Goal: Information Seeking & Learning: Learn about a topic

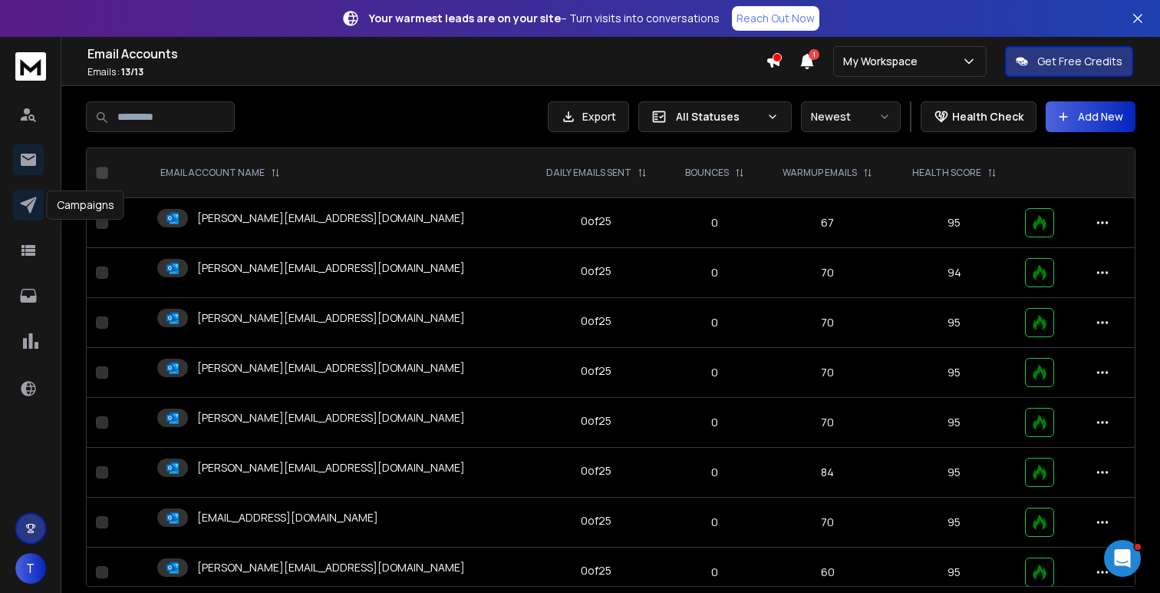
click at [35, 218] on link at bounding box center [28, 205] width 31 height 31
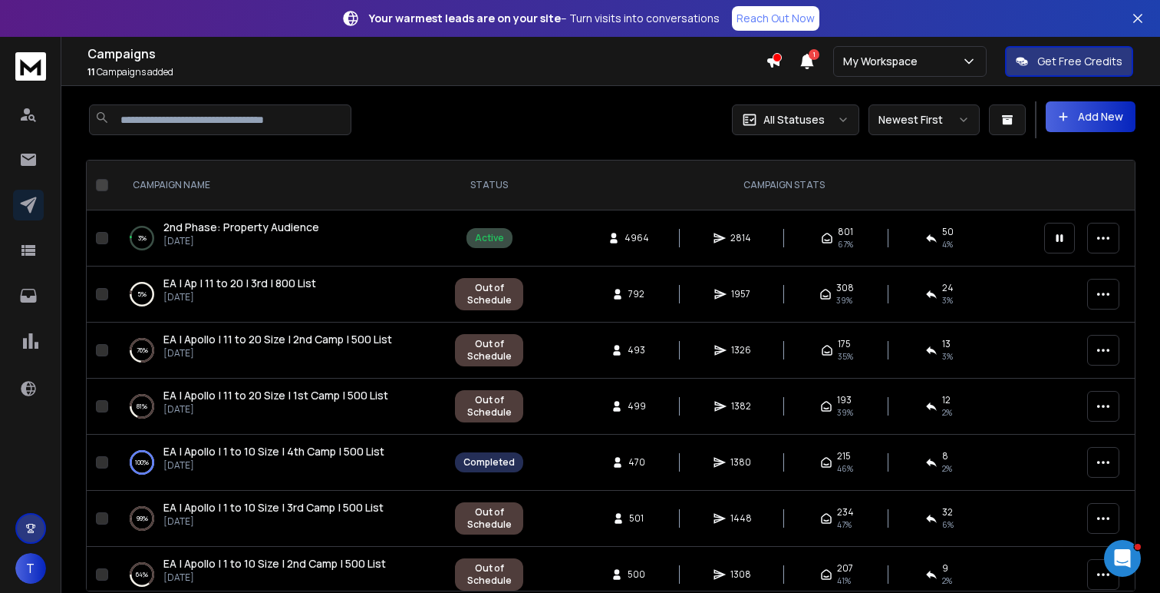
click at [186, 220] on span "2nd Phase: Property Audience" at bounding box center [241, 227] width 156 height 15
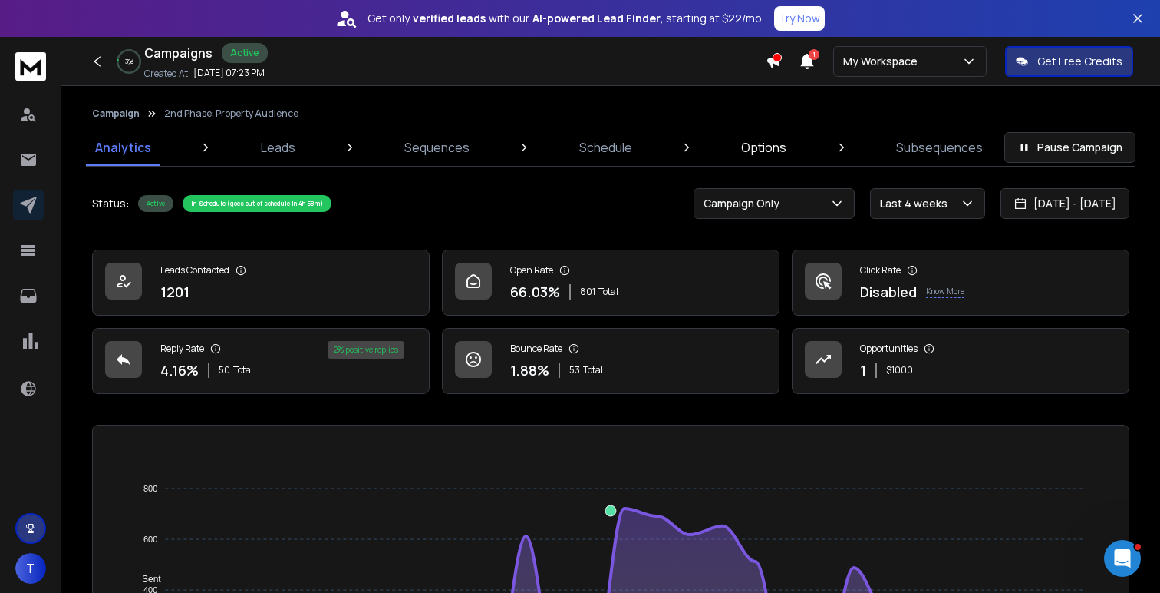
click at [782, 151] on p "Options" at bounding box center [763, 147] width 45 height 18
click at [760, 141] on p "Options" at bounding box center [763, 147] width 45 height 18
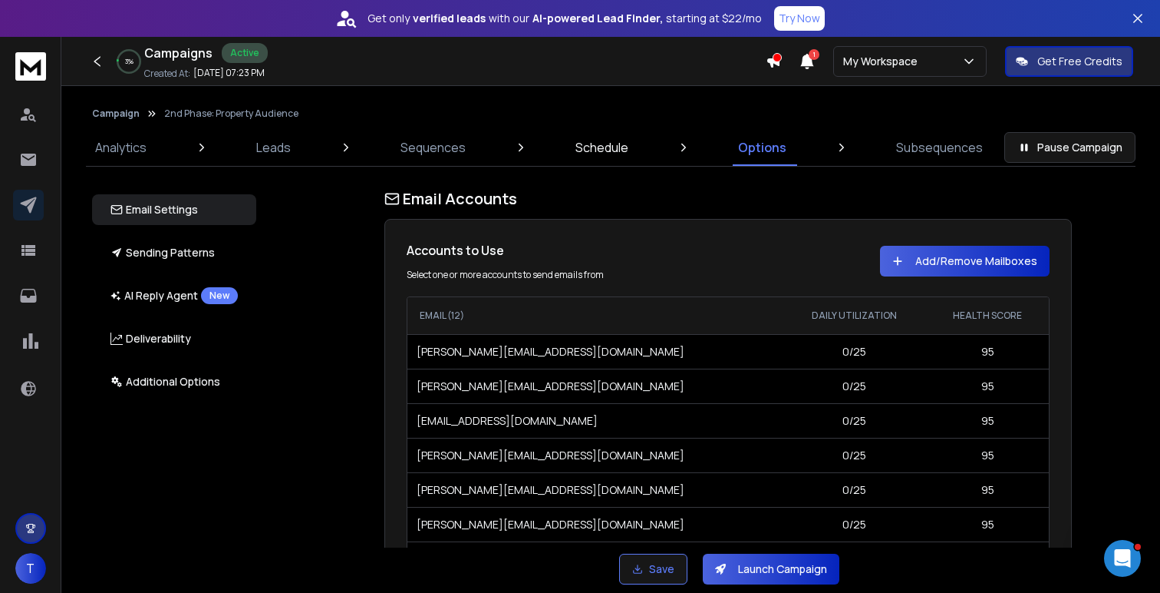
click at [603, 148] on p "Schedule" at bounding box center [602, 147] width 53 height 18
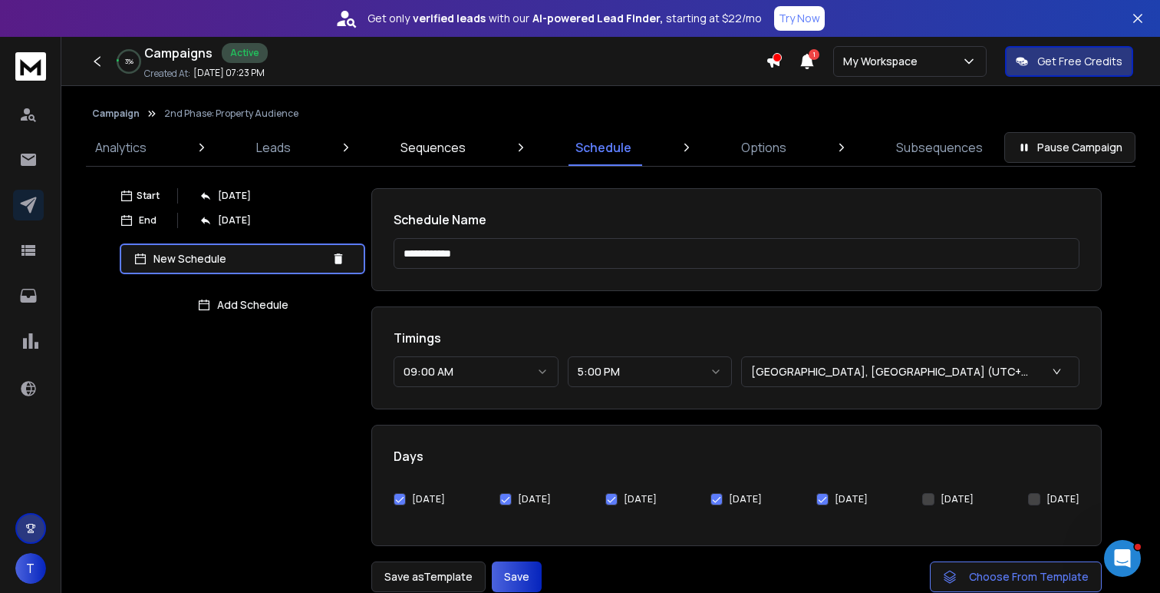
click at [464, 147] on p "Sequences" at bounding box center [433, 147] width 65 height 18
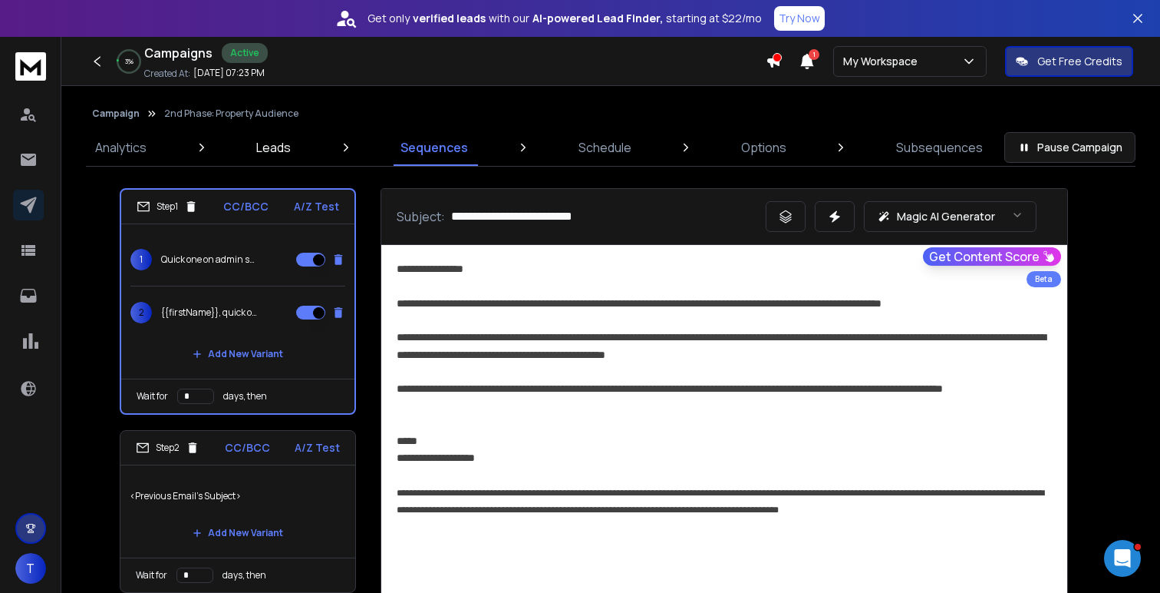
click at [280, 146] on p "Leads" at bounding box center [273, 147] width 35 height 18
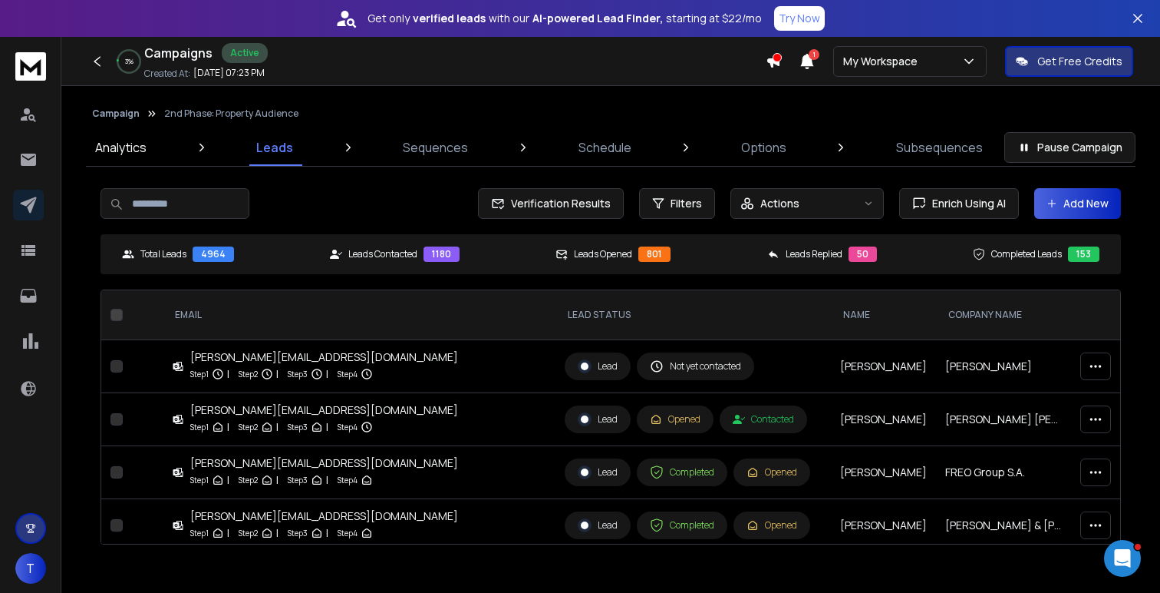
click at [141, 150] on p "Analytics" at bounding box center [120, 147] width 51 height 18
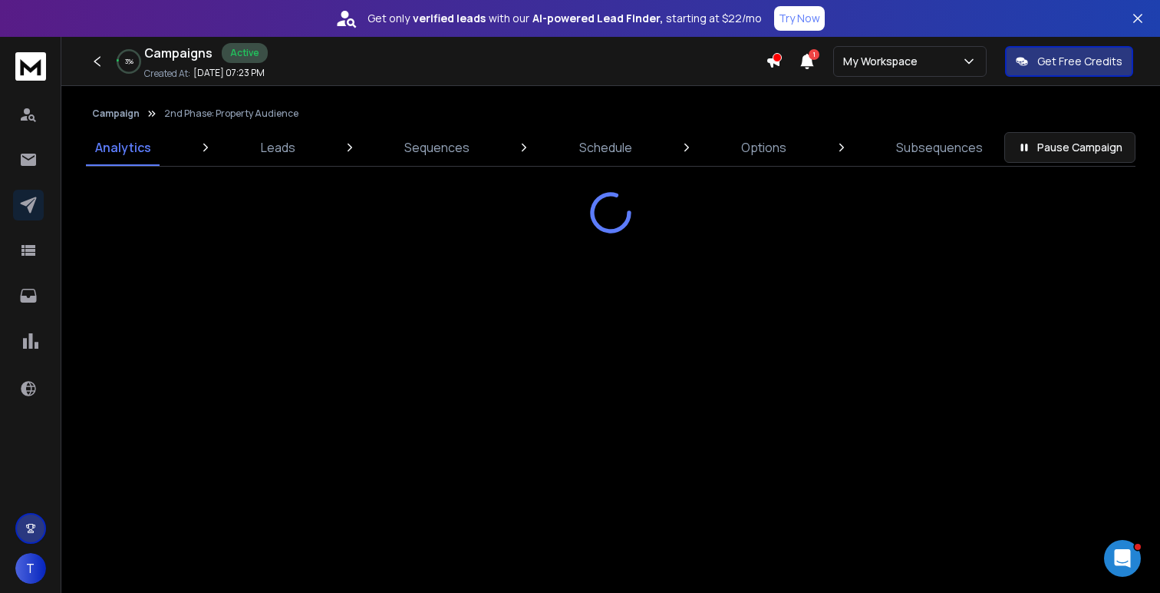
click at [431, 378] on div at bounding box center [611, 484] width 1038 height 593
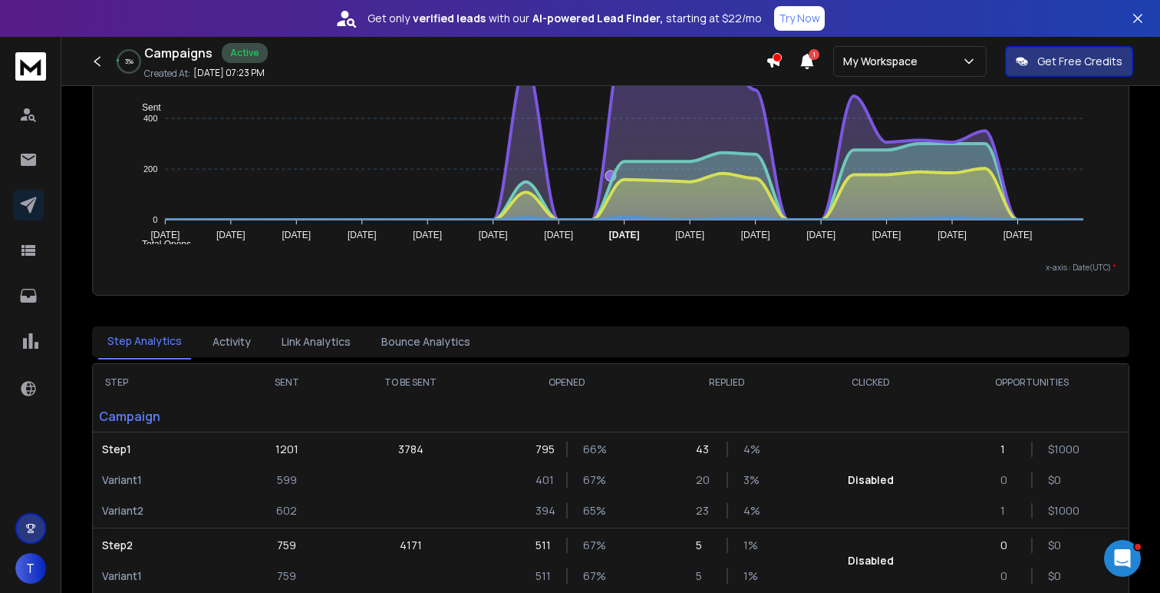
scroll to position [477, 0]
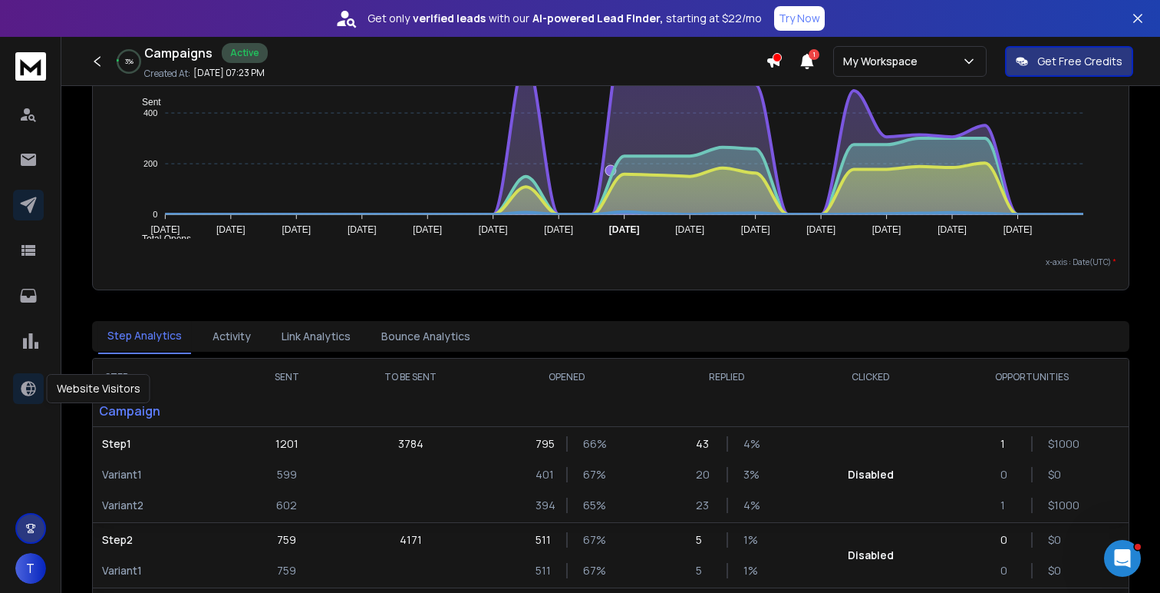
click at [25, 380] on icon at bounding box center [28, 388] width 18 height 18
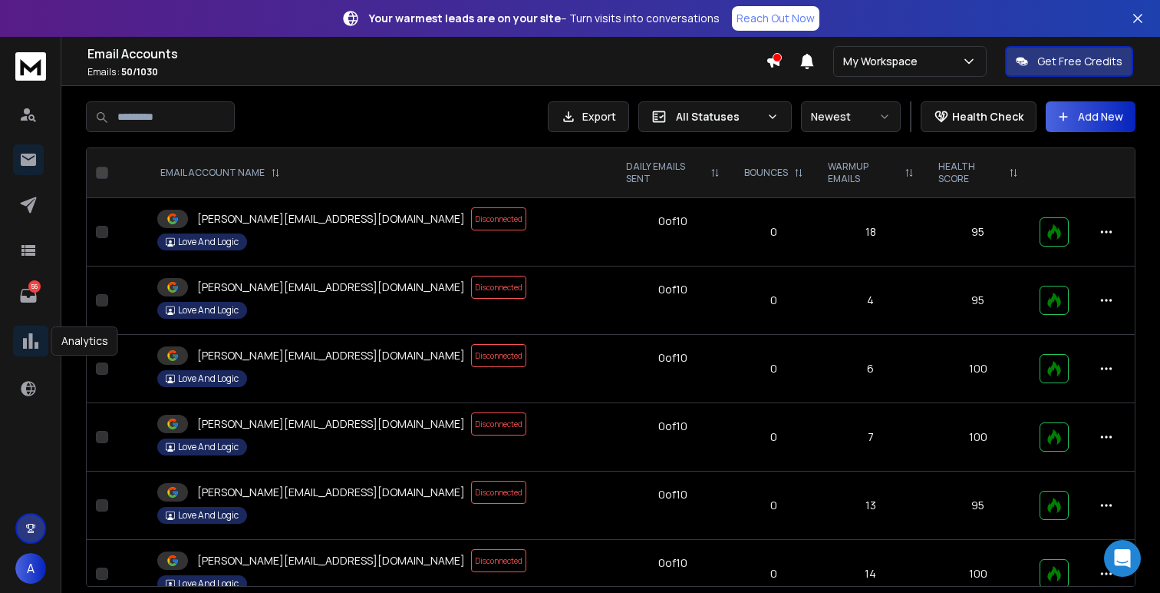
click at [27, 351] on icon at bounding box center [30, 340] width 23 height 23
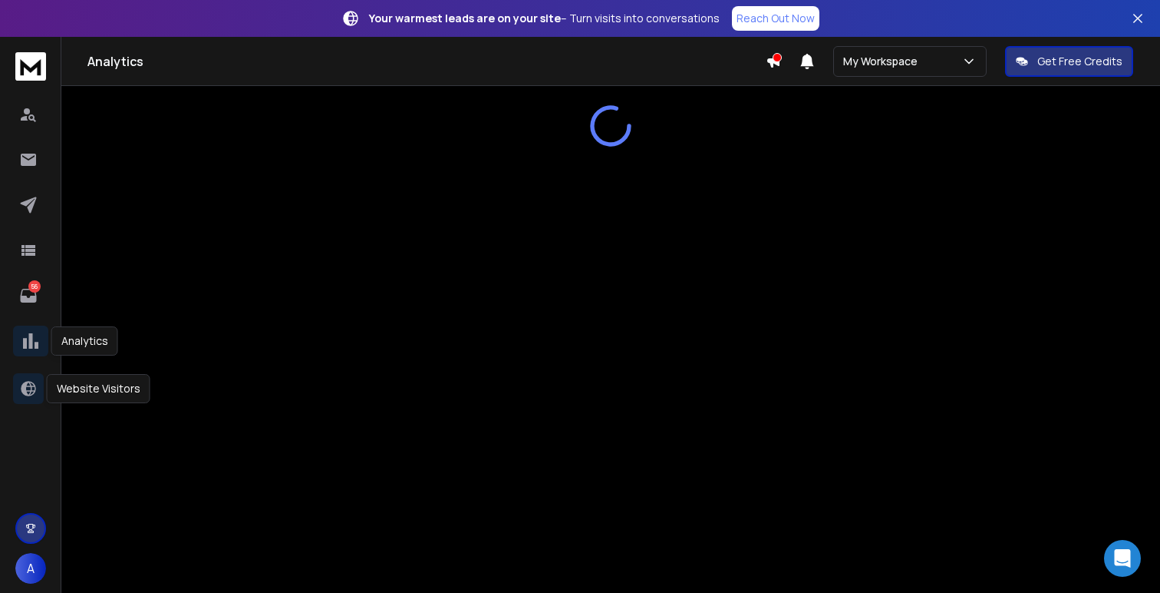
click at [31, 386] on icon at bounding box center [28, 388] width 15 height 15
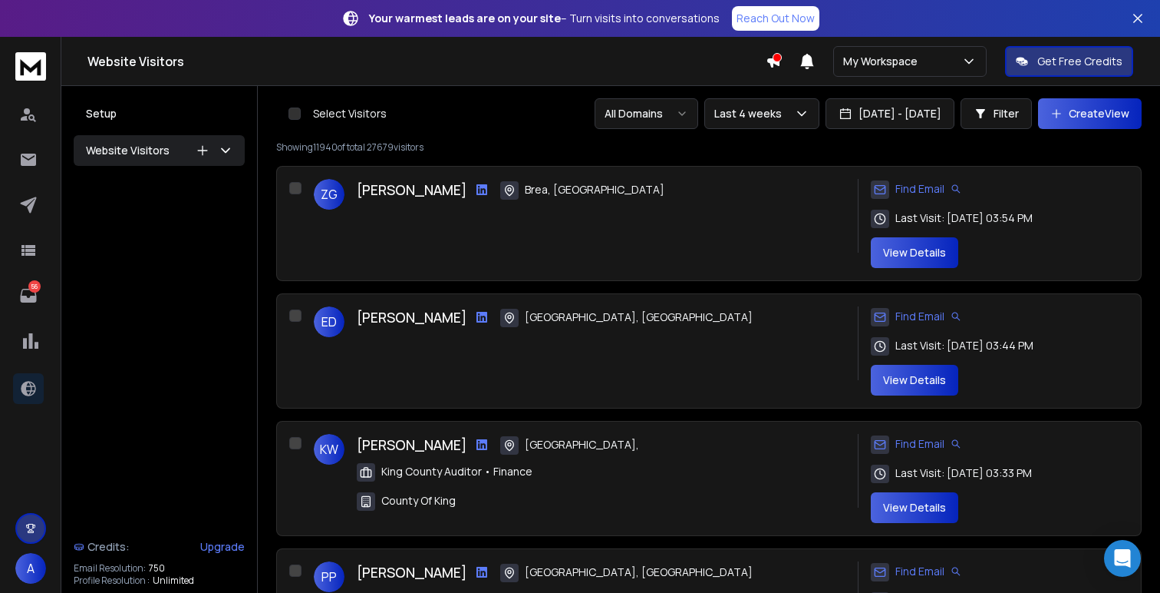
click at [158, 141] on button "Website Visitors" at bounding box center [159, 150] width 171 height 31
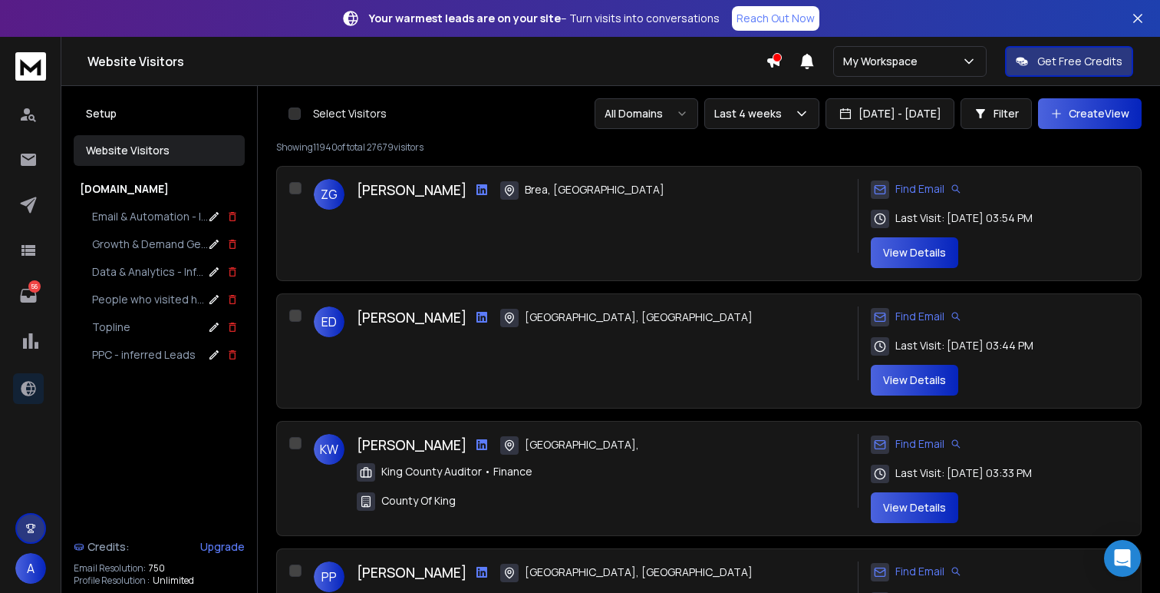
click at [145, 218] on div "Email & Automation - Inferred Leads" at bounding box center [150, 216] width 116 height 15
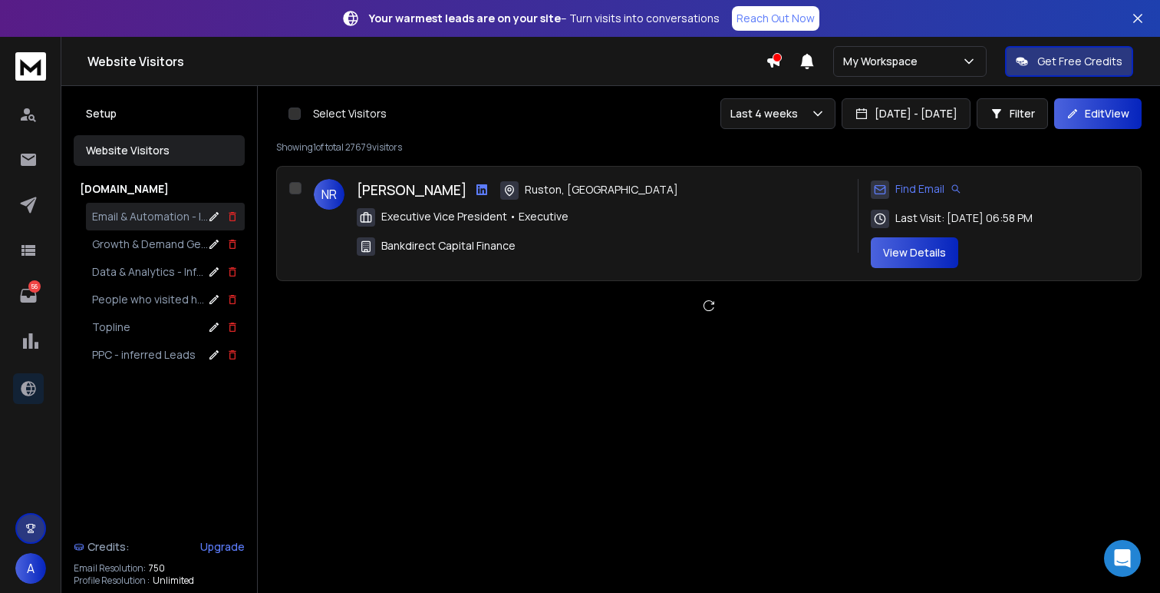
click at [164, 248] on div "Growth & Demand Gen - Inferred Leads" at bounding box center [150, 243] width 116 height 15
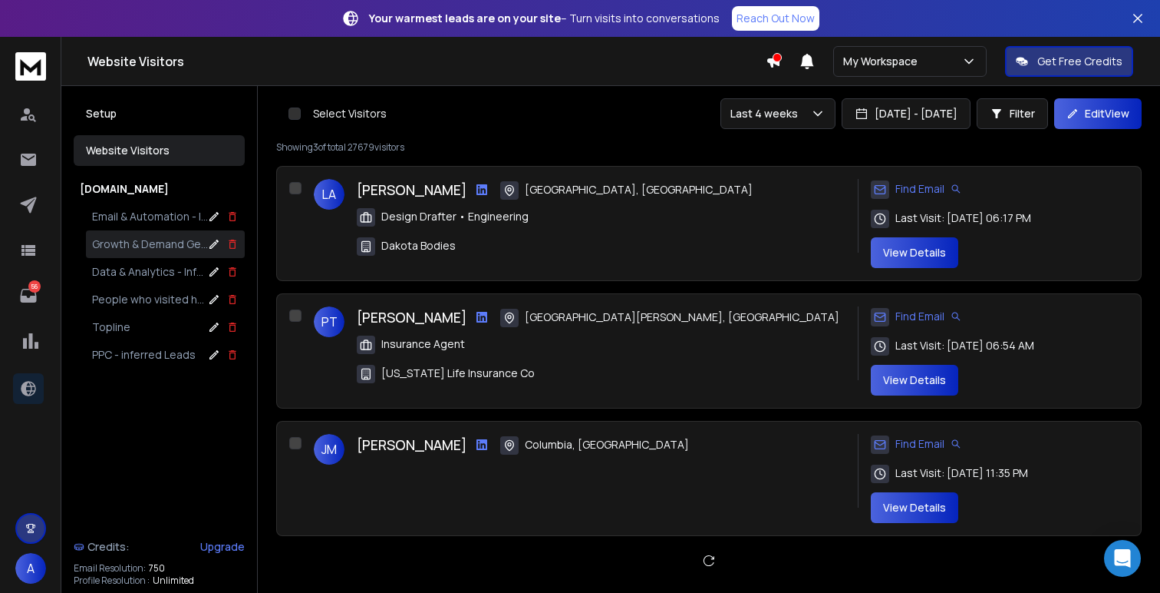
click at [214, 239] on icon at bounding box center [214, 244] width 12 height 12
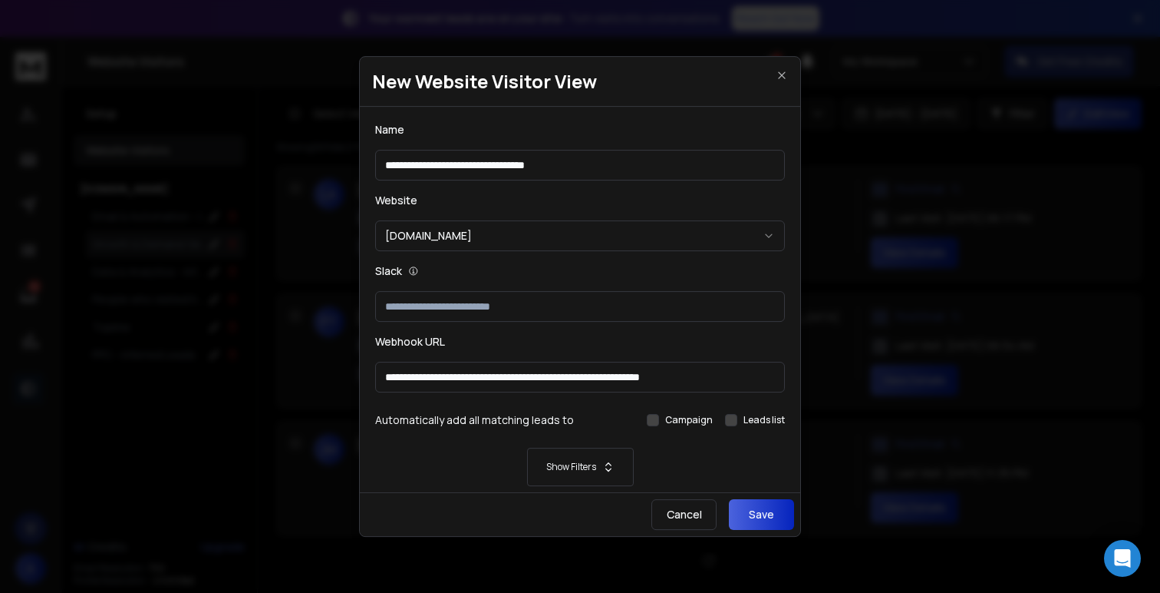
scroll to position [9, 0]
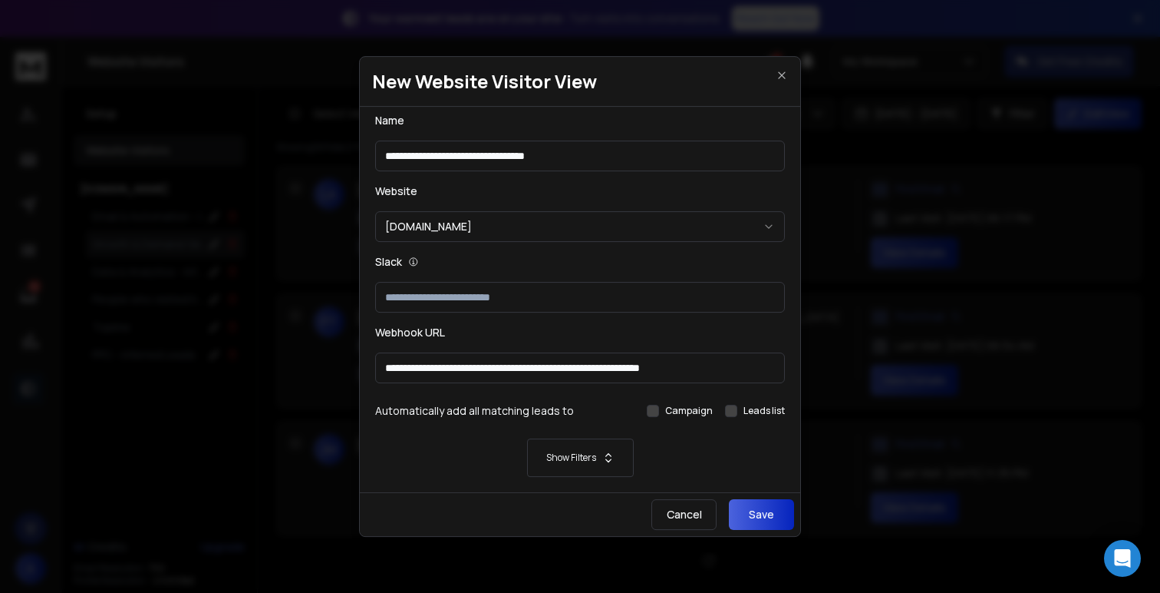
click at [560, 462] on p "Show Filters" at bounding box center [571, 457] width 50 height 12
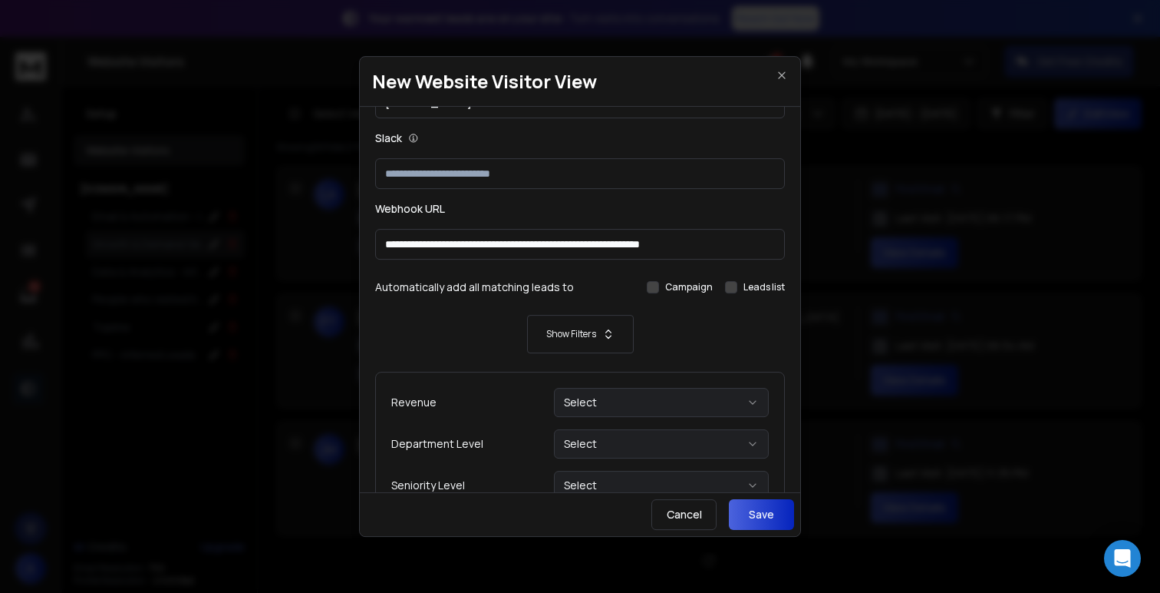
scroll to position [132, 0]
click at [599, 244] on input "**********" at bounding box center [580, 244] width 410 height 31
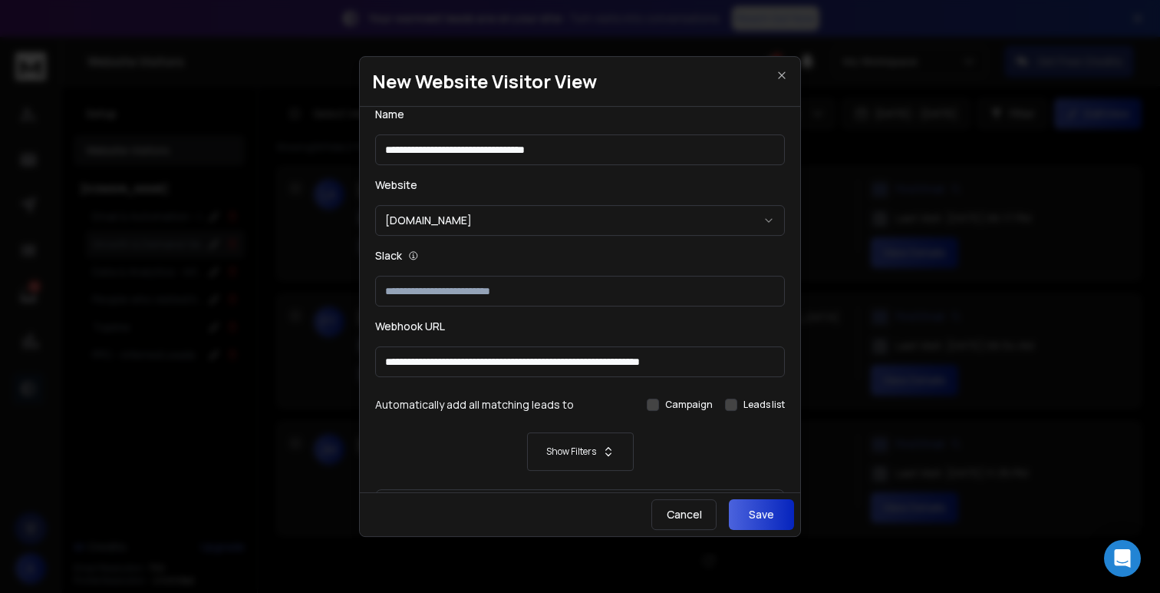
scroll to position [0, 0]
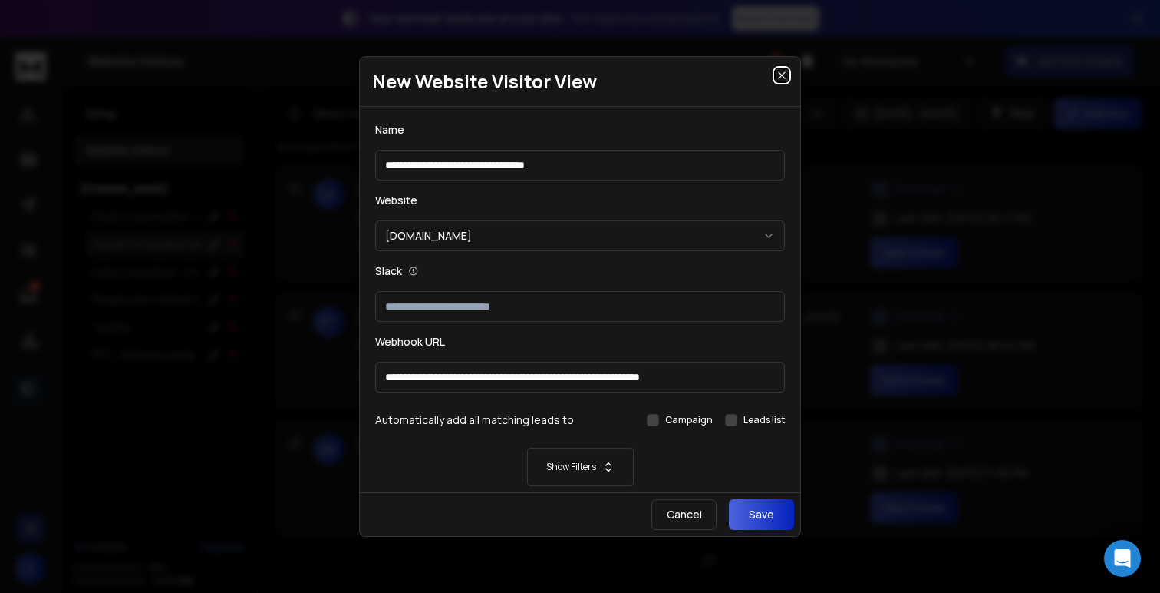
click at [784, 71] on icon "button" at bounding box center [782, 75] width 12 height 12
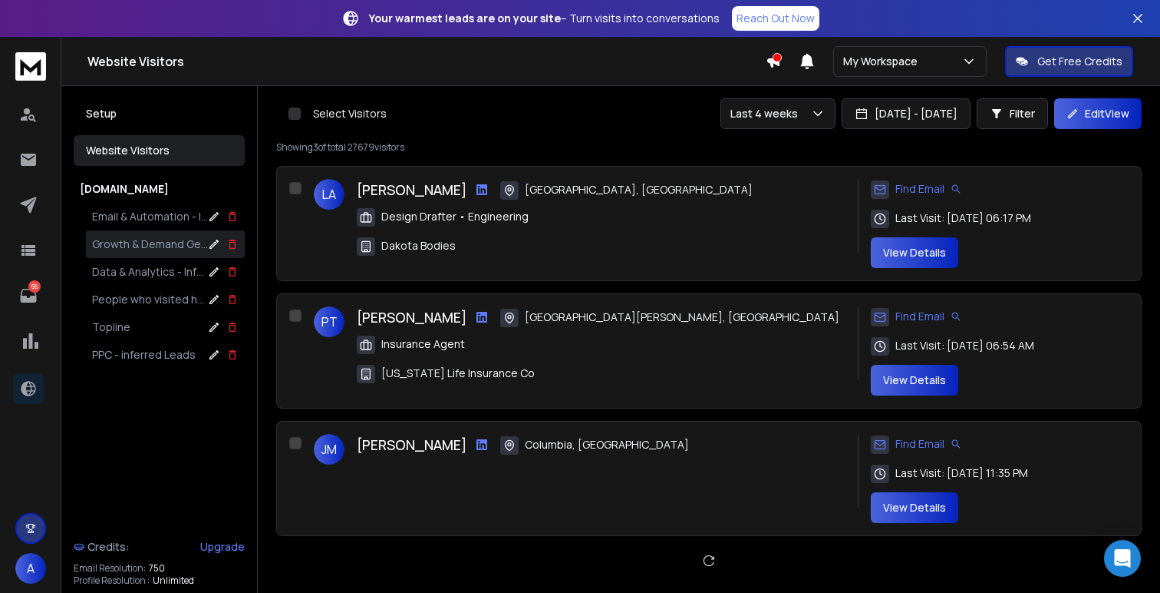
click at [137, 246] on div "Growth & Demand Gen - Inferred Leads" at bounding box center [150, 243] width 116 height 15
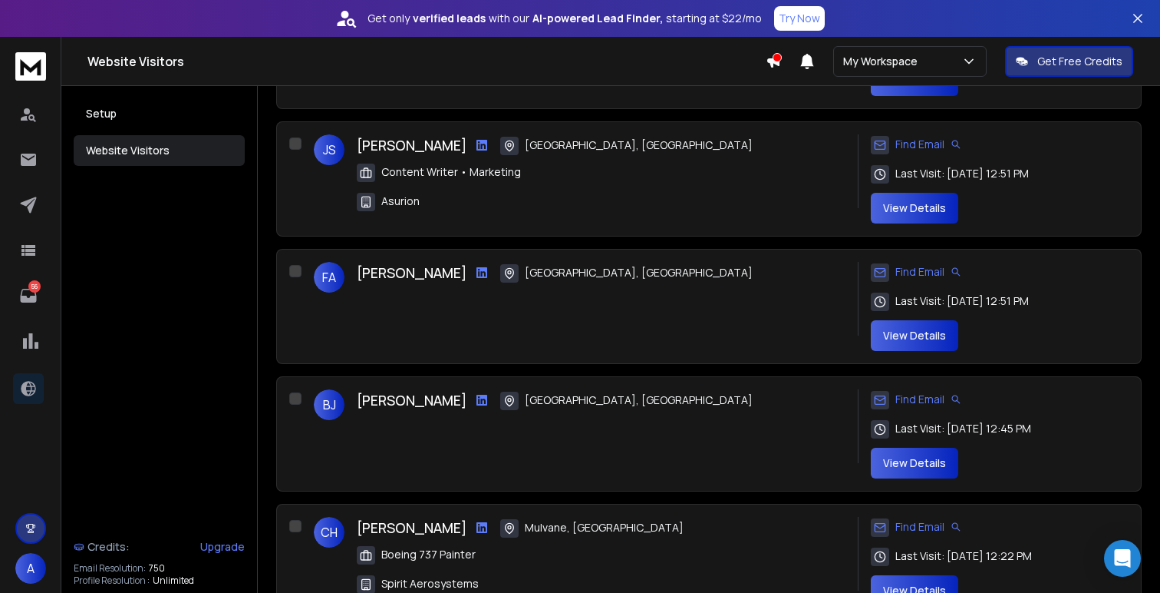
scroll to position [1709, 0]
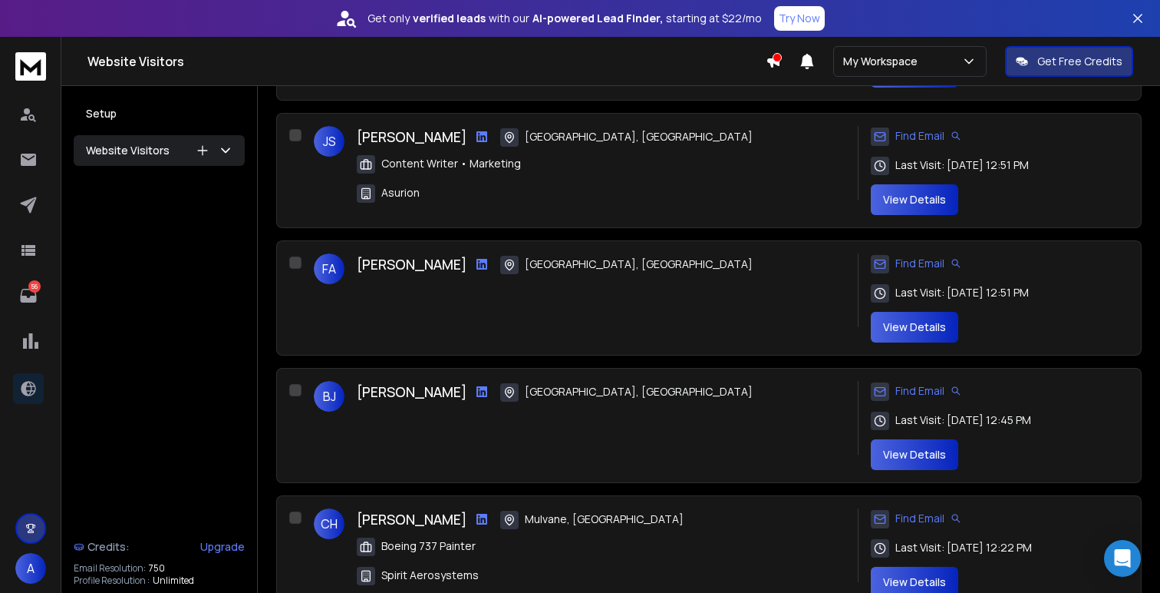
click at [115, 152] on button "Website Visitors" at bounding box center [159, 150] width 171 height 31
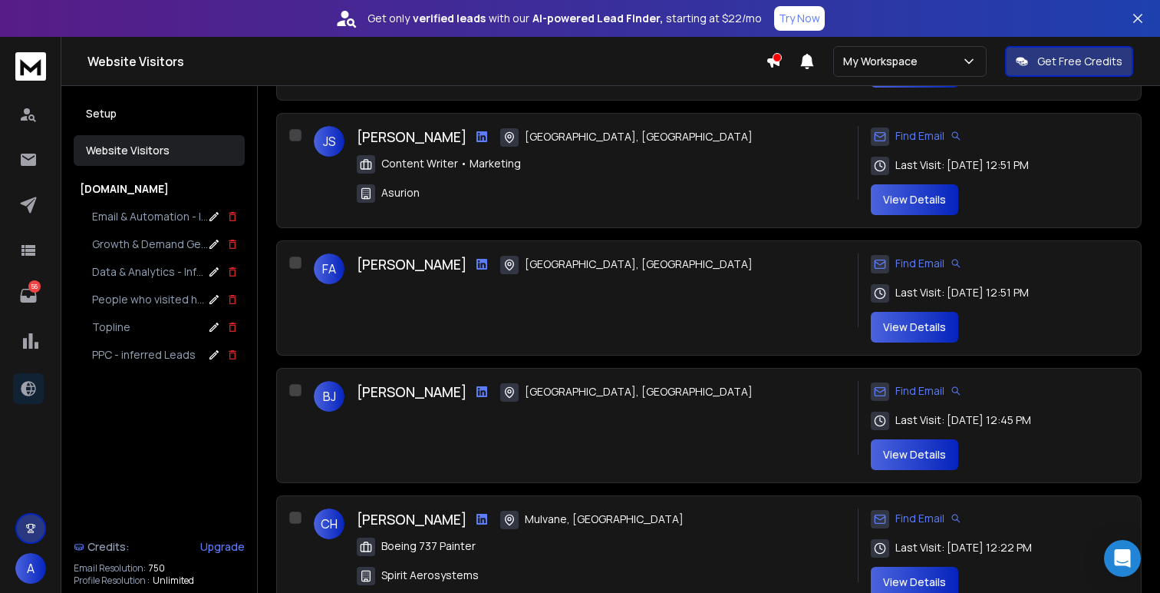
click at [128, 236] on div "Growth & Demand Gen - Inferred Leads" at bounding box center [165, 244] width 159 height 28
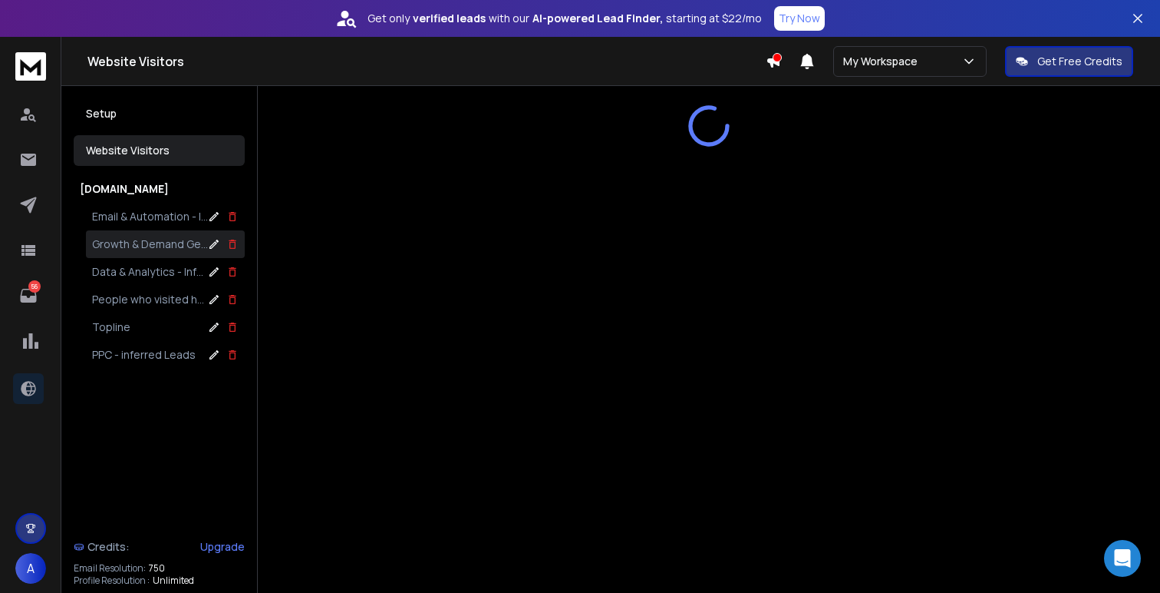
scroll to position [0, 0]
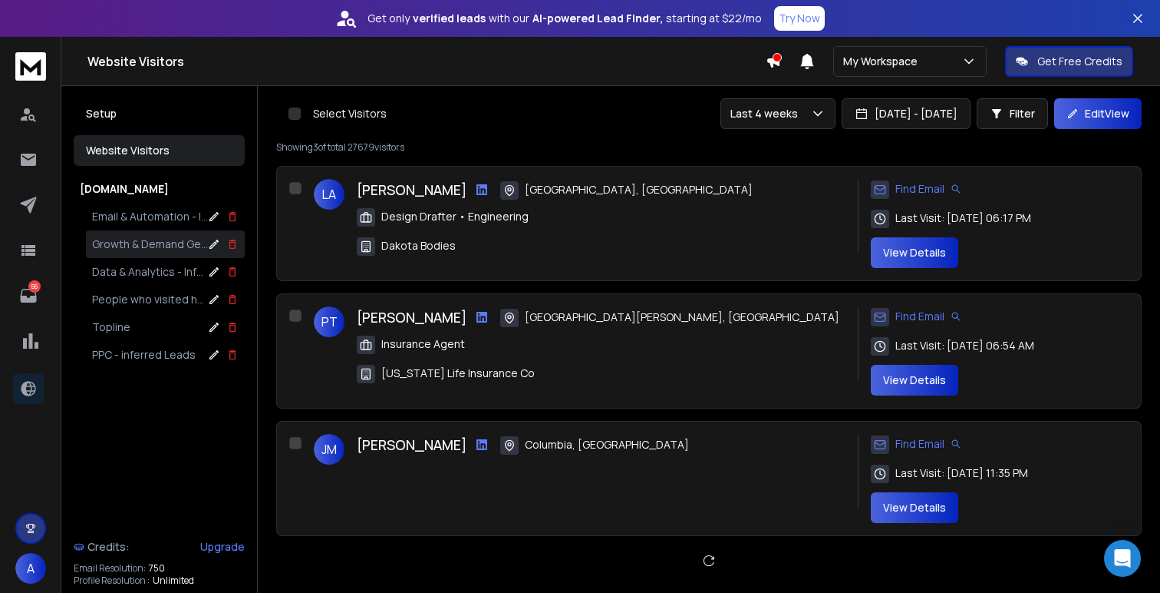
click at [517, 259] on div "LA Lauren Aldren Watertown, SD Design Drafter • Engineering Dakota Bodies Find …" at bounding box center [721, 223] width 815 height 89
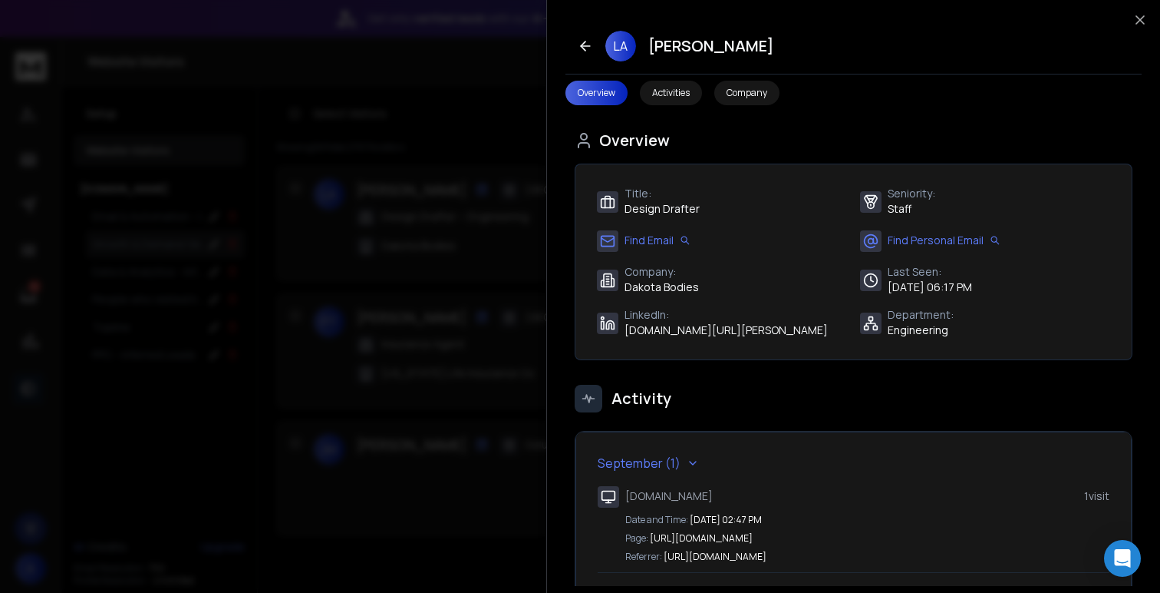
click at [362, 363] on div at bounding box center [580, 296] width 1160 height 593
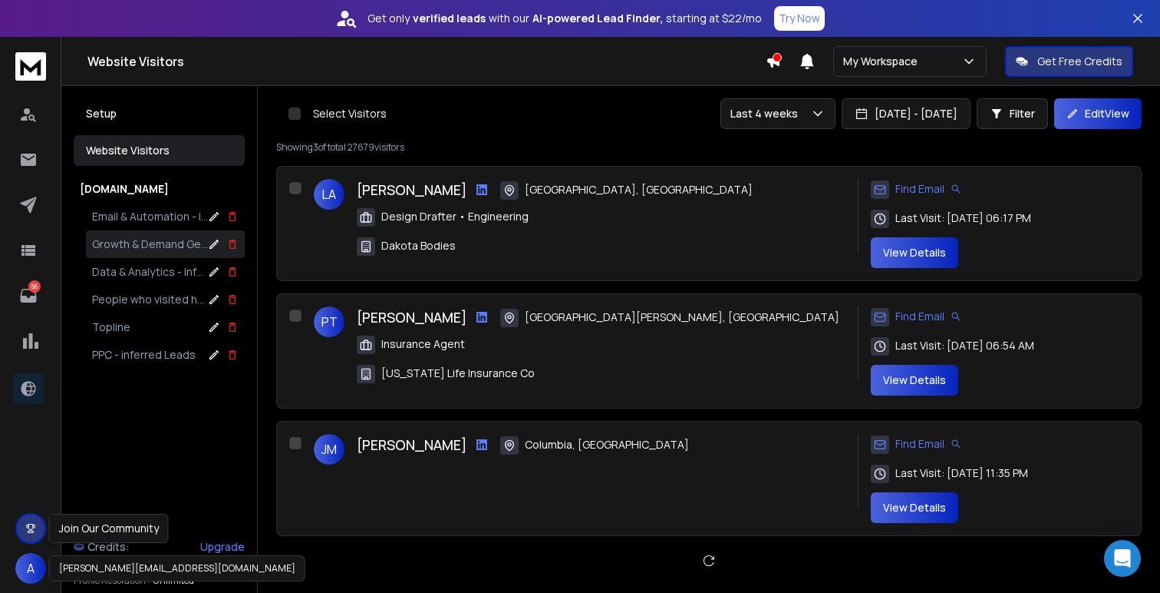
click at [32, 558] on span "A" at bounding box center [30, 568] width 31 height 31
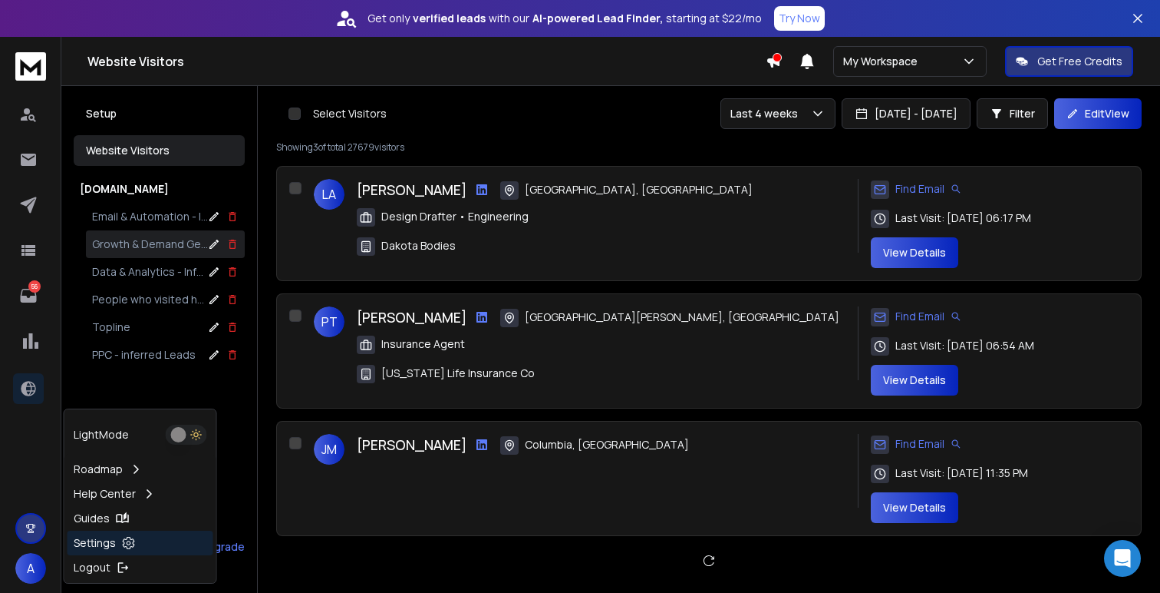
click at [74, 540] on p "Settings" at bounding box center [95, 542] width 42 height 15
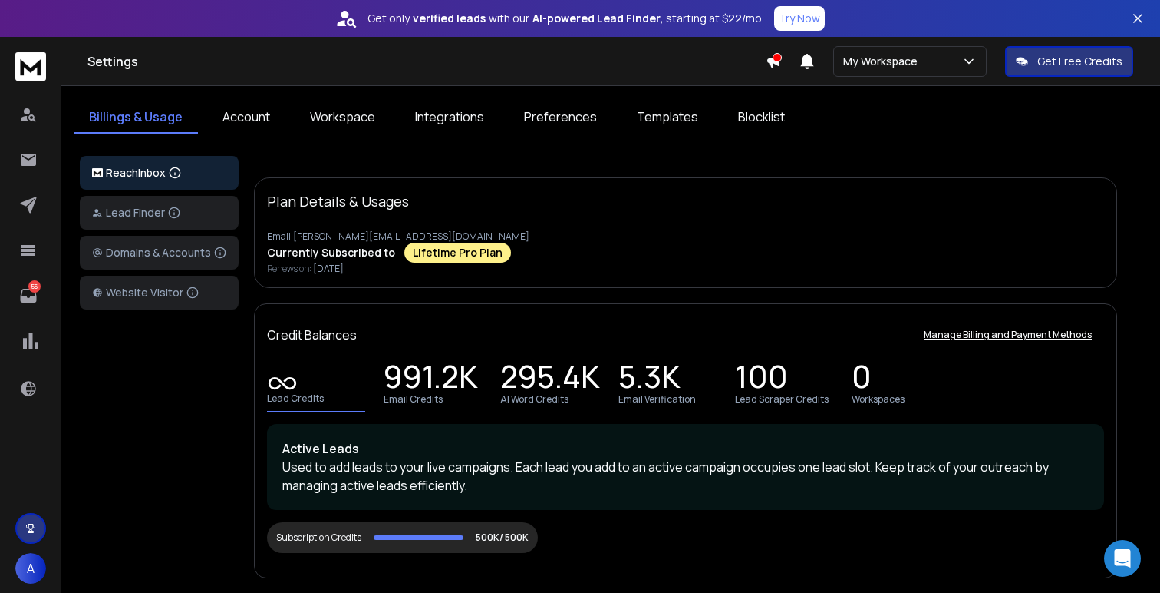
click at [144, 309] on div "ReachInbox Lead Finder Domains & Accounts Website Visitor Plan Details & Usages…" at bounding box center [599, 366] width 1038 height 421
click at [149, 299] on button "Website Visitor" at bounding box center [159, 293] width 159 height 34
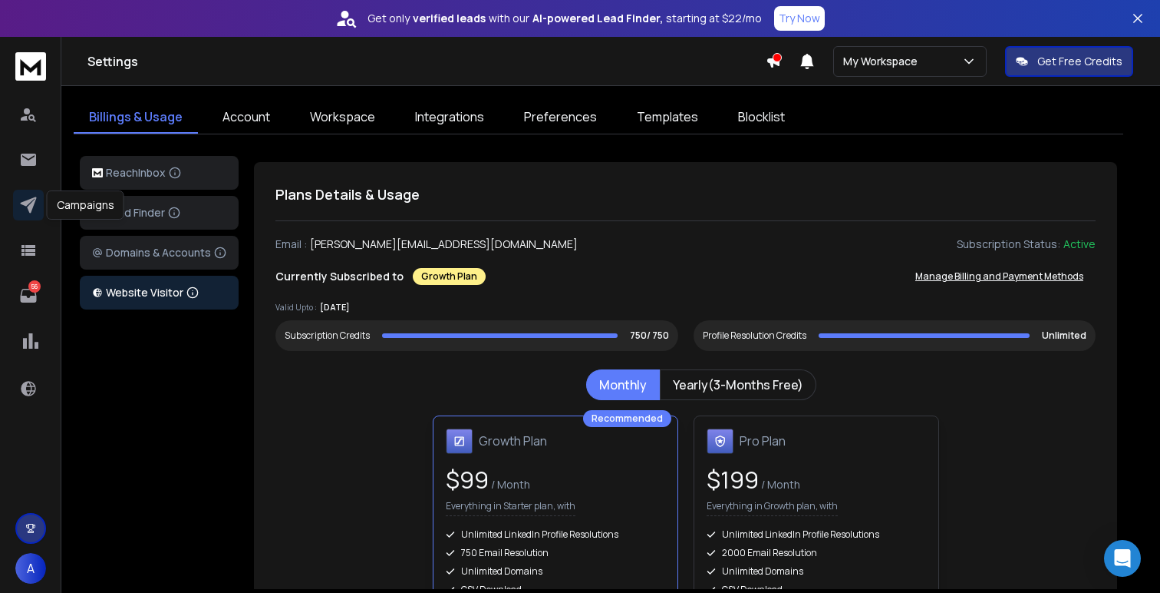
click at [31, 194] on link at bounding box center [28, 205] width 31 height 31
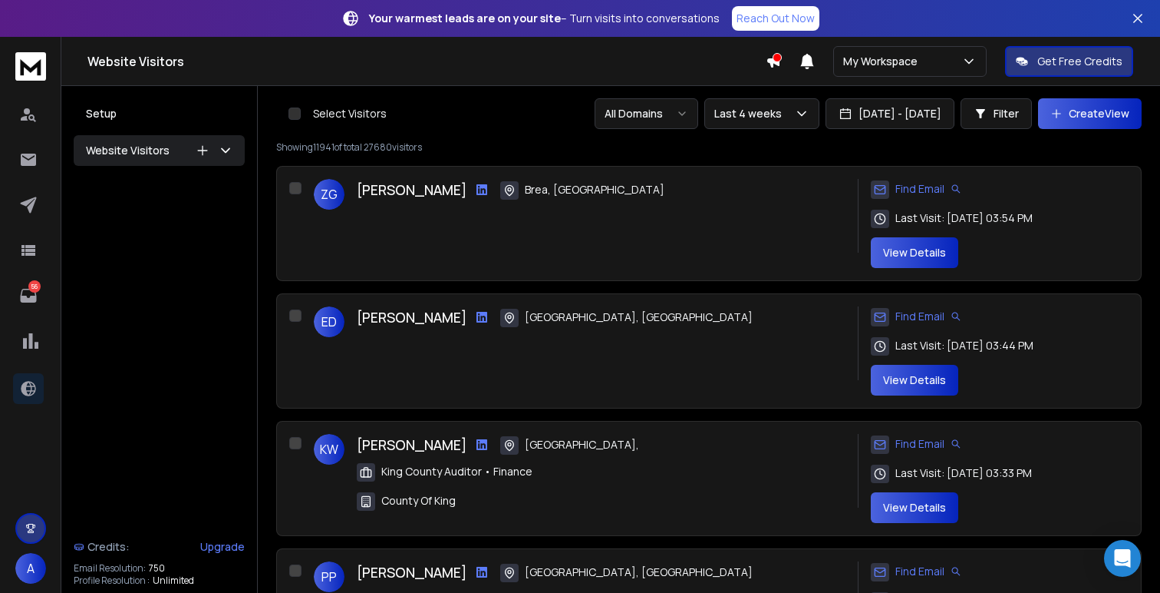
click at [131, 154] on button "Website Visitors" at bounding box center [159, 150] width 171 height 31
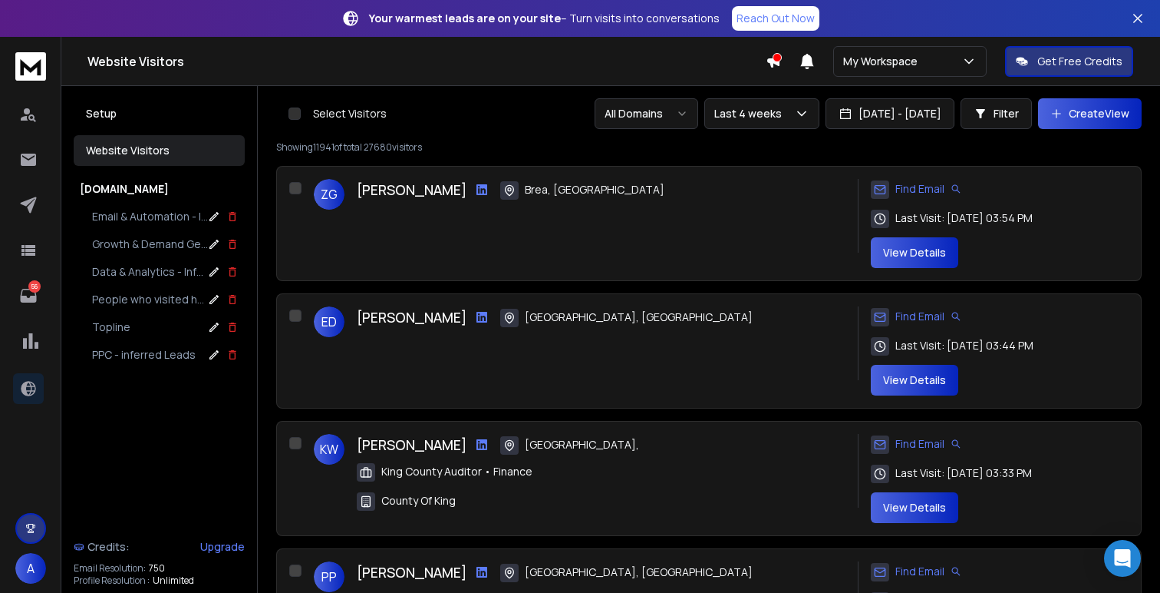
click at [150, 248] on div "Growth & Demand Gen - Inferred Leads" at bounding box center [150, 243] width 116 height 15
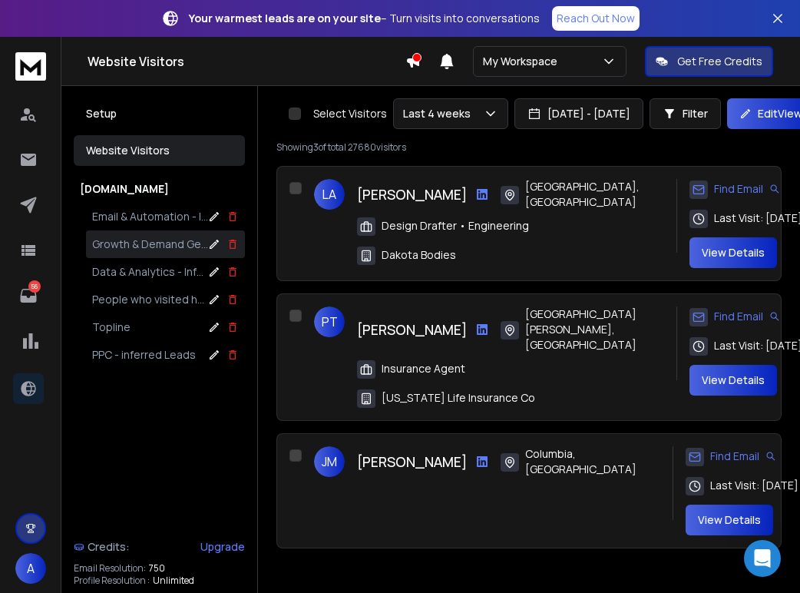
click at [377, 183] on h3 "[PERSON_NAME]" at bounding box center [412, 193] width 110 height 21
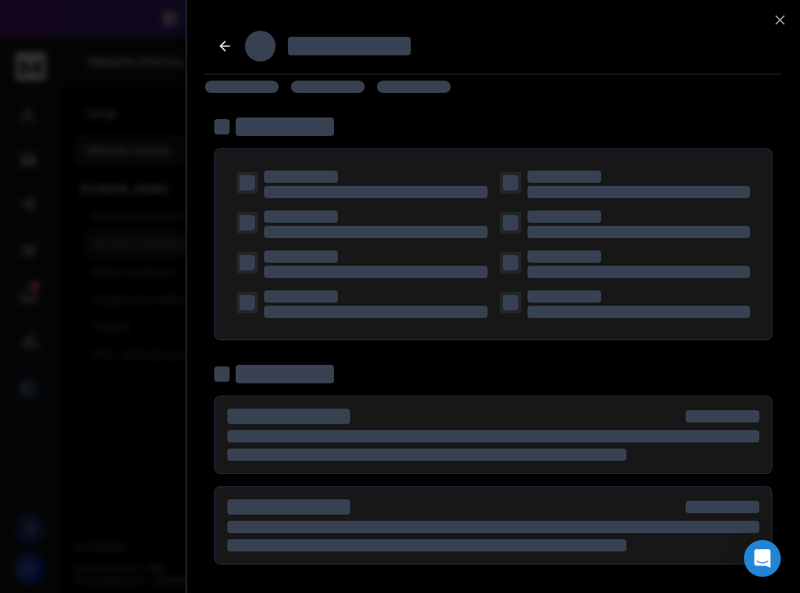
click at [377, 183] on body "Your warmest leads are on your site – Turn visits into conversations Reach Out …" at bounding box center [400, 296] width 800 height 593
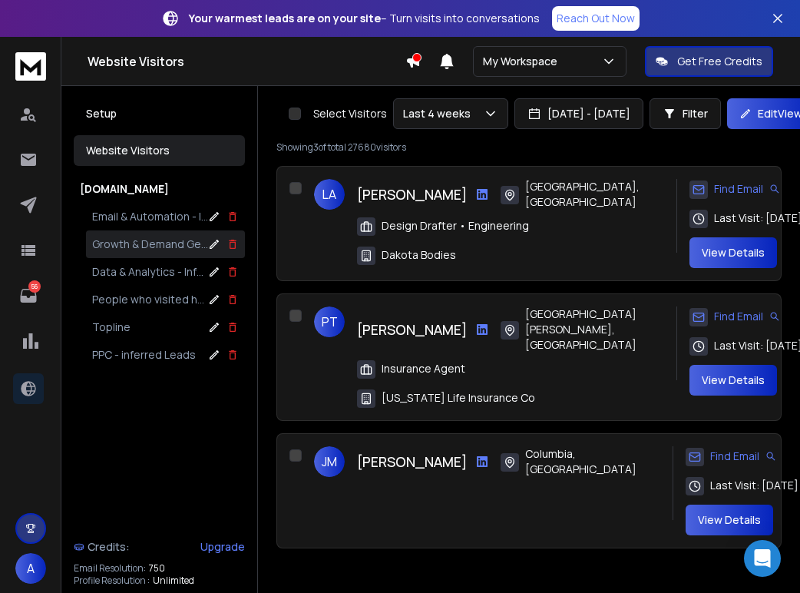
click at [377, 183] on h3 "[PERSON_NAME]" at bounding box center [412, 193] width 110 height 21
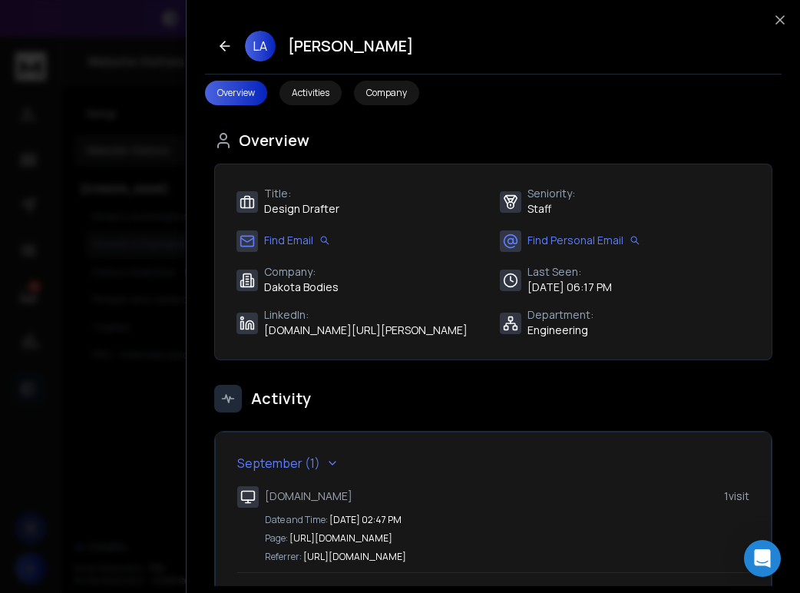
click at [320, 52] on h2 "Lauren Aldren" at bounding box center [350, 45] width 125 height 21
copy h2 "Lauren"
click at [167, 367] on div at bounding box center [400, 296] width 800 height 593
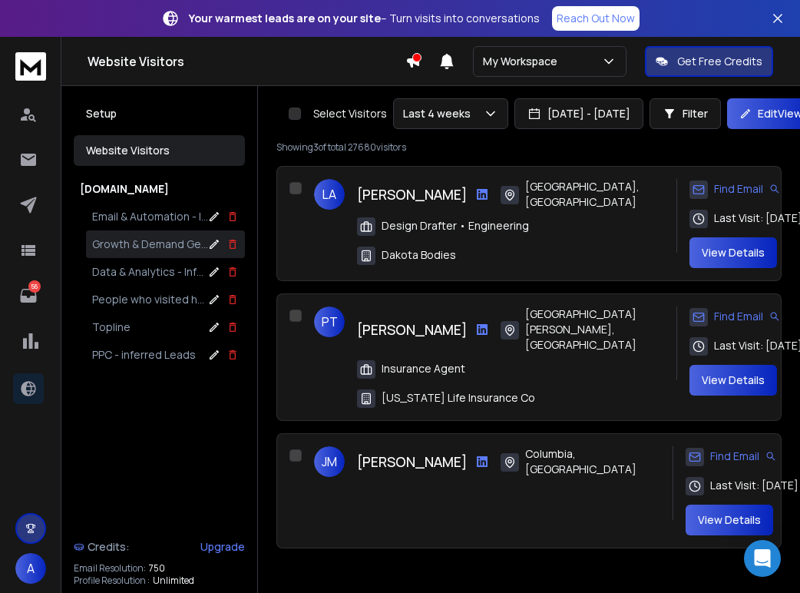
click at [145, 270] on div "Data & Analytics - Inferred Leads" at bounding box center [150, 271] width 116 height 15
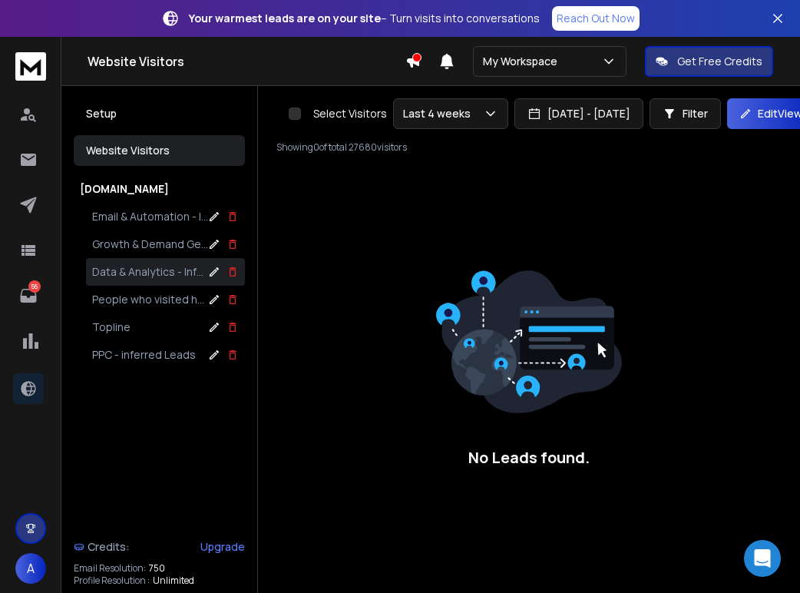
click at [210, 269] on icon at bounding box center [214, 272] width 12 height 12
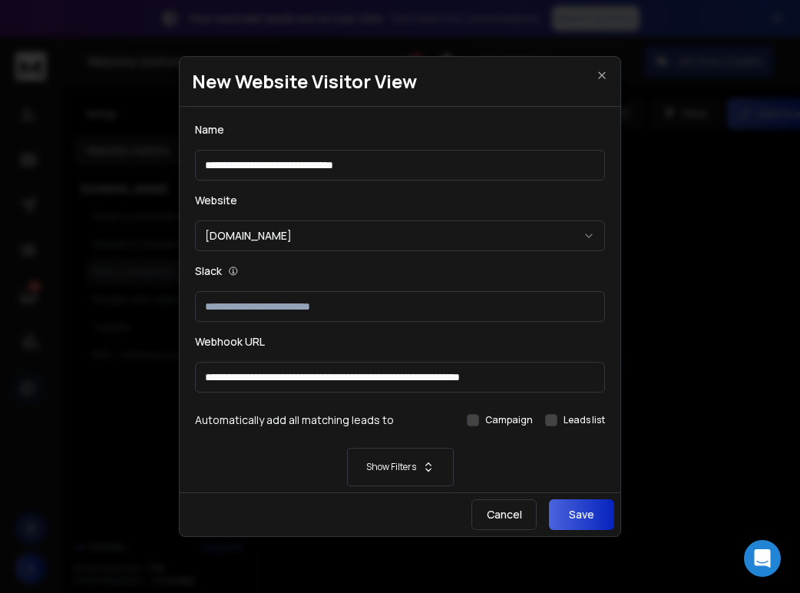
scroll to position [9, 0]
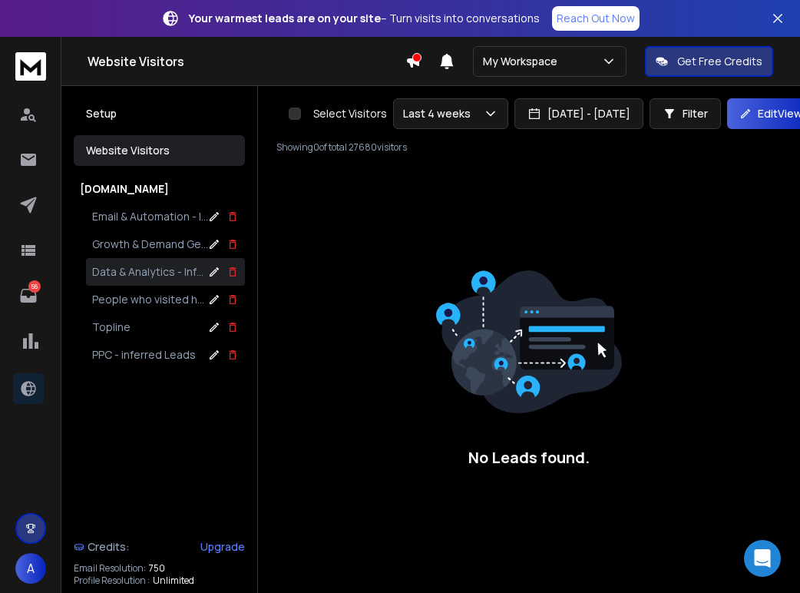
click at [213, 297] on icon at bounding box center [214, 299] width 12 height 12
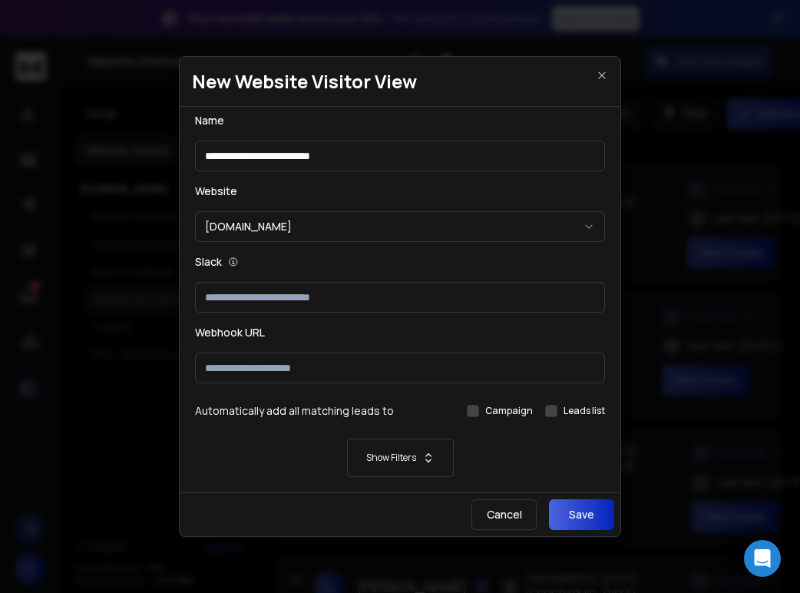
click at [367, 450] on div "Show Filters" at bounding box center [400, 457] width 107 height 38
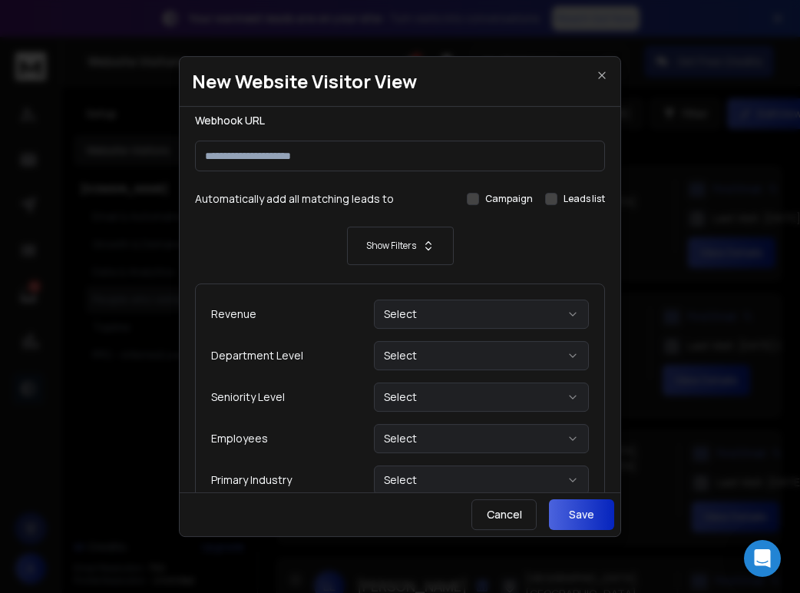
scroll to position [225, 0]
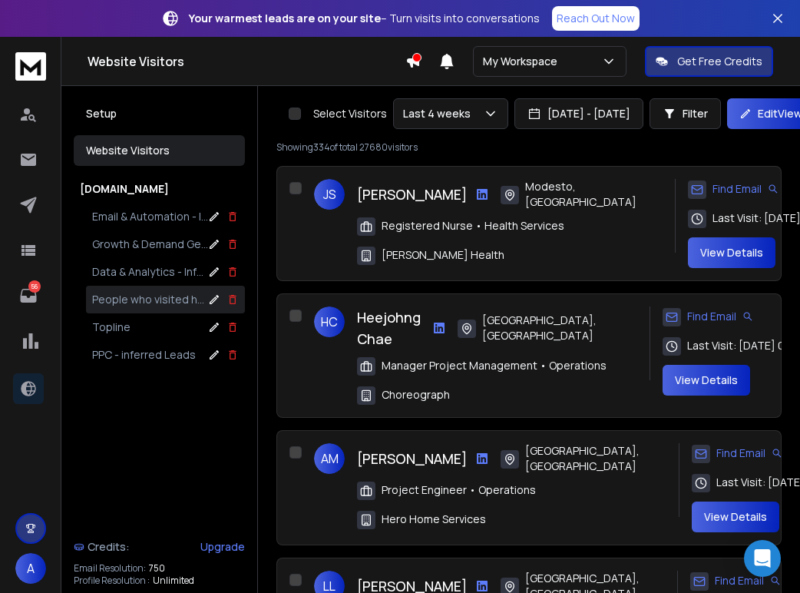
click at [212, 216] on icon at bounding box center [214, 216] width 9 height 9
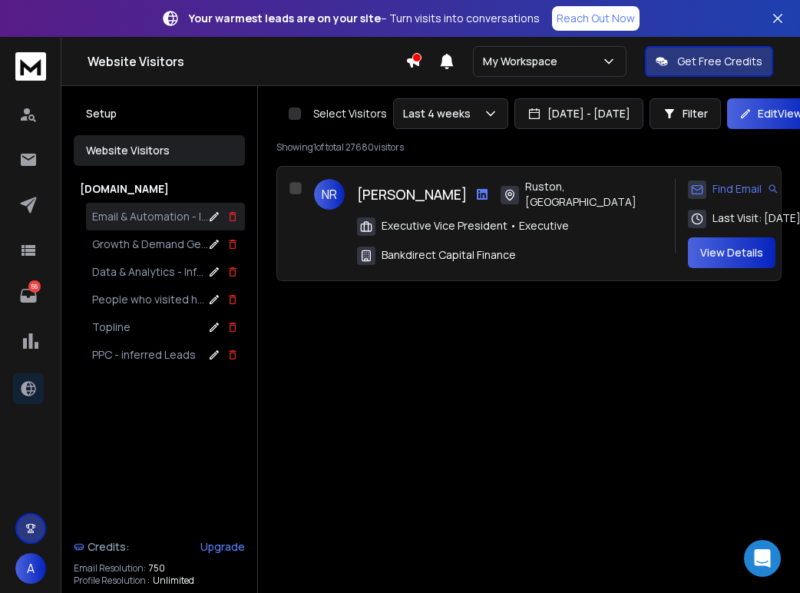
click at [208, 328] on icon at bounding box center [214, 327] width 12 height 12
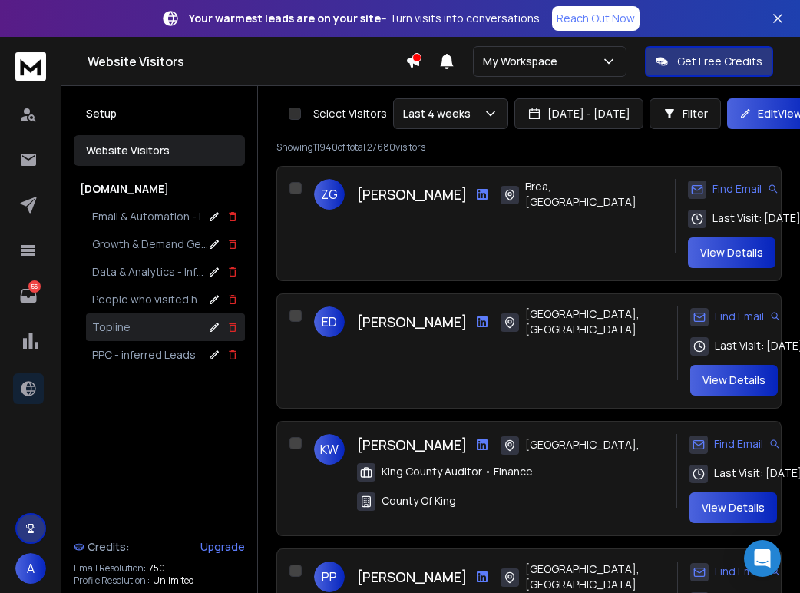
click at [210, 354] on icon at bounding box center [214, 354] width 12 height 12
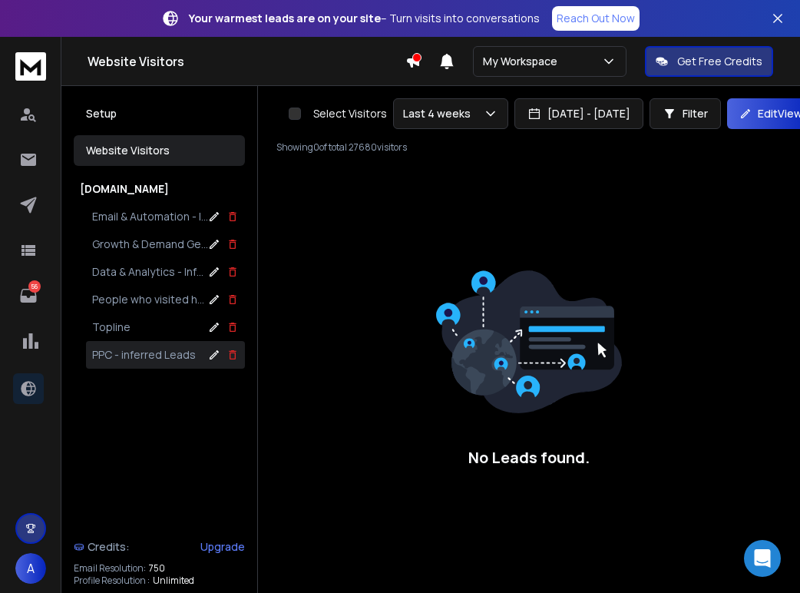
click at [150, 243] on div "Growth & Demand Gen - Inferred Leads" at bounding box center [150, 243] width 116 height 15
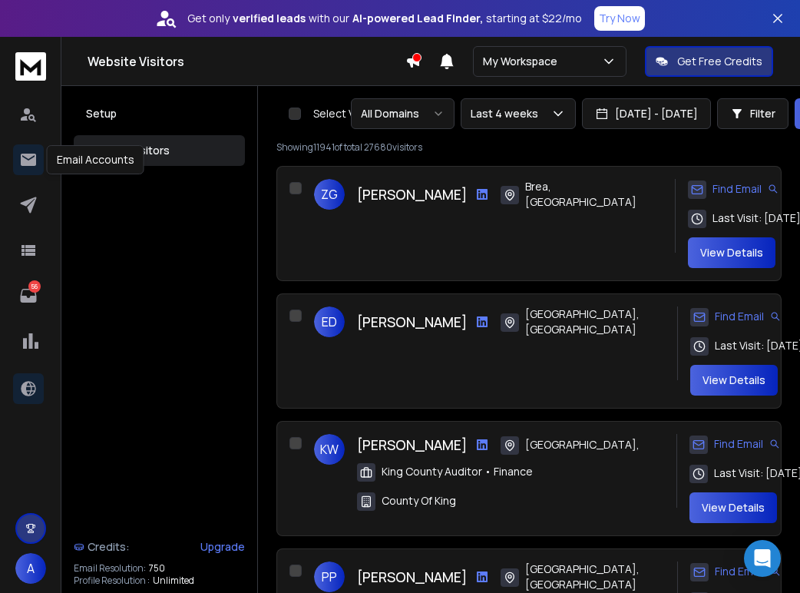
click at [25, 165] on icon at bounding box center [28, 160] width 15 height 12
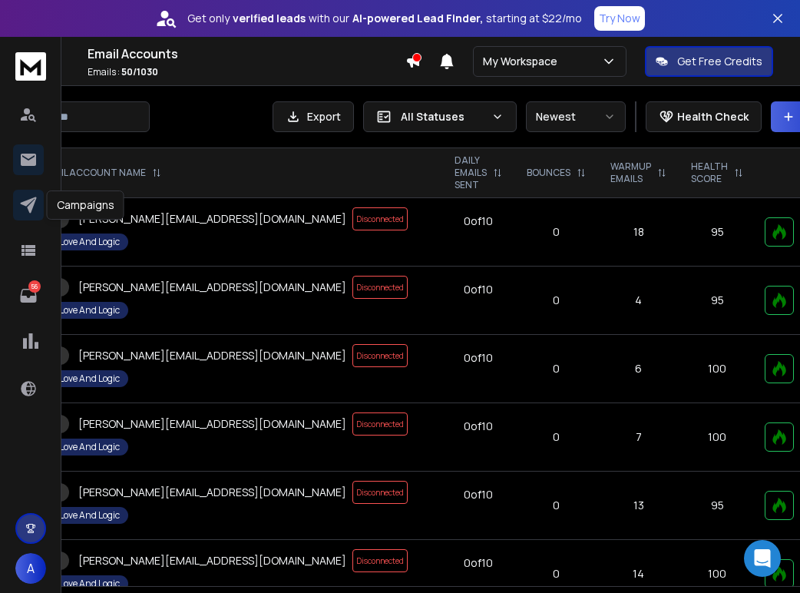
click at [21, 206] on icon at bounding box center [28, 205] width 18 height 18
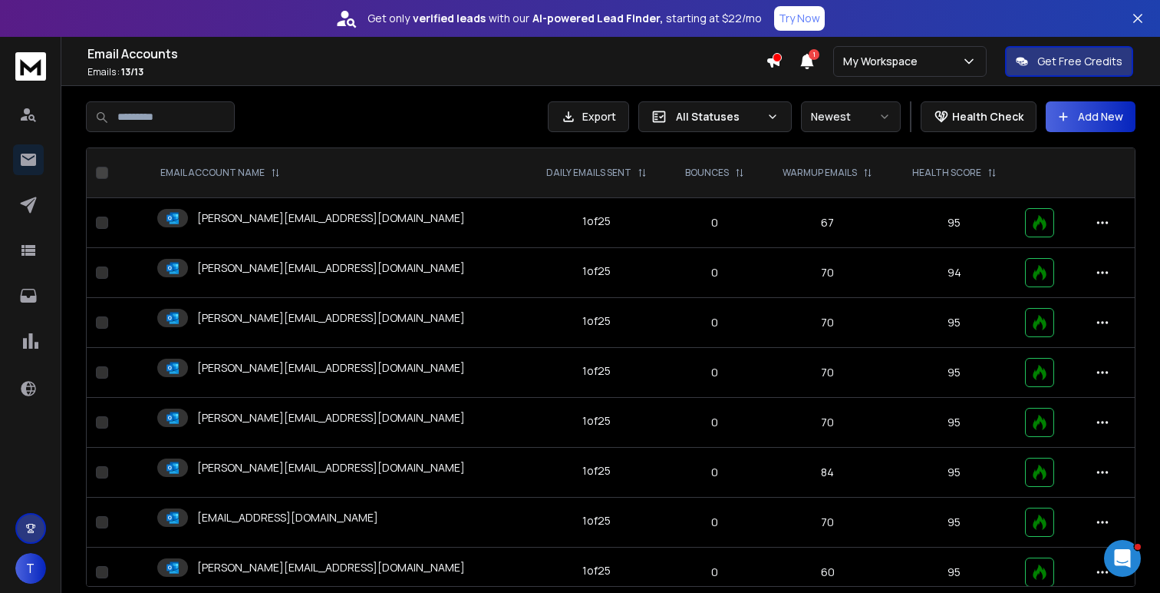
scroll to position [272, 0]
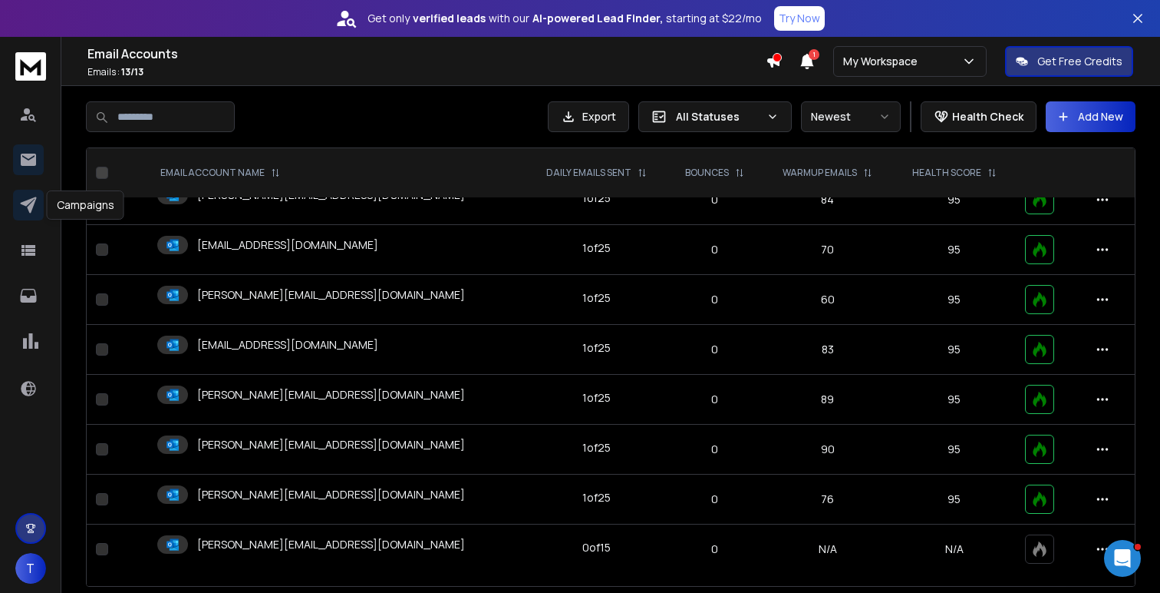
click at [32, 207] on icon at bounding box center [28, 205] width 18 height 18
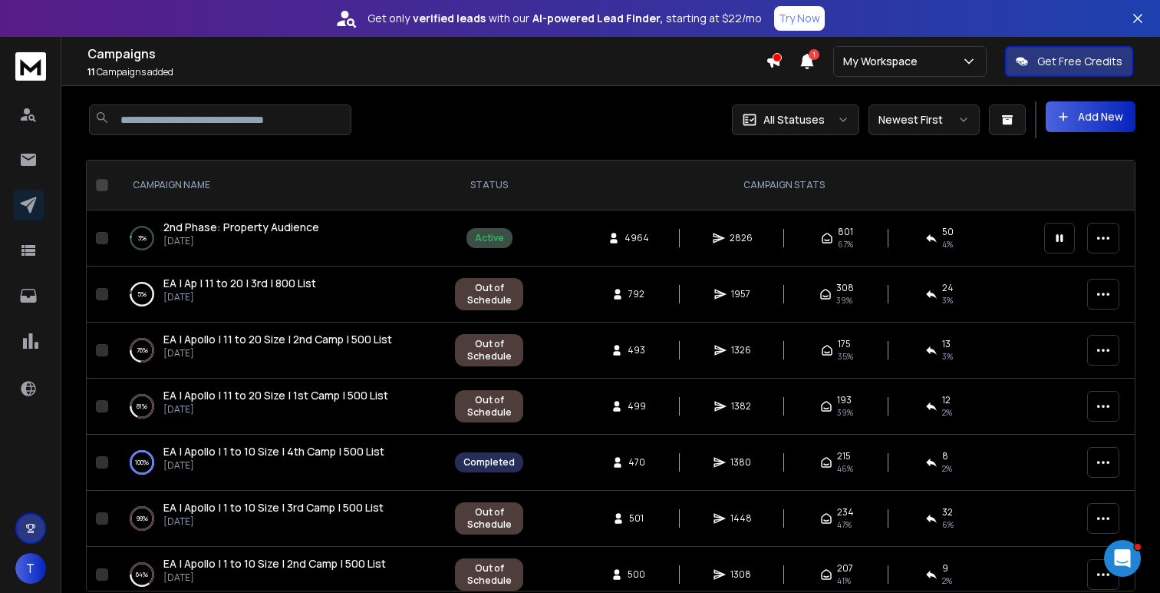
click at [206, 224] on span "2nd Phase: Property Audience" at bounding box center [241, 227] width 156 height 15
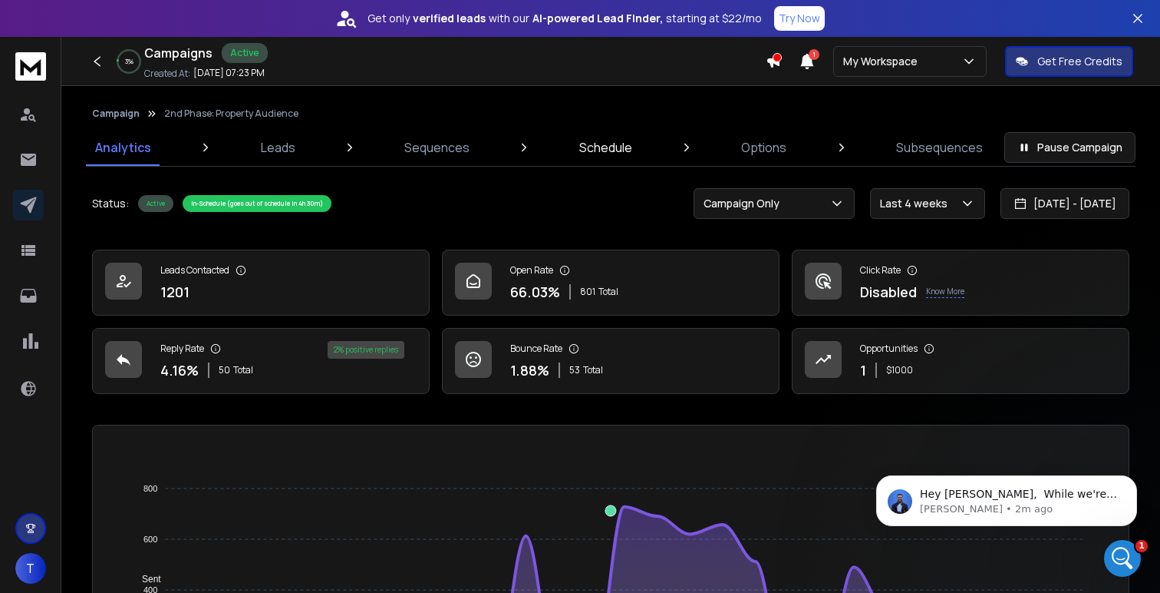
click at [619, 136] on link "Schedule" at bounding box center [605, 147] width 71 height 37
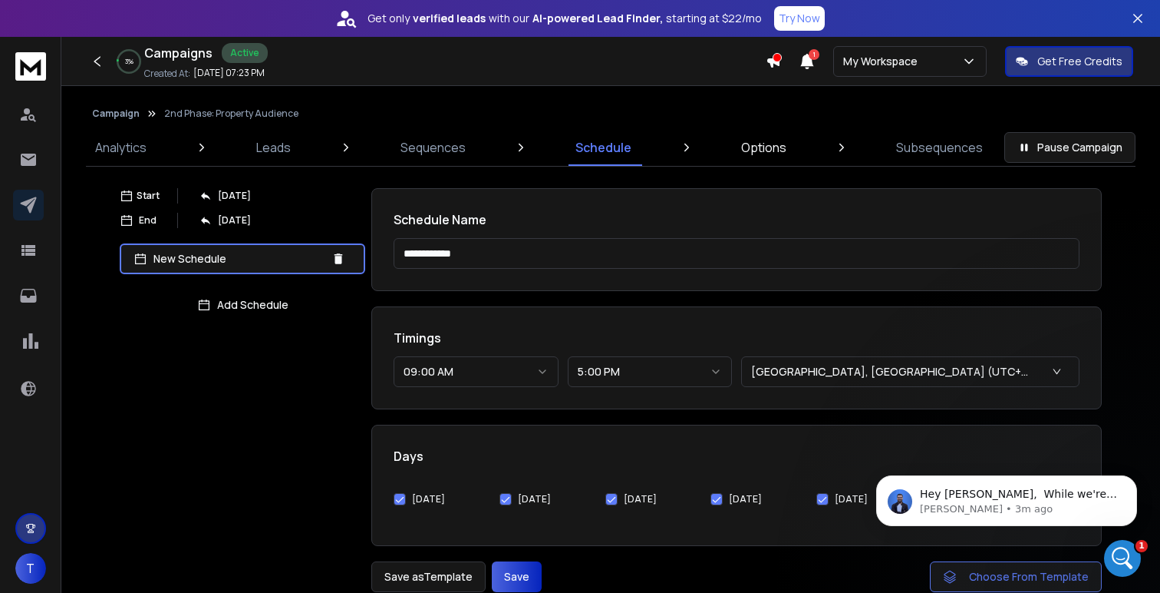
click at [768, 163] on link "Options" at bounding box center [764, 147] width 64 height 37
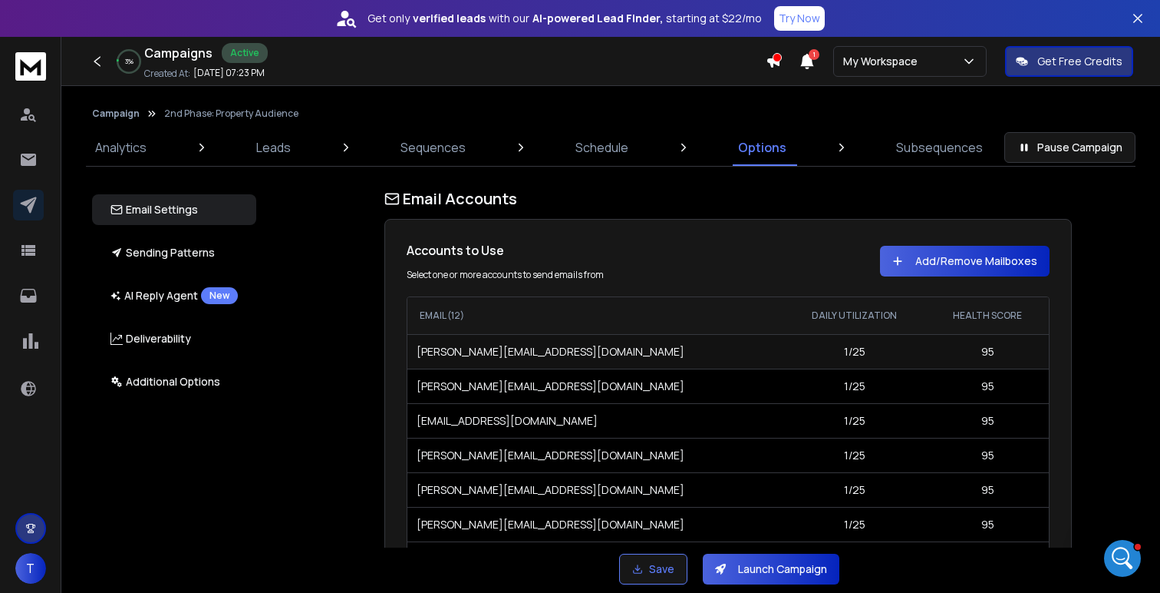
click at [589, 354] on div "emily@teambuildproperties.co.uk" at bounding box center [595, 351] width 357 height 15
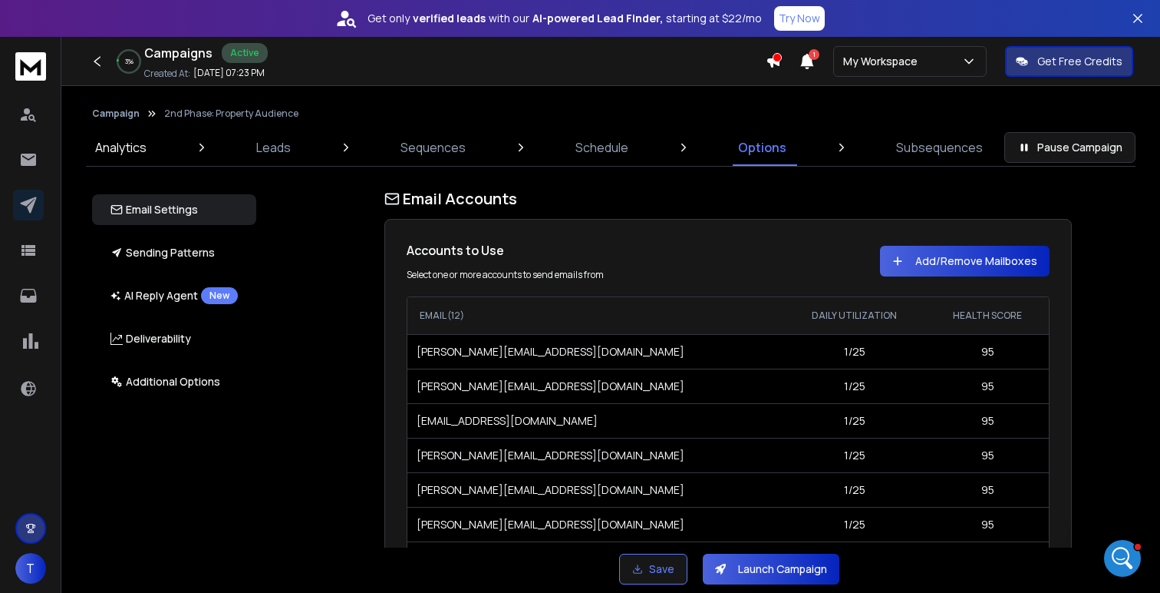
click at [130, 150] on p "Analytics" at bounding box center [120, 147] width 51 height 18
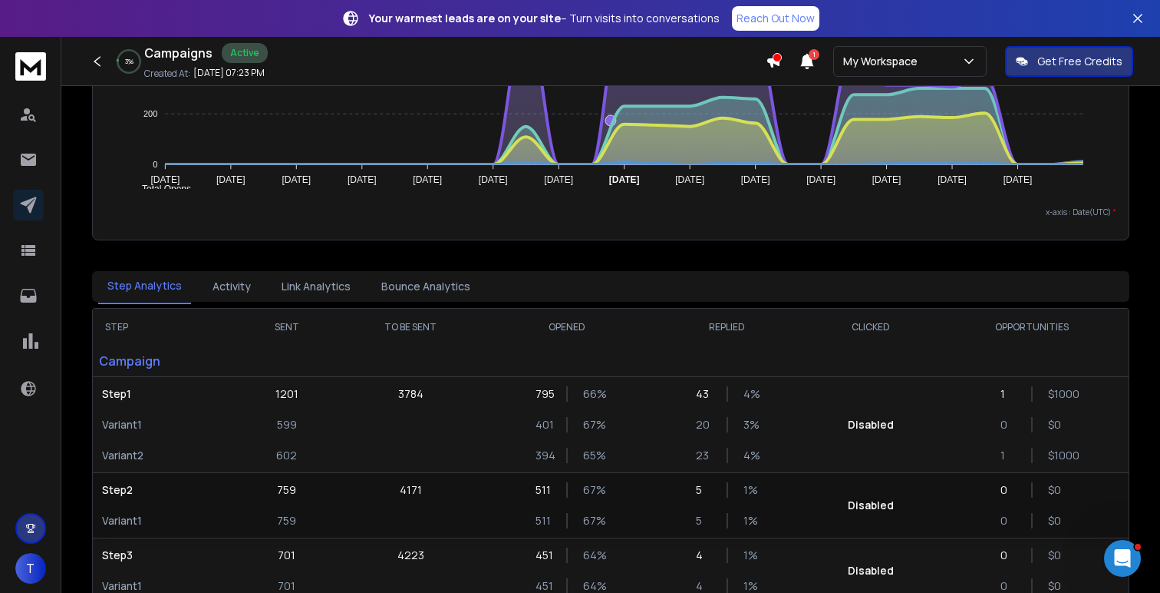
scroll to position [609, 0]
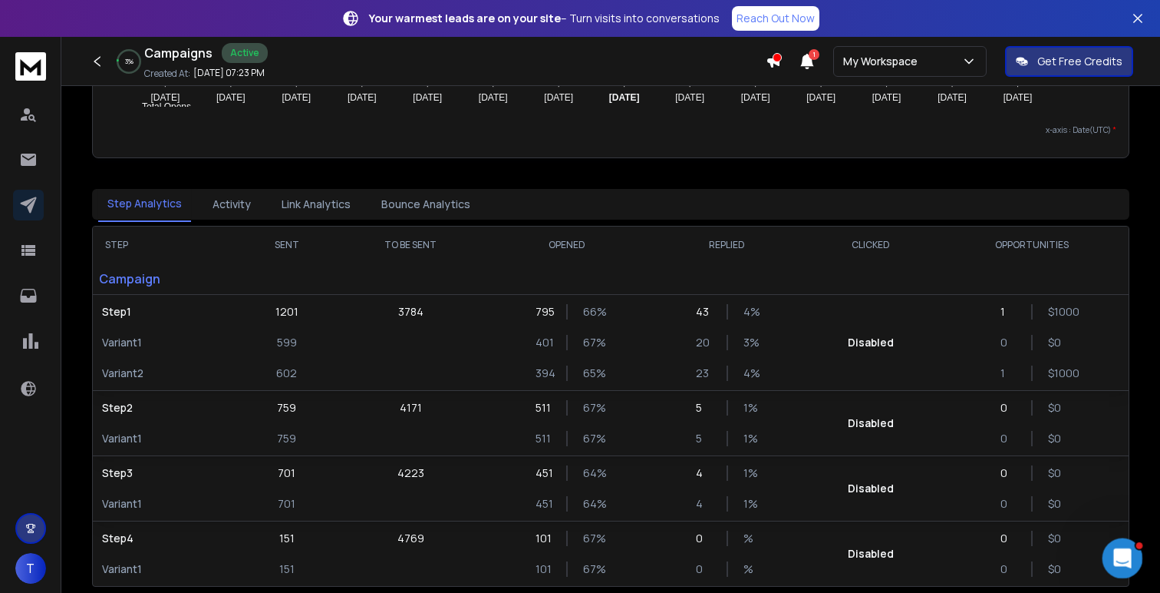
click at [1118, 561] on icon "Open Intercom Messenger" at bounding box center [1120, 555] width 25 height 25
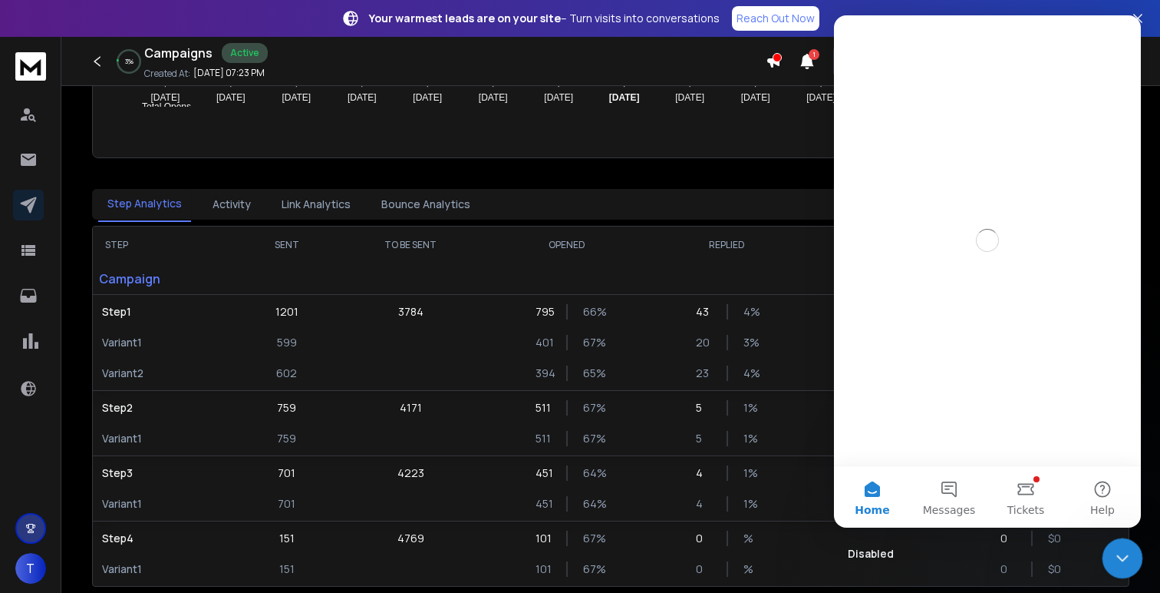
scroll to position [0, 0]
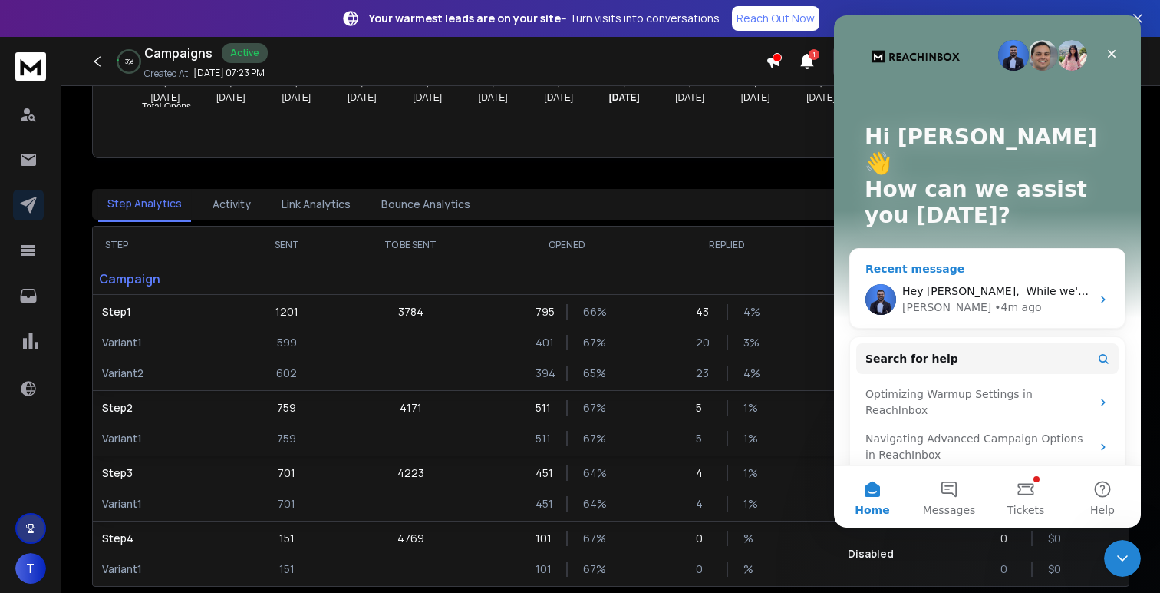
click at [1094, 271] on div "Hey [PERSON_NAME], ​ ​While we're investigating this on priority, we do need so…" at bounding box center [987, 299] width 275 height 57
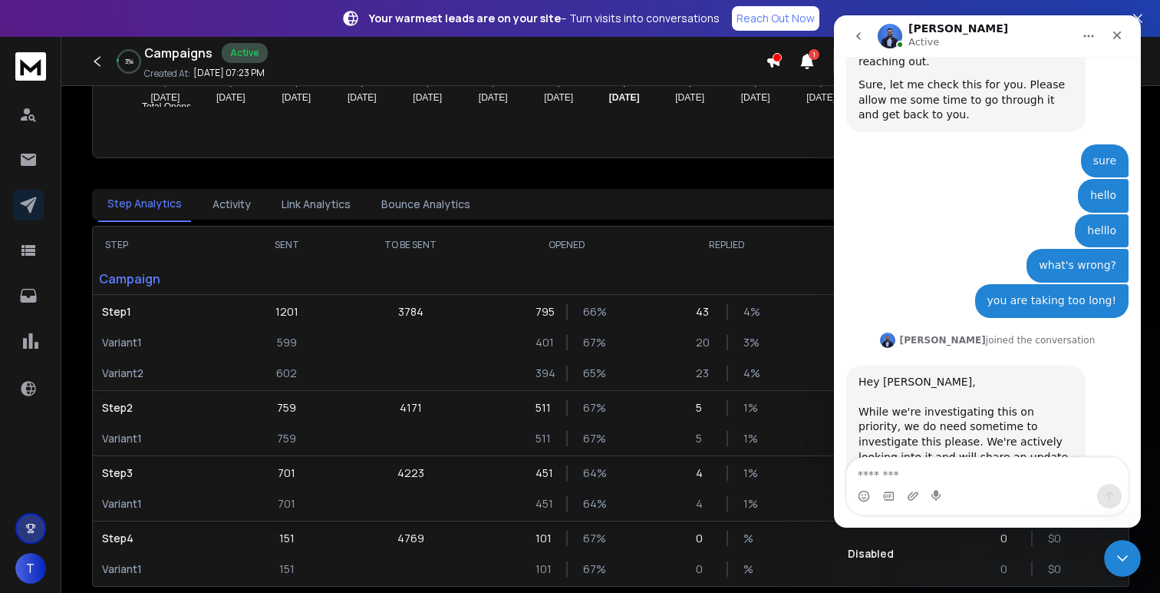
scroll to position [450, 0]
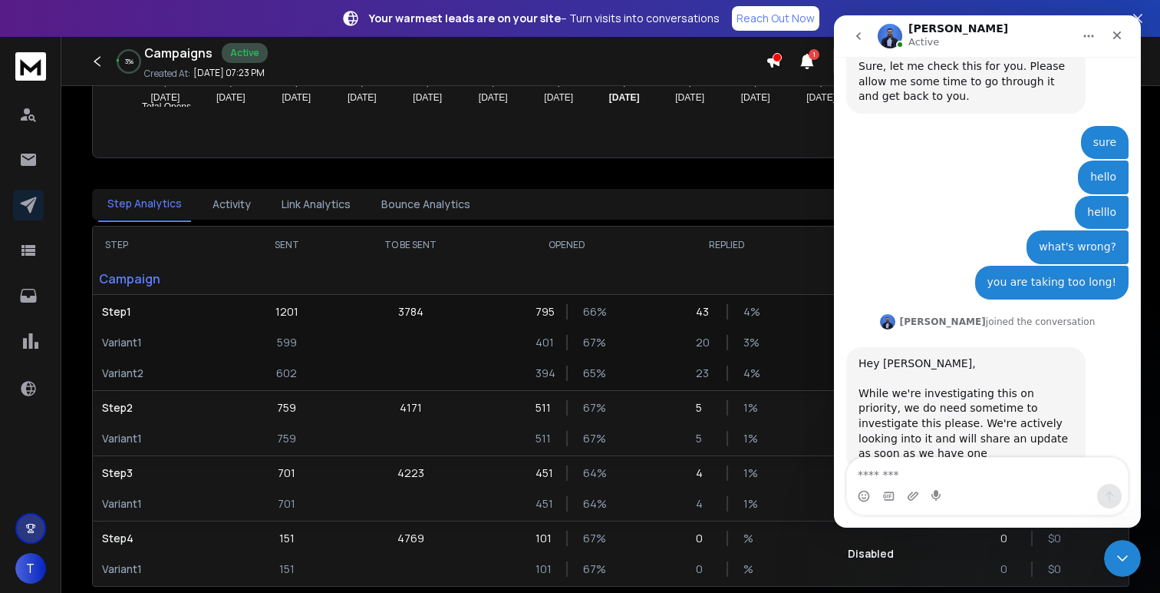
click at [765, 352] on div "43 4 % 20 3 % 23 4 %" at bounding box center [727, 342] width 142 height 77
click at [1128, 556] on icon "Close Intercom Messenger" at bounding box center [1120, 555] width 18 height 18
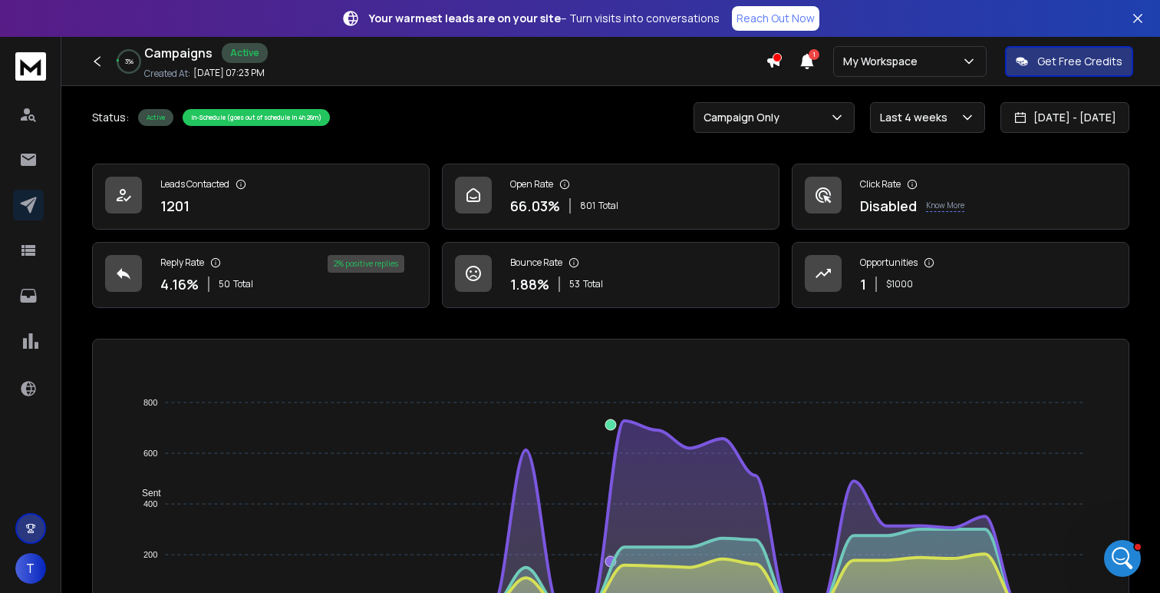
scroll to position [0, 0]
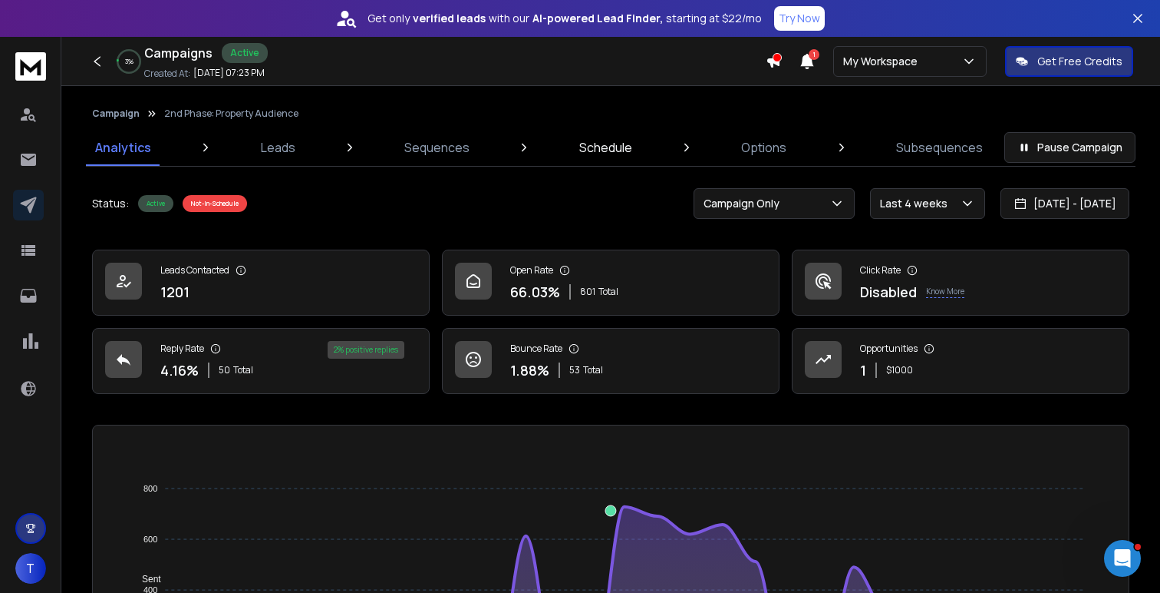
click at [613, 146] on p "Schedule" at bounding box center [605, 147] width 53 height 18
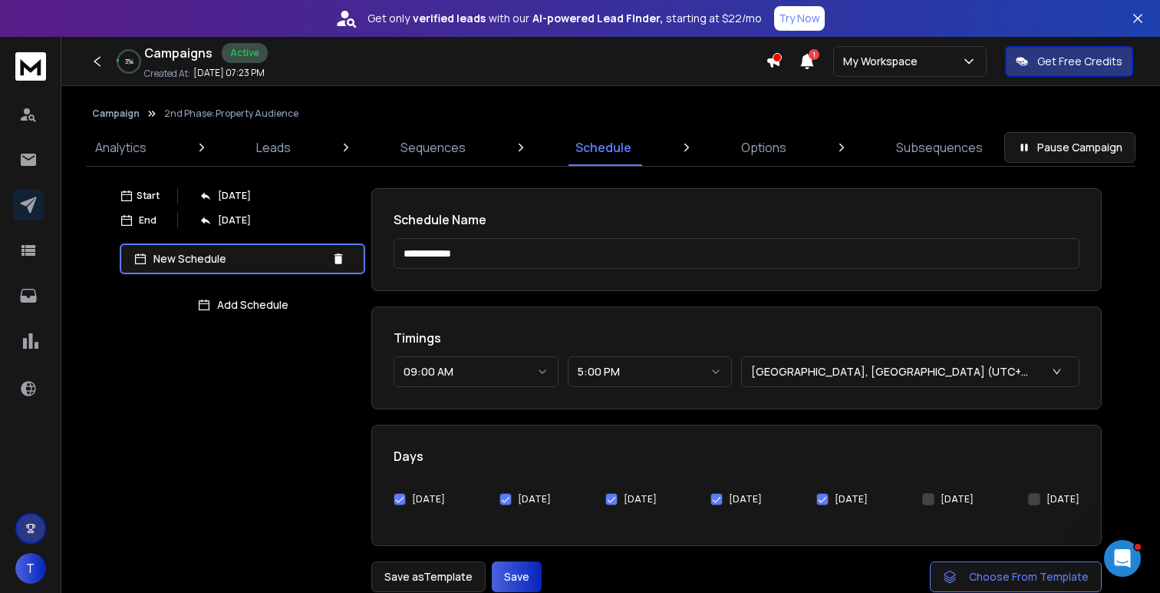
click at [158, 138] on div "Analytics Leads Sequences Schedule Options Subsequences" at bounding box center [539, 147] width 906 height 37
click at [147, 143] on p "Analytics" at bounding box center [120, 147] width 51 height 18
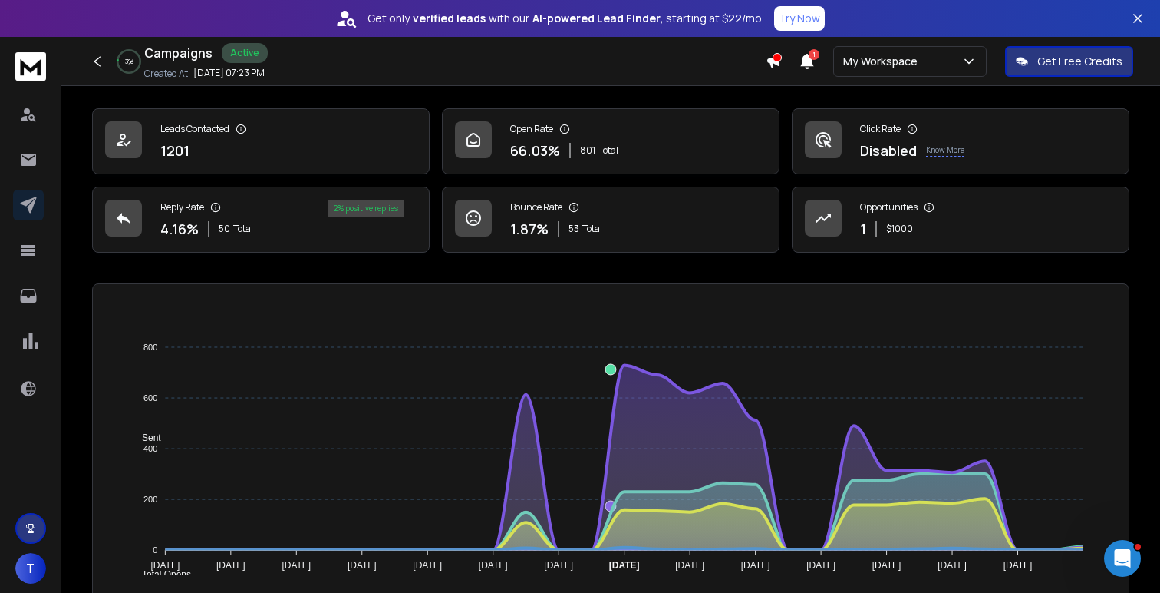
scroll to position [140, 0]
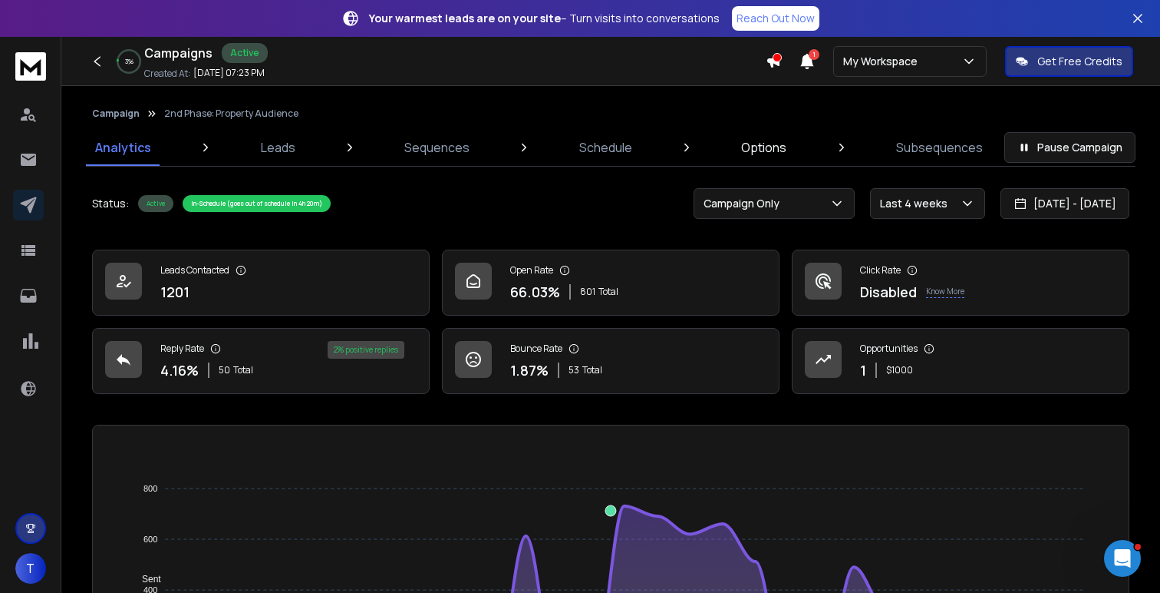
click at [769, 149] on p "Options" at bounding box center [763, 147] width 45 height 18
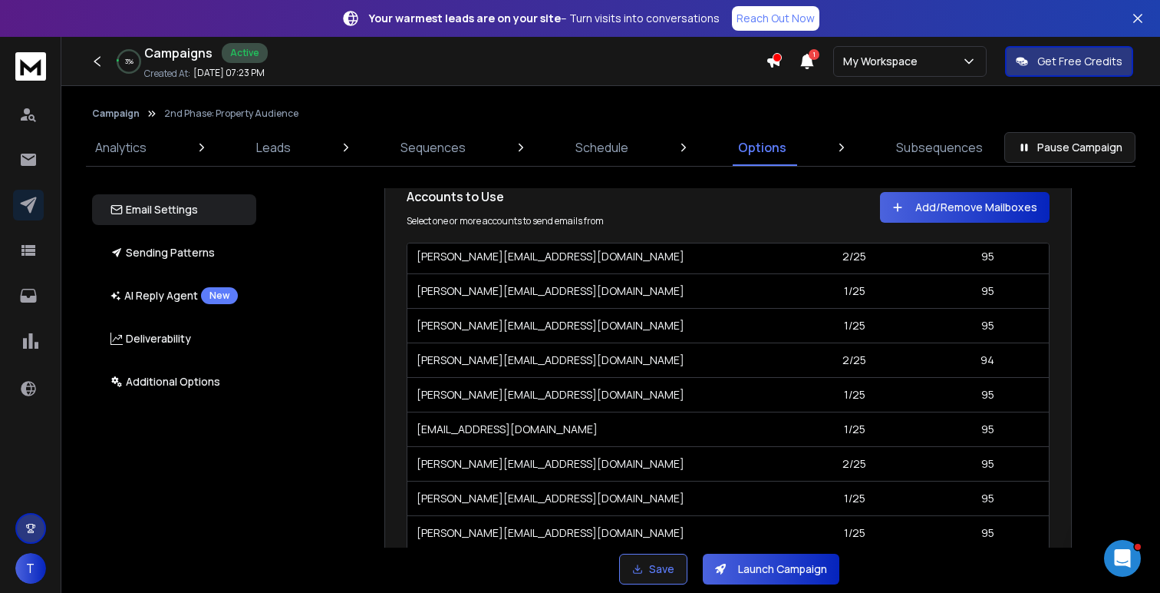
scroll to position [41, 0]
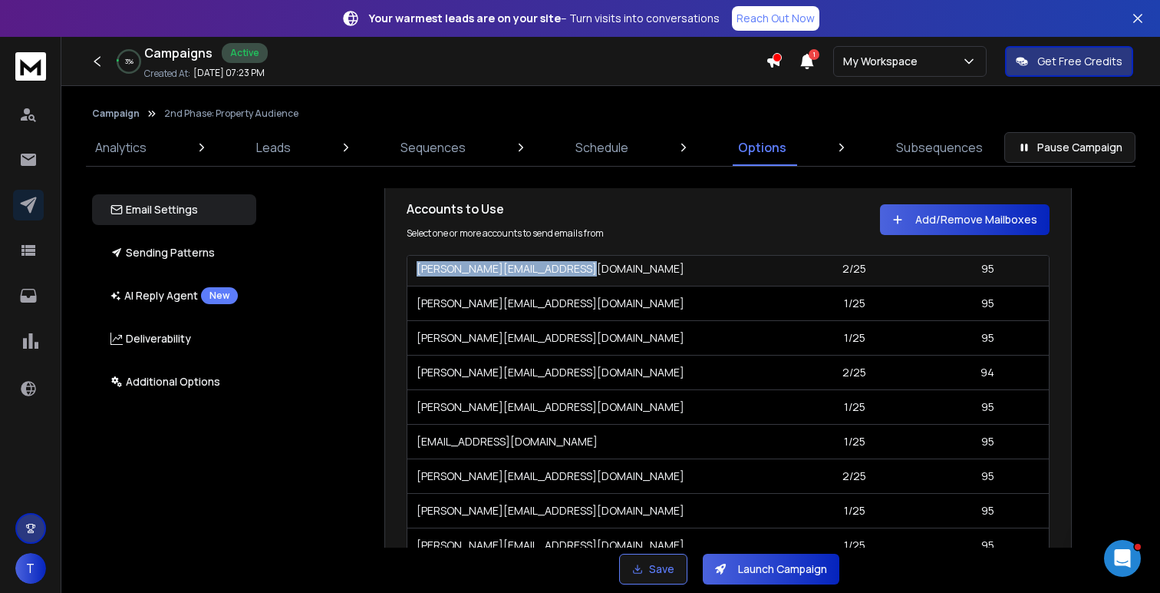
drag, startPoint x: 572, startPoint y: 268, endPoint x: 415, endPoint y: 265, distance: 156.6
click at [417, 265] on div "sarah@teambuildrecruit.co.uk" at bounding box center [595, 268] width 357 height 15
copy p "sarah@teambuildrecruit.co.uk"
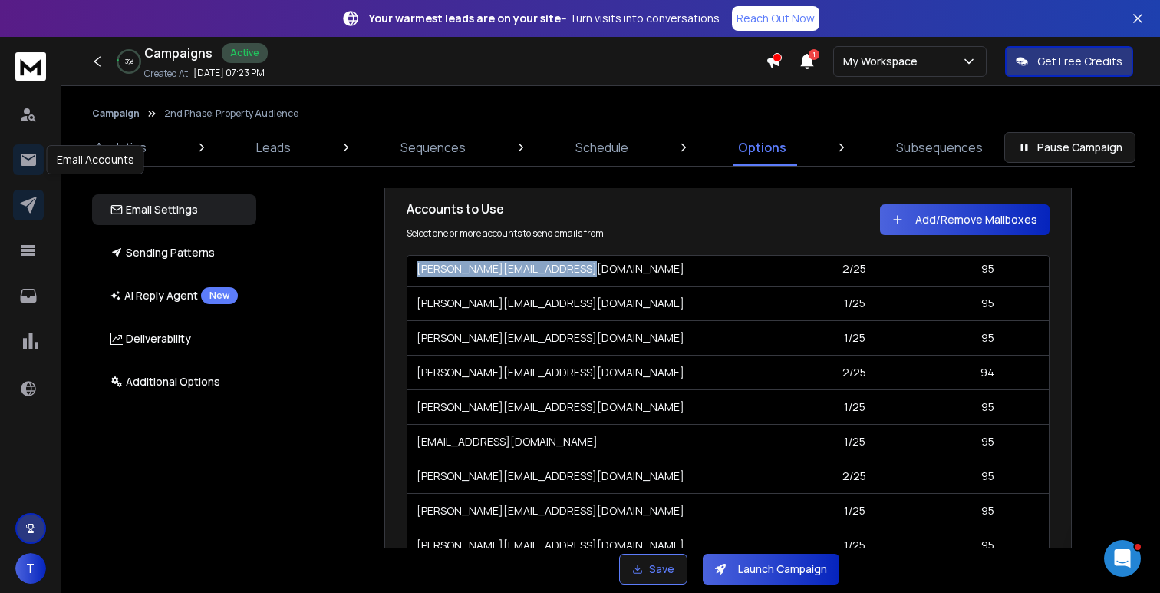
click at [39, 158] on link at bounding box center [28, 159] width 31 height 31
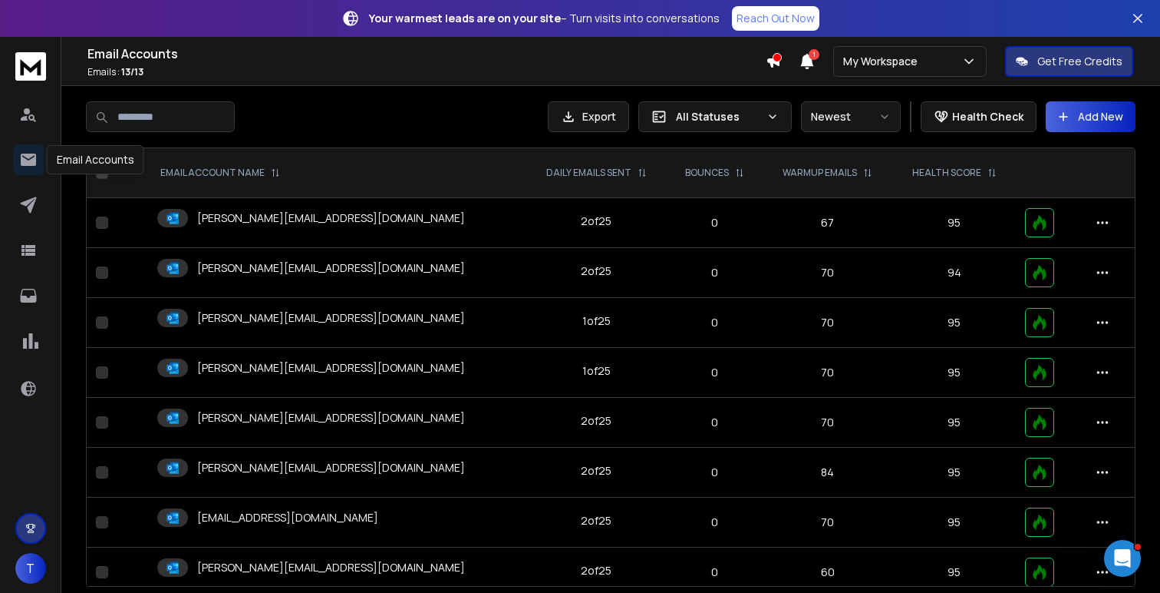
click at [166, 119] on input at bounding box center [160, 116] width 149 height 31
paste input "**********"
type input "**********"
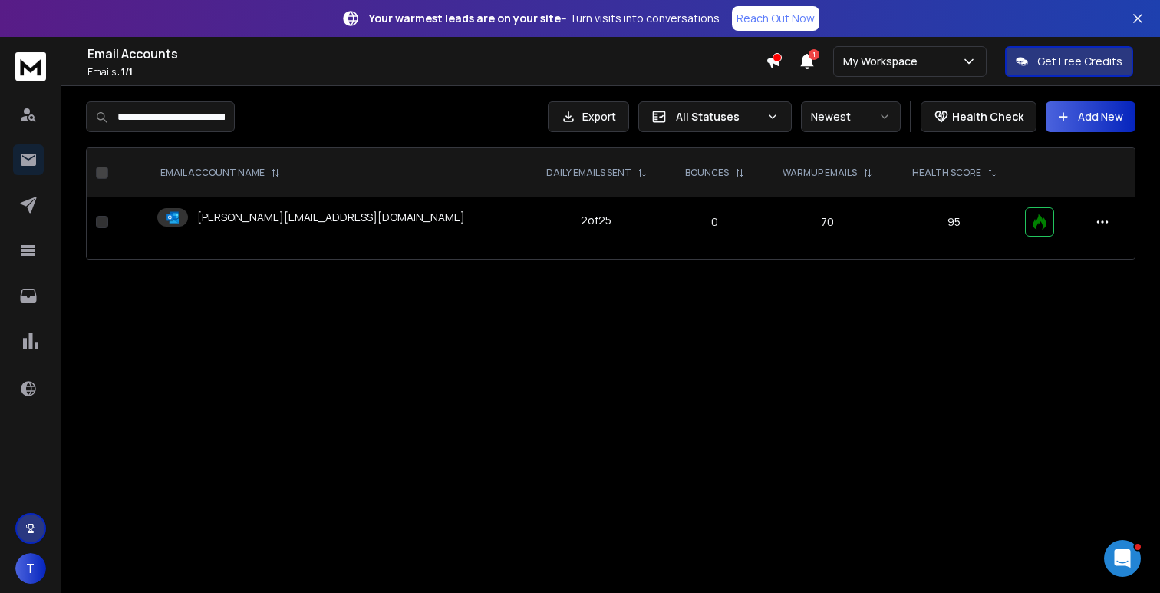
click at [243, 215] on p "sarah@teambuildrecruit.co.uk" at bounding box center [331, 217] width 268 height 15
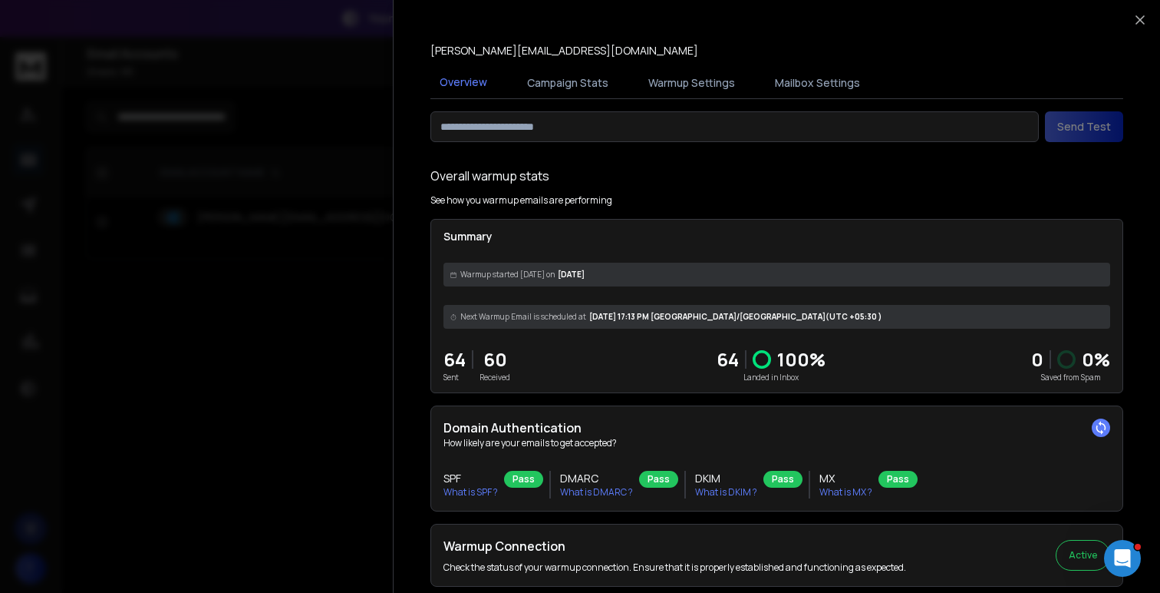
click at [774, 96] on button "Mailbox Settings" at bounding box center [818, 83] width 104 height 34
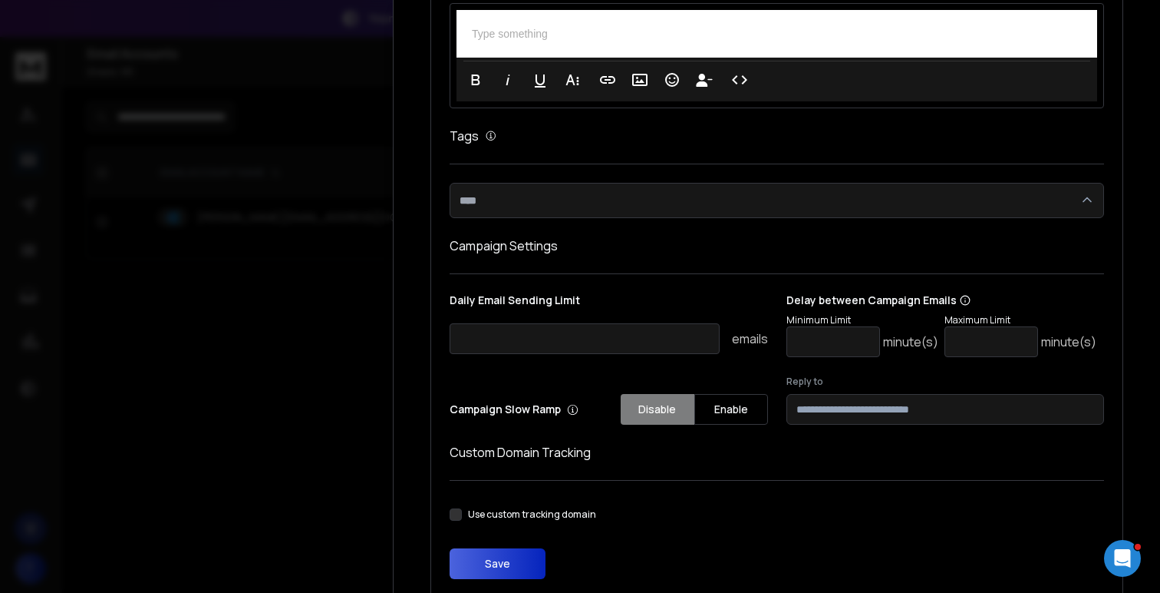
scroll to position [287, 0]
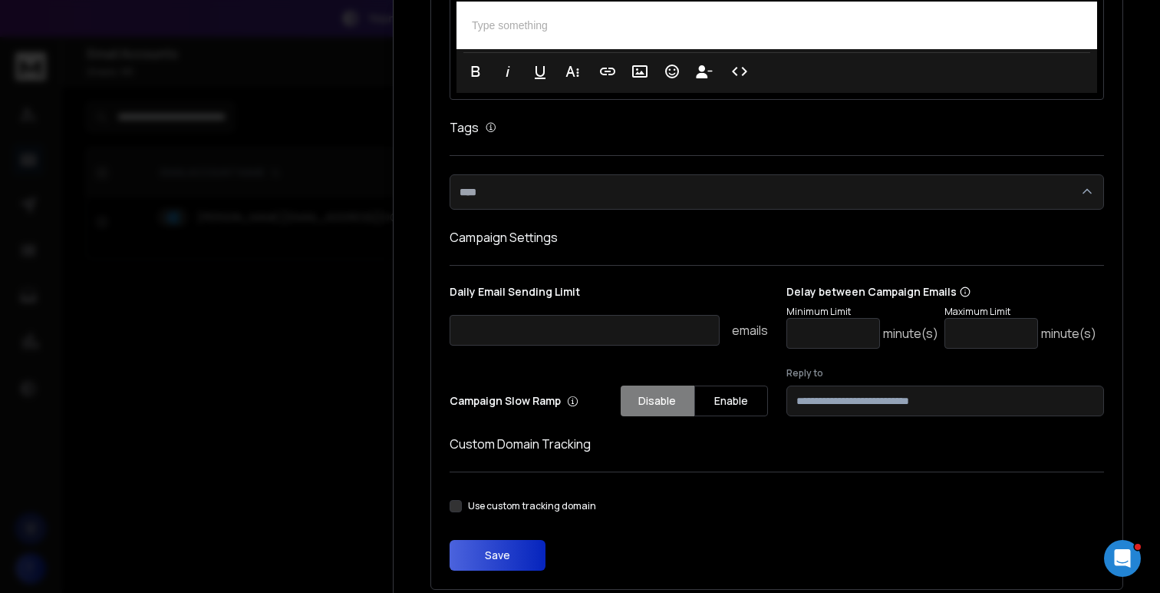
click at [329, 339] on div at bounding box center [580, 296] width 1160 height 593
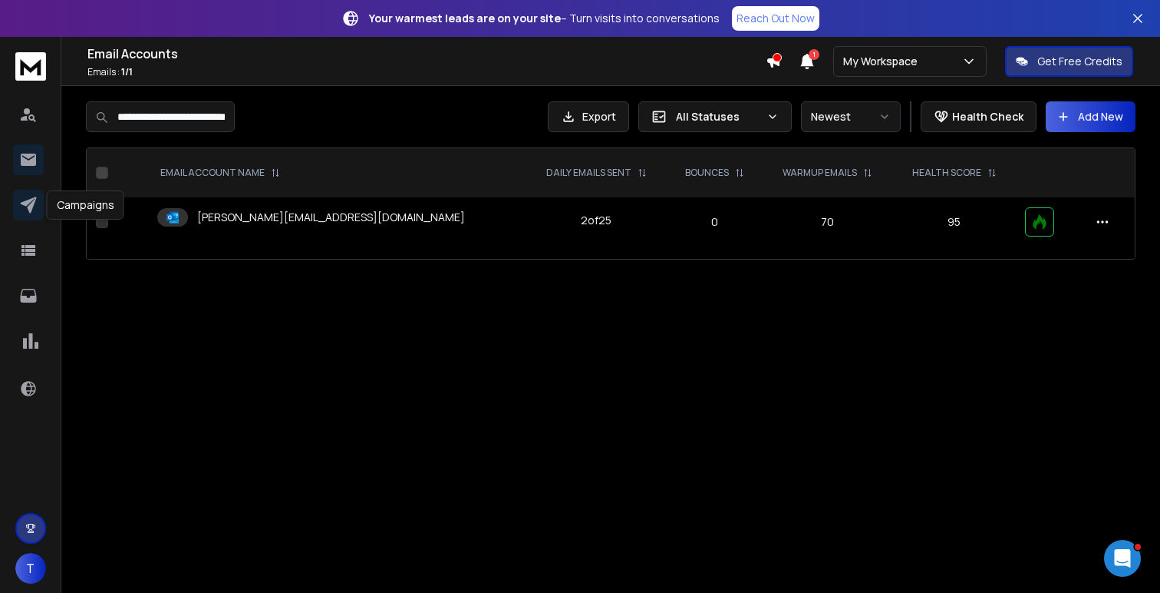
click at [30, 199] on icon at bounding box center [28, 204] width 16 height 16
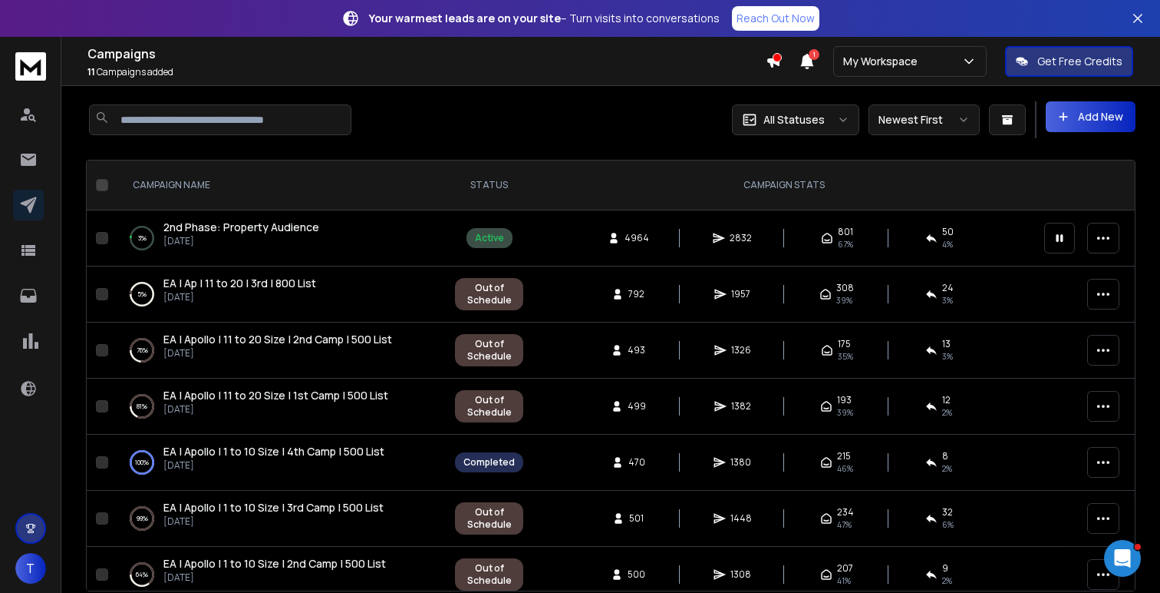
click at [201, 232] on span "2nd Phase: Property Audience" at bounding box center [241, 227] width 156 height 15
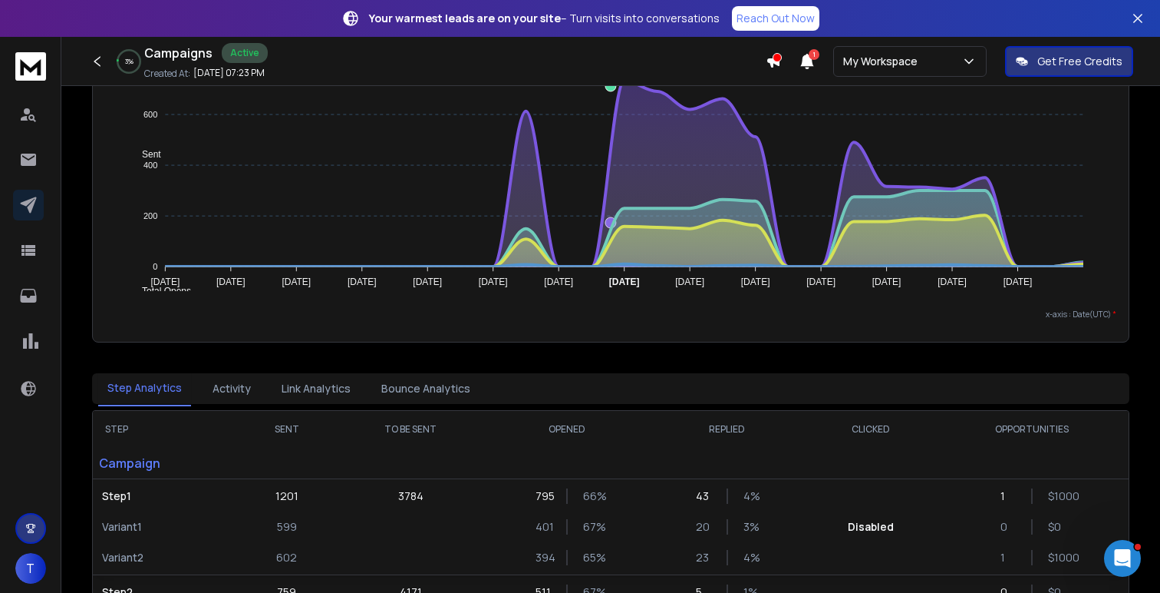
scroll to position [630, 0]
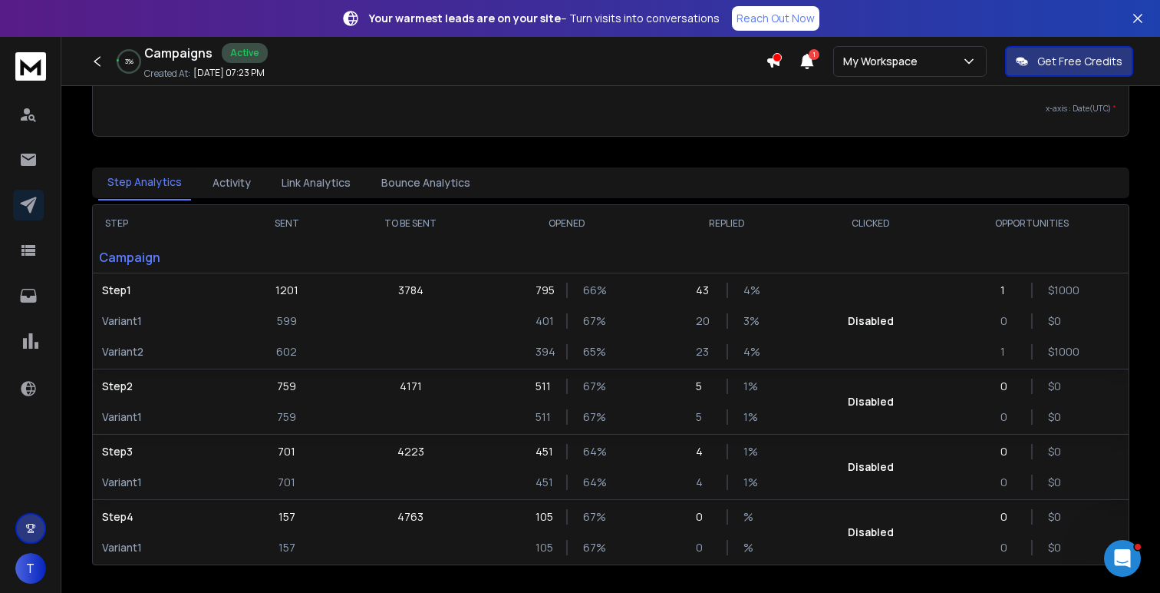
click at [239, 181] on button "Activity" at bounding box center [231, 183] width 57 height 34
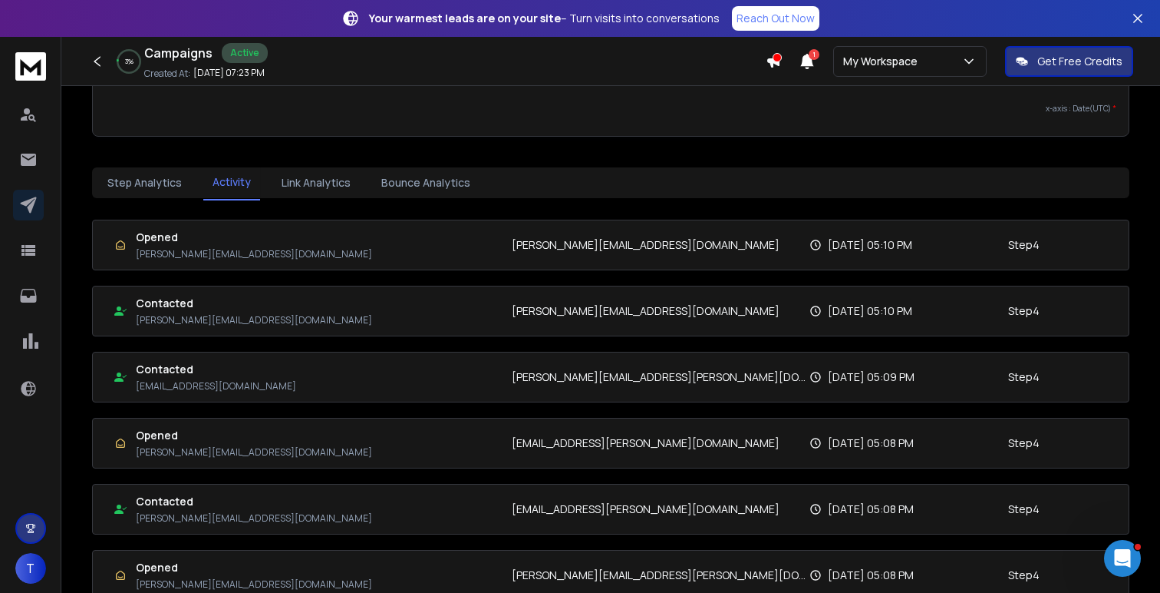
click at [134, 190] on button "Step Analytics" at bounding box center [144, 183] width 93 height 34
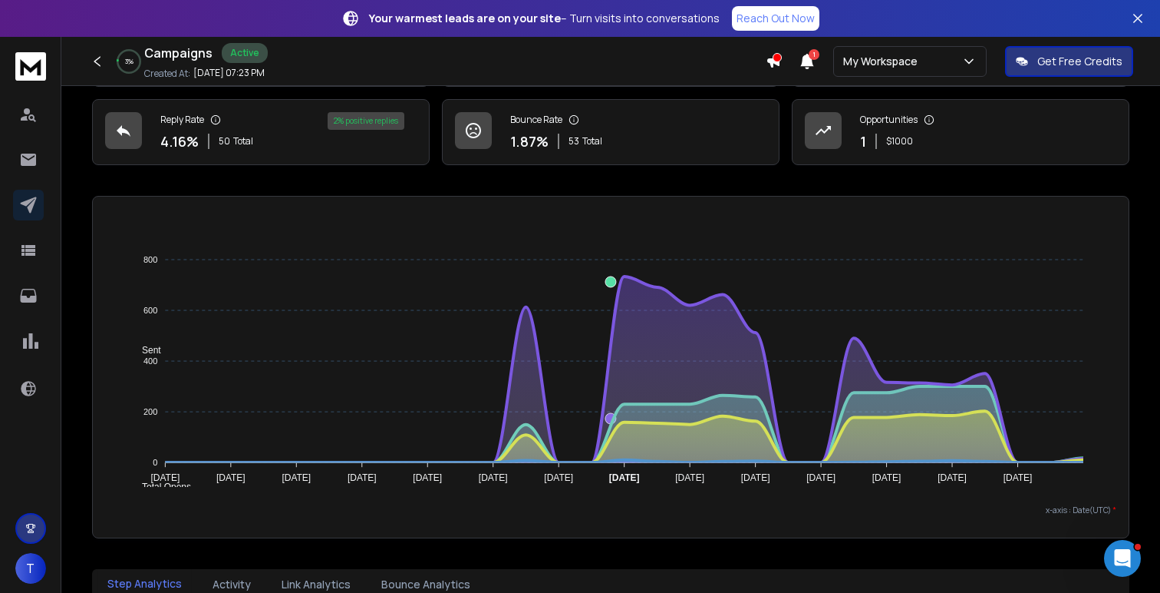
scroll to position [0, 0]
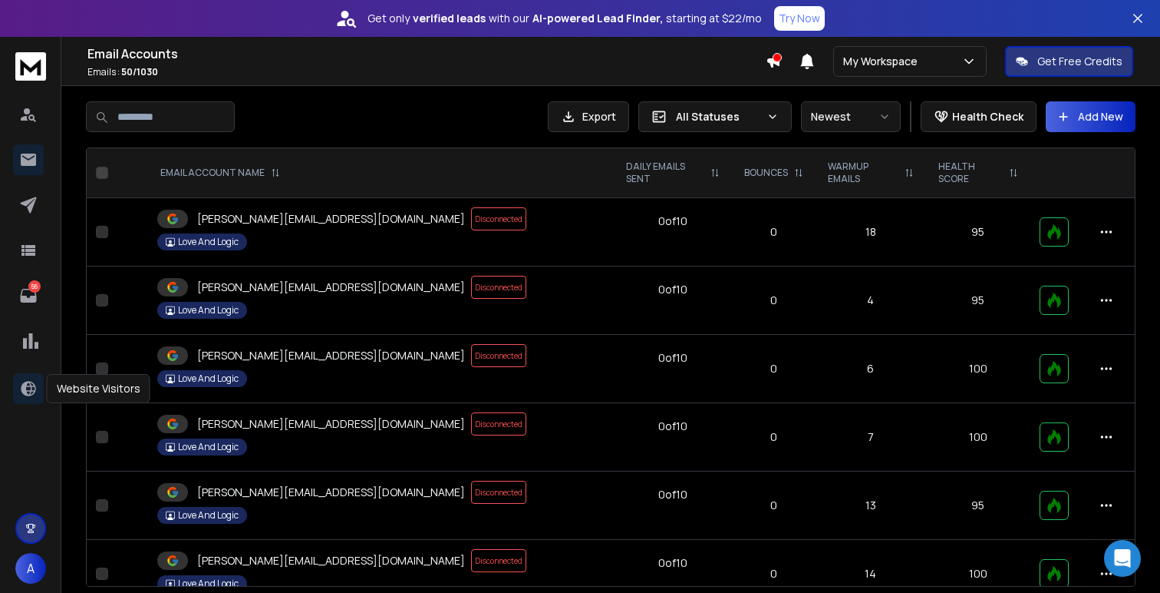
click at [28, 384] on icon at bounding box center [28, 388] width 18 height 18
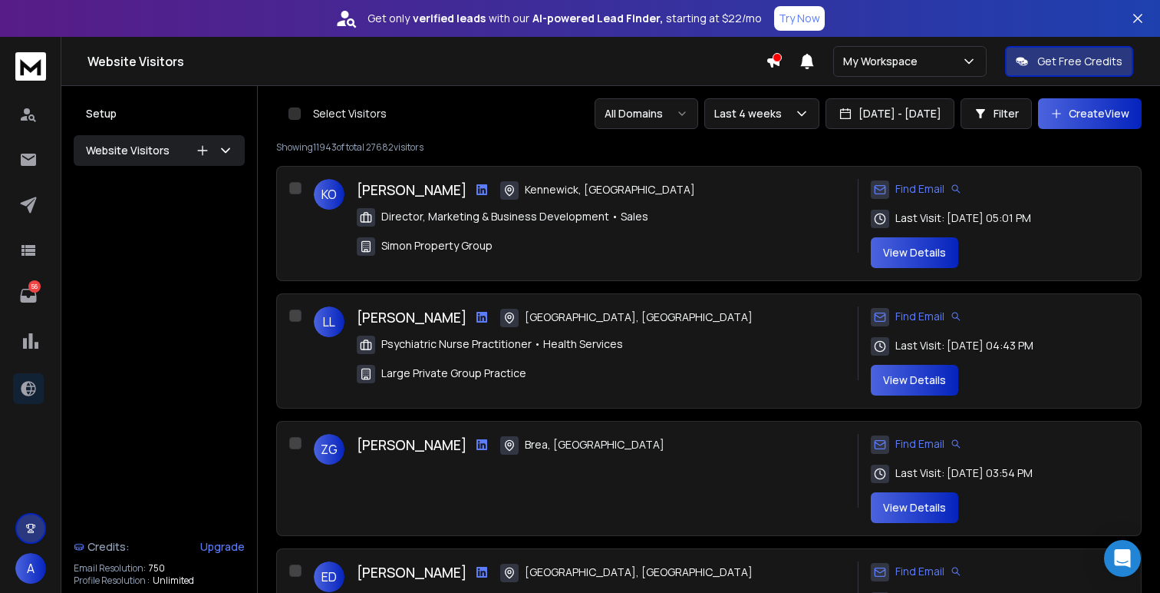
click at [128, 144] on button "Website Visitors" at bounding box center [159, 150] width 171 height 31
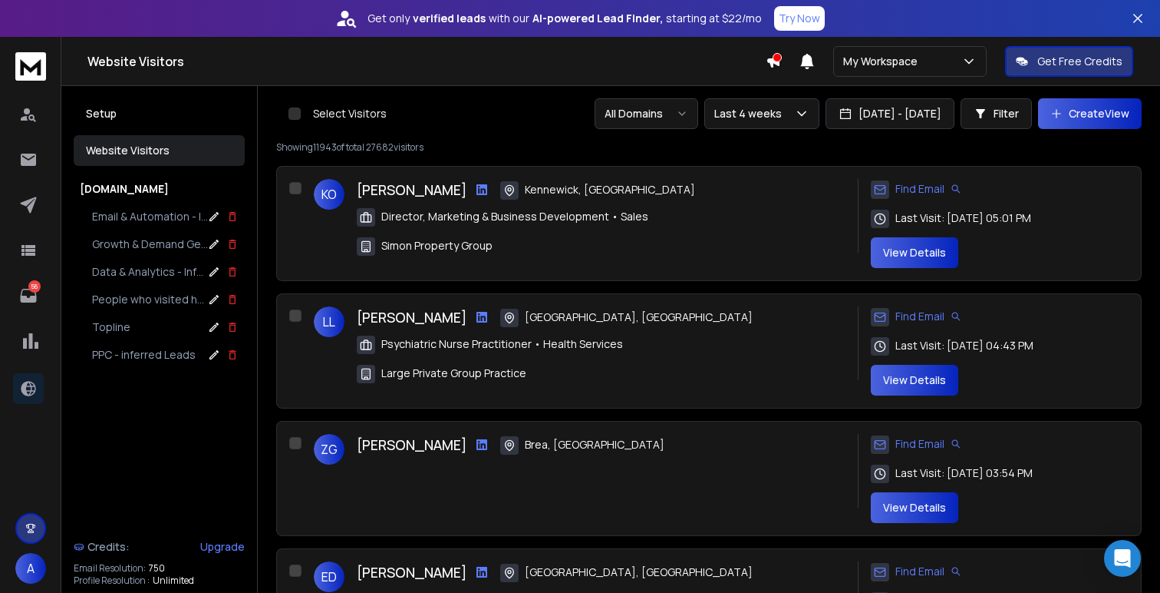
click at [146, 245] on div "Growth & Demand Gen - Inferred Leads" at bounding box center [150, 243] width 116 height 15
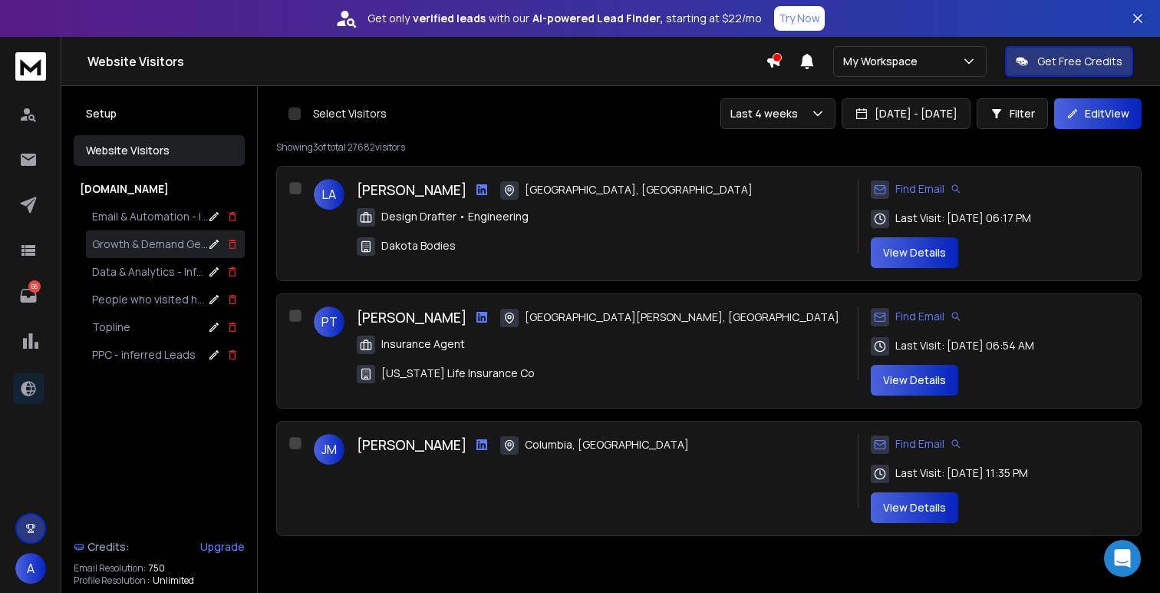
click at [210, 241] on icon at bounding box center [214, 244] width 12 height 12
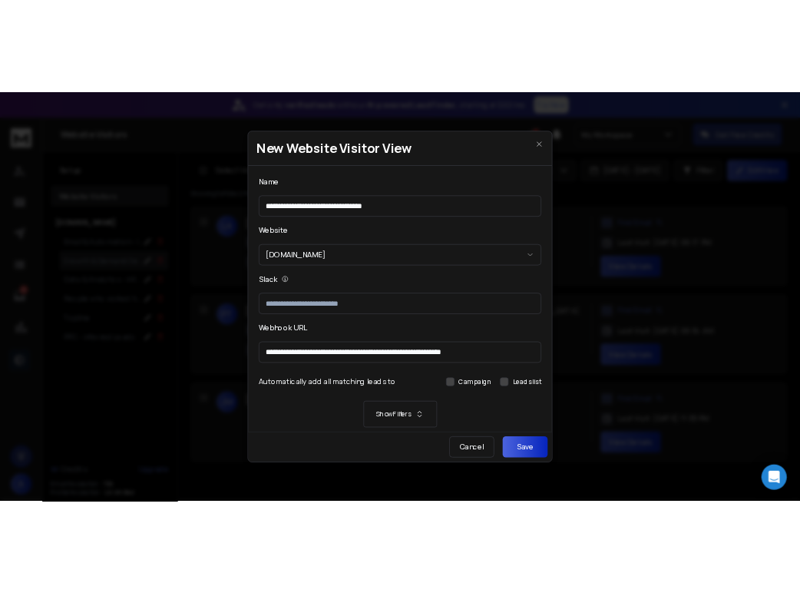
scroll to position [9, 0]
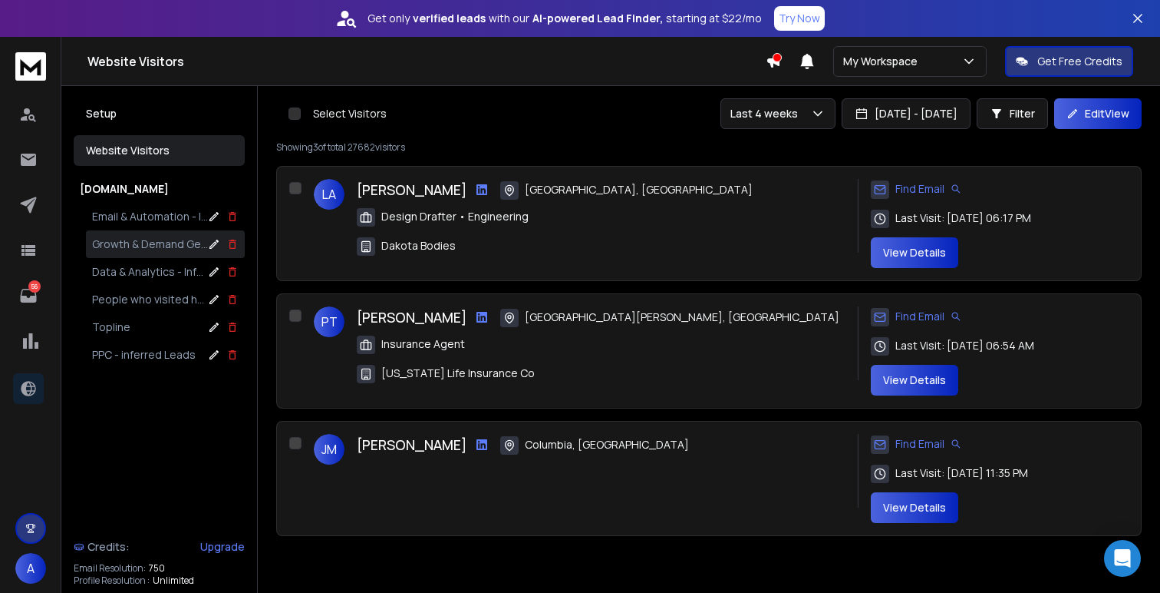
click at [210, 243] on icon at bounding box center [214, 244] width 12 height 12
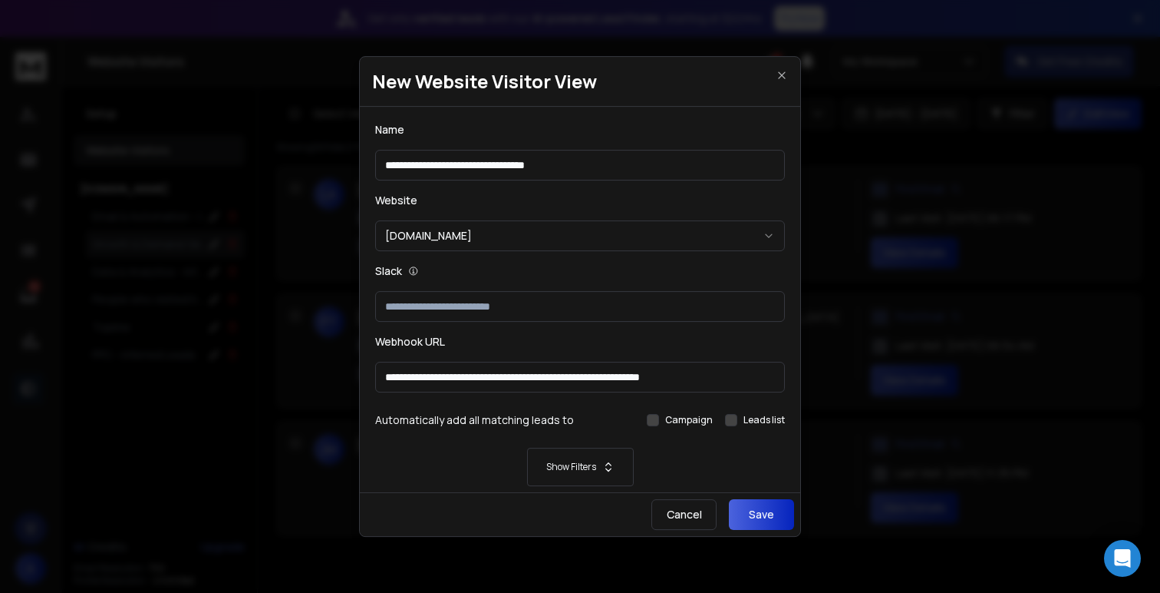
click at [721, 384] on input "**********" at bounding box center [580, 377] width 410 height 31
drag, startPoint x: 757, startPoint y: 375, endPoint x: 681, endPoint y: 374, distance: 76.0
click at [681, 374] on input "**********" at bounding box center [580, 377] width 410 height 31
click at [656, 386] on input "**********" at bounding box center [580, 377] width 410 height 31
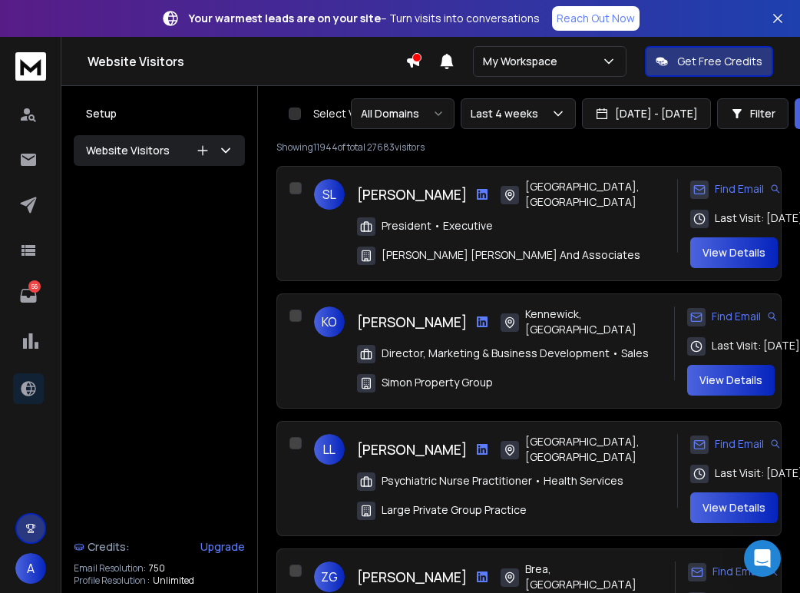
click at [166, 157] on button "Website Visitors" at bounding box center [159, 150] width 171 height 31
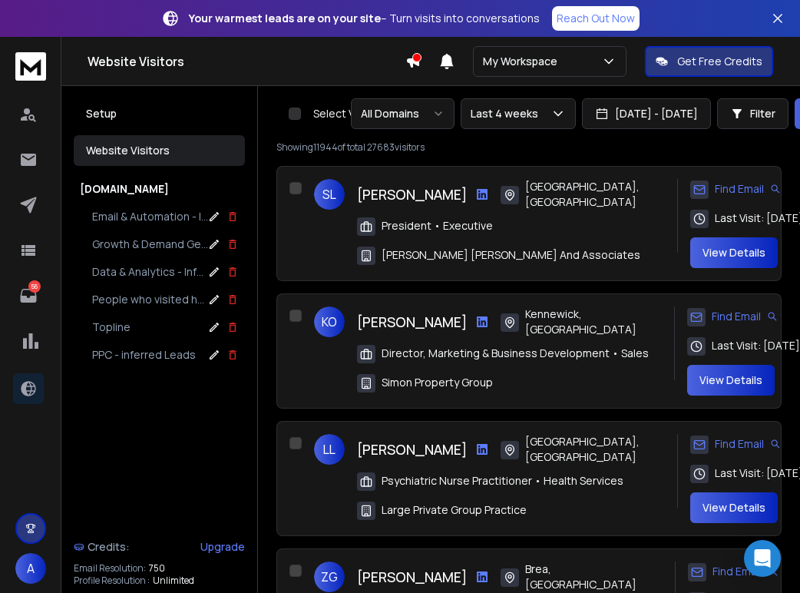
click at [216, 328] on icon at bounding box center [214, 327] width 12 height 12
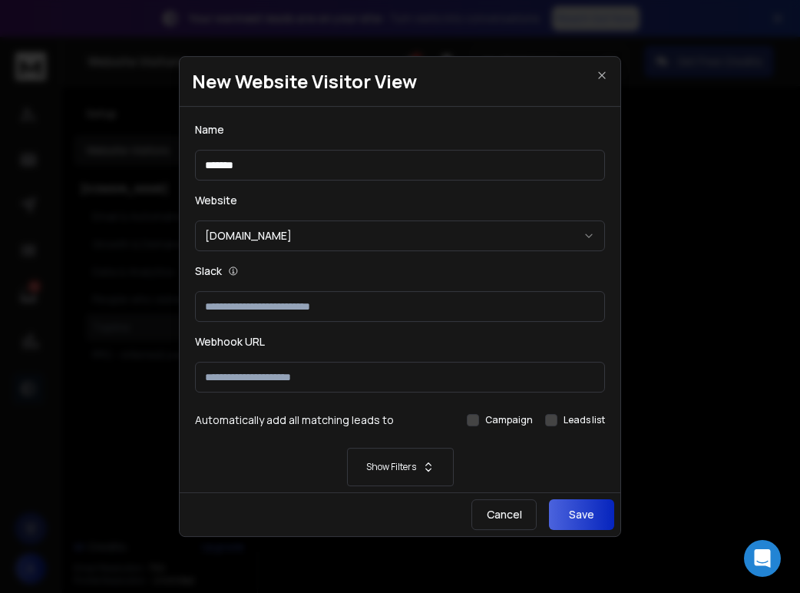
scroll to position [9, 0]
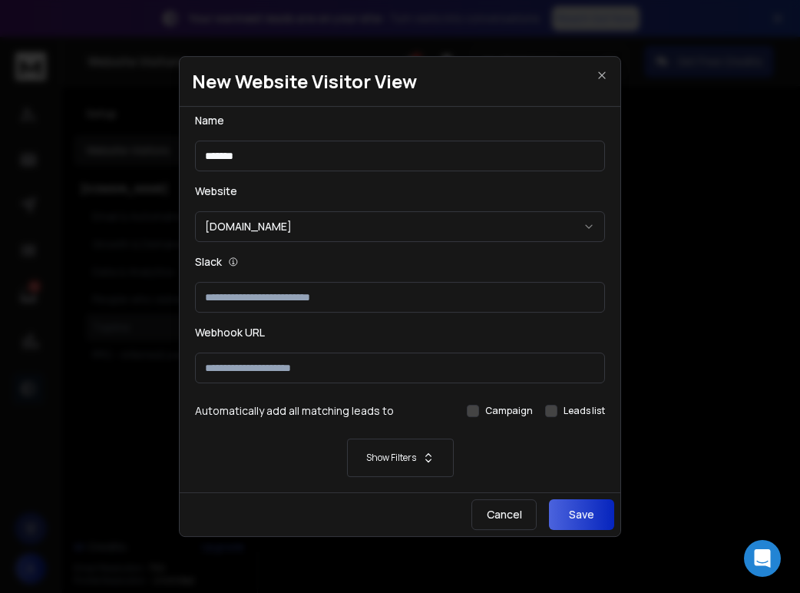
click at [364, 337] on div "Webhook URL" at bounding box center [400, 332] width 410 height 15
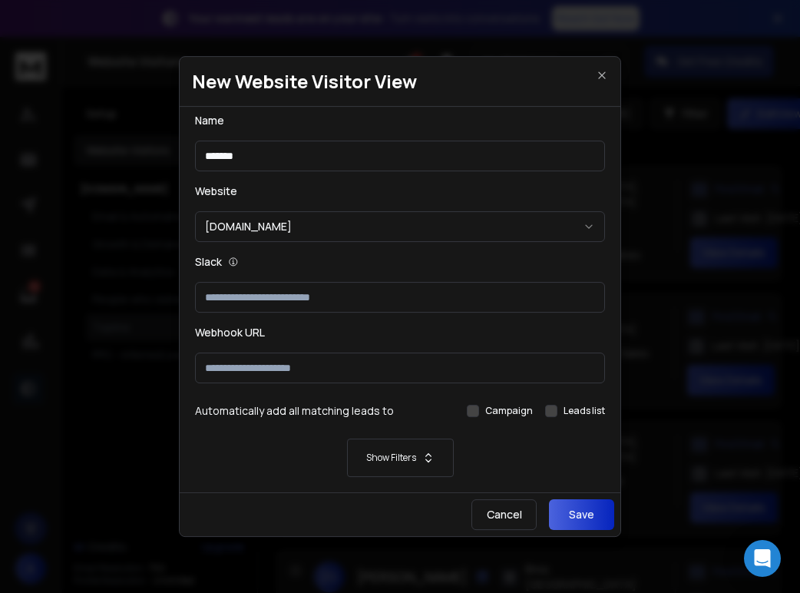
click at [591, 165] on input "*******" at bounding box center [400, 155] width 410 height 31
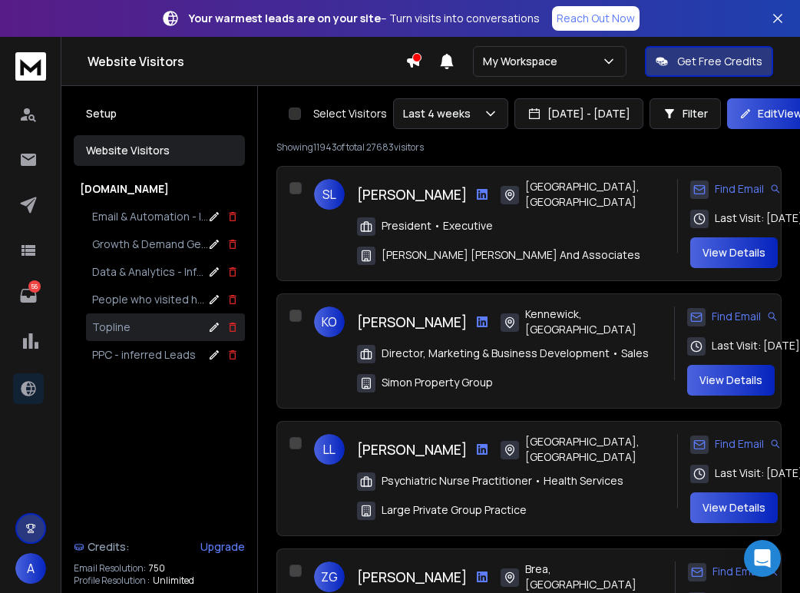
click at [163, 239] on div "Growth & Demand Gen - Inferred Leads" at bounding box center [150, 243] width 116 height 15
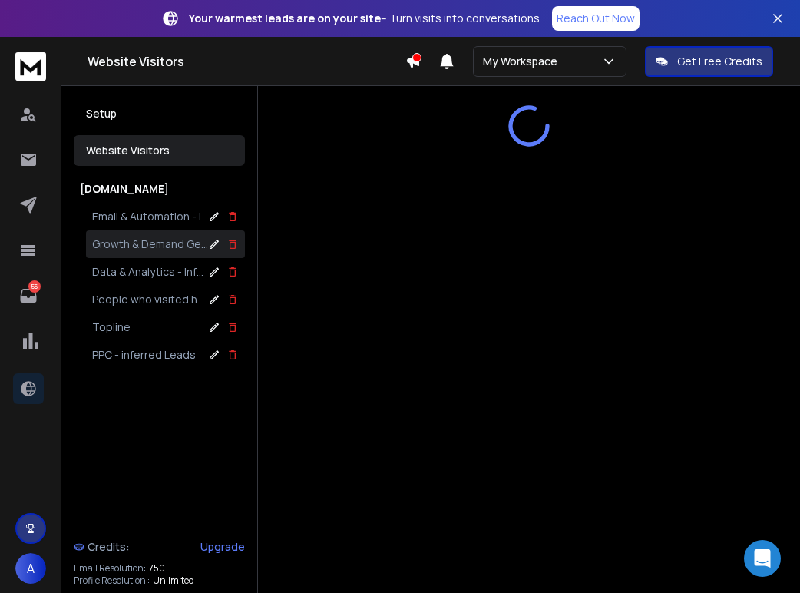
click at [216, 240] on icon at bounding box center [214, 243] width 9 height 9
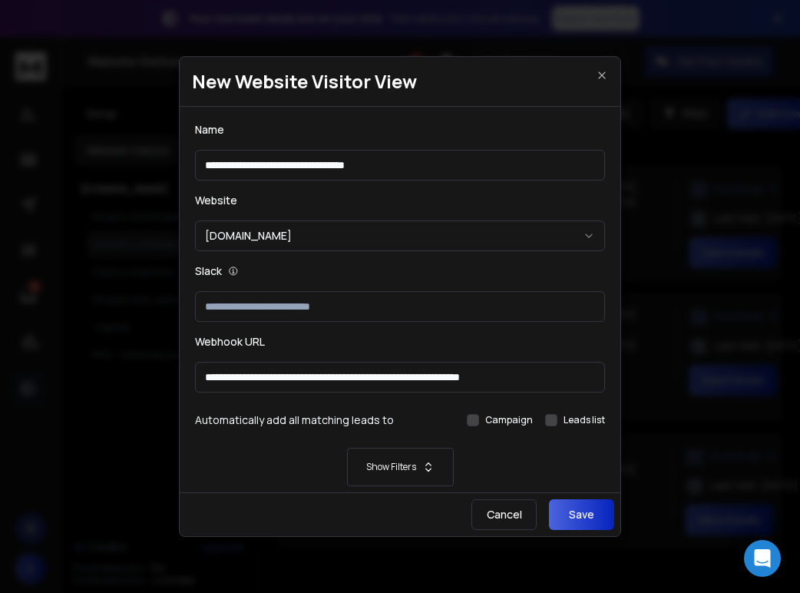
click at [348, 319] on input at bounding box center [400, 306] width 410 height 31
click at [418, 458] on div "Show Filters" at bounding box center [400, 466] width 107 height 38
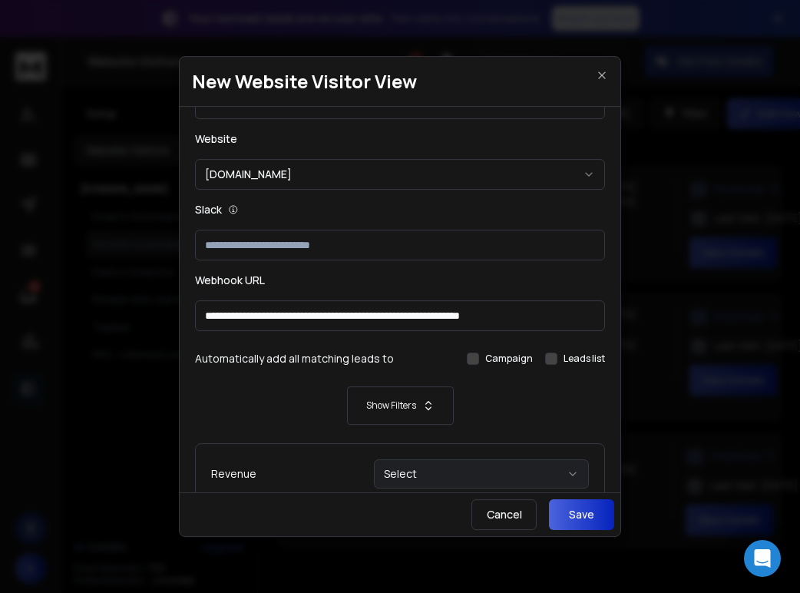
scroll to position [0, 0]
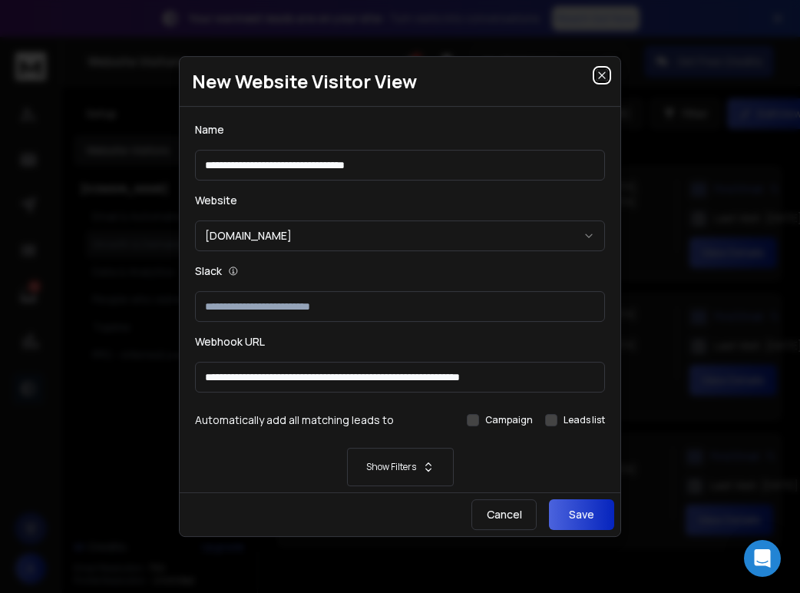
click at [597, 76] on icon "button" at bounding box center [602, 75] width 12 height 12
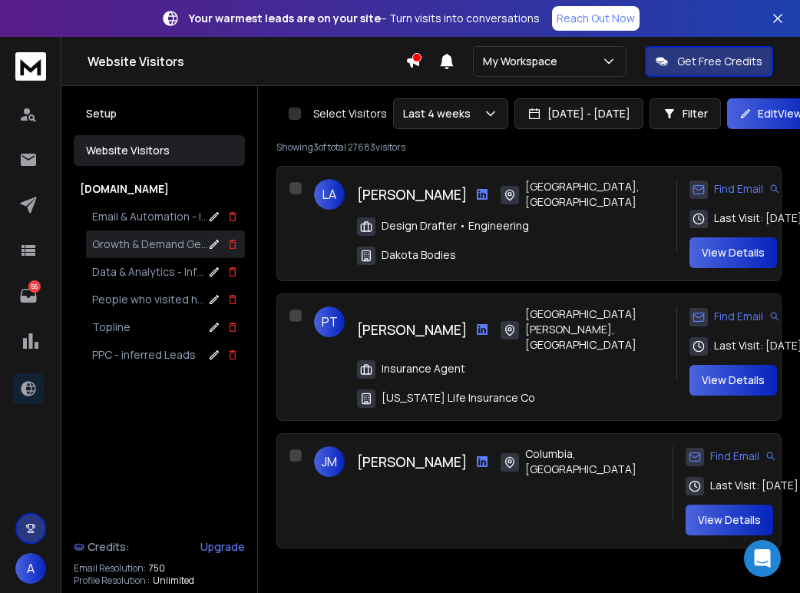
click at [214, 243] on icon at bounding box center [214, 244] width 12 height 12
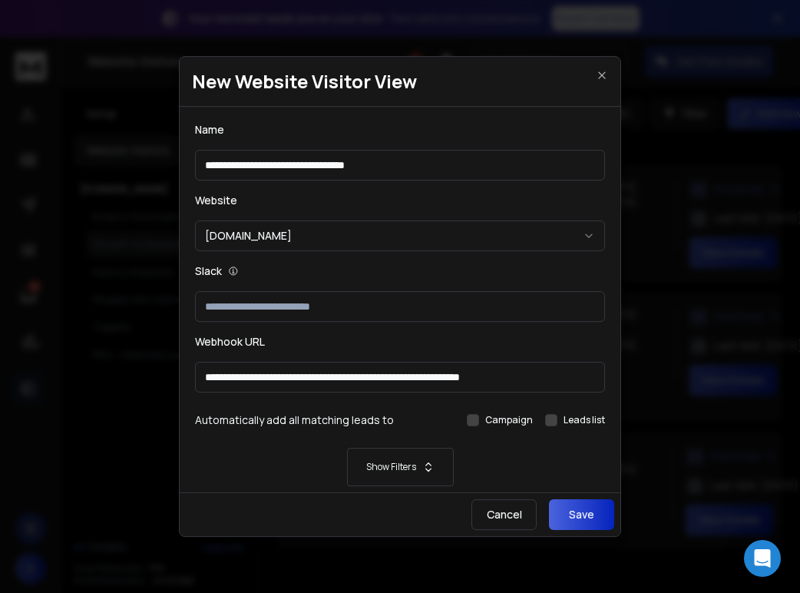
scroll to position [9, 0]
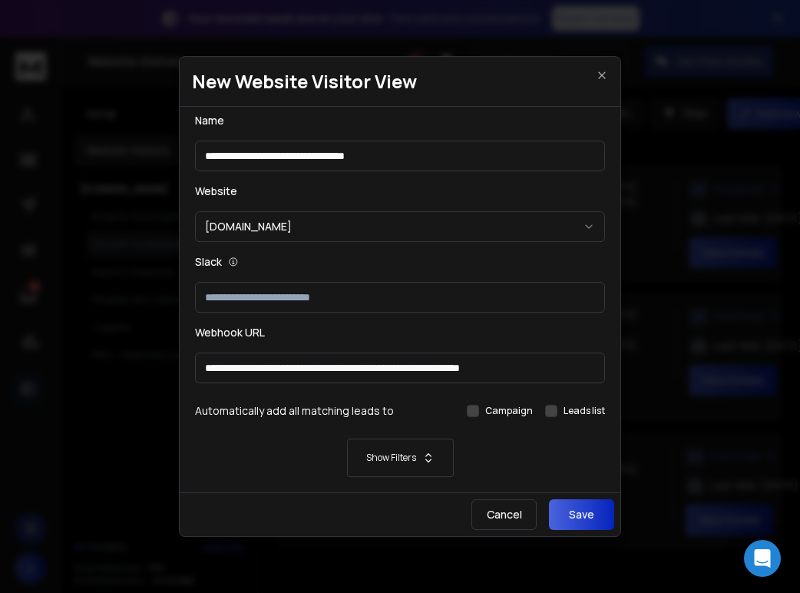
click at [398, 456] on p "Show Filters" at bounding box center [391, 457] width 50 height 12
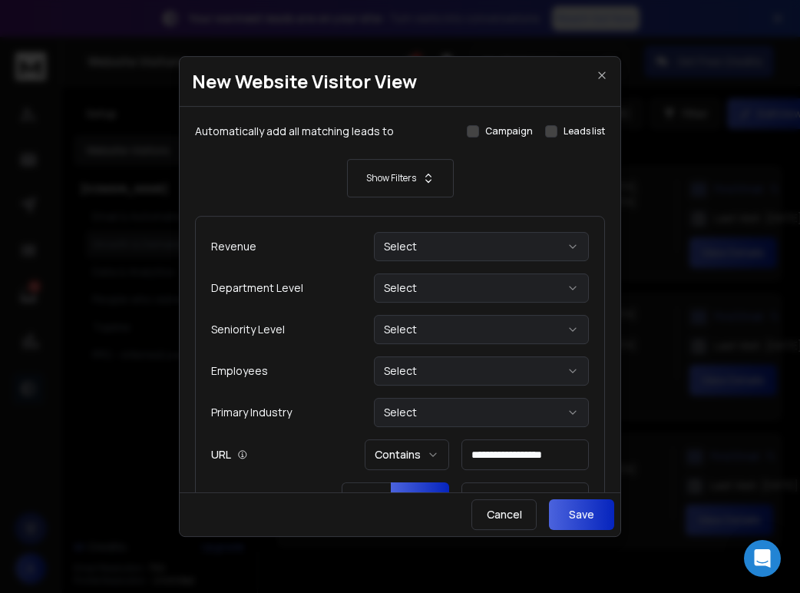
scroll to position [341, 0]
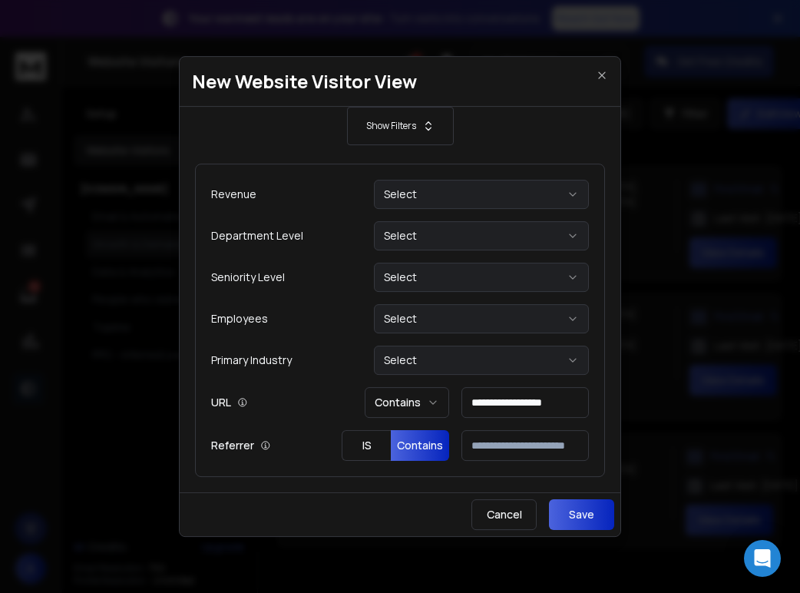
click at [513, 449] on input at bounding box center [524, 445] width 127 height 31
click at [315, 312] on div "**********" at bounding box center [400, 318] width 378 height 29
click at [602, 69] on icon "button" at bounding box center [602, 75] width 12 height 12
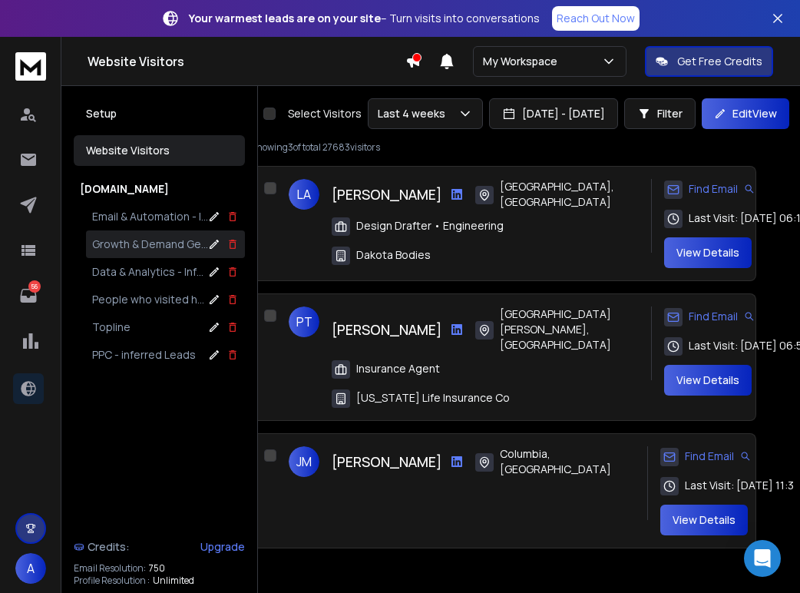
scroll to position [0, 58]
click at [210, 246] on icon at bounding box center [214, 243] width 9 height 9
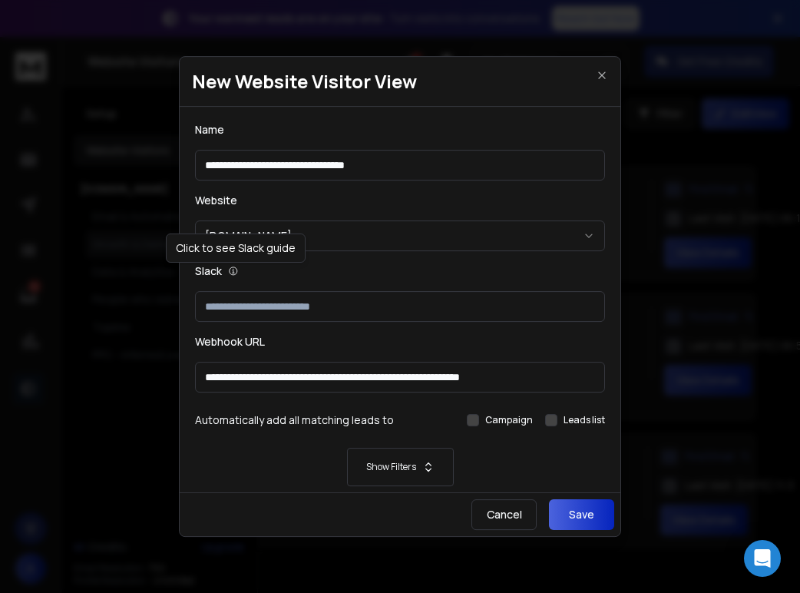
scroll to position [9, 0]
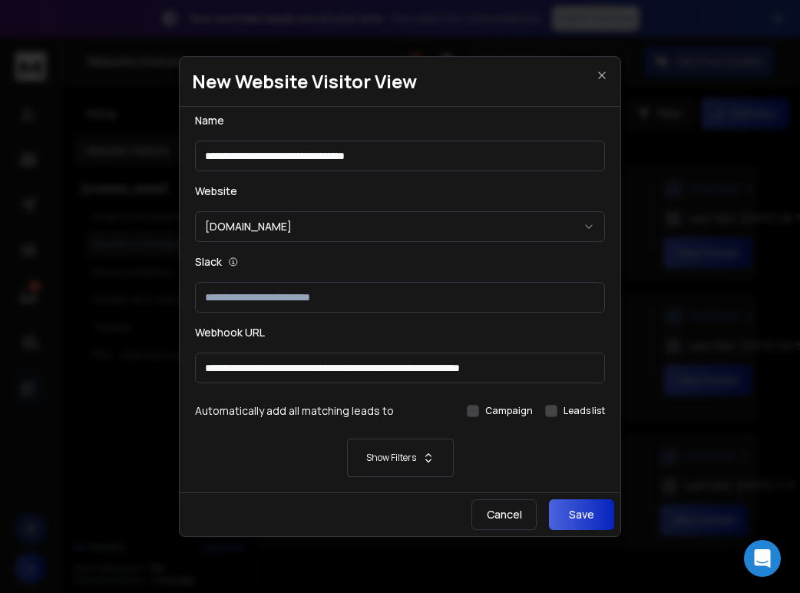
click at [396, 460] on p "Show Filters" at bounding box center [391, 457] width 50 height 12
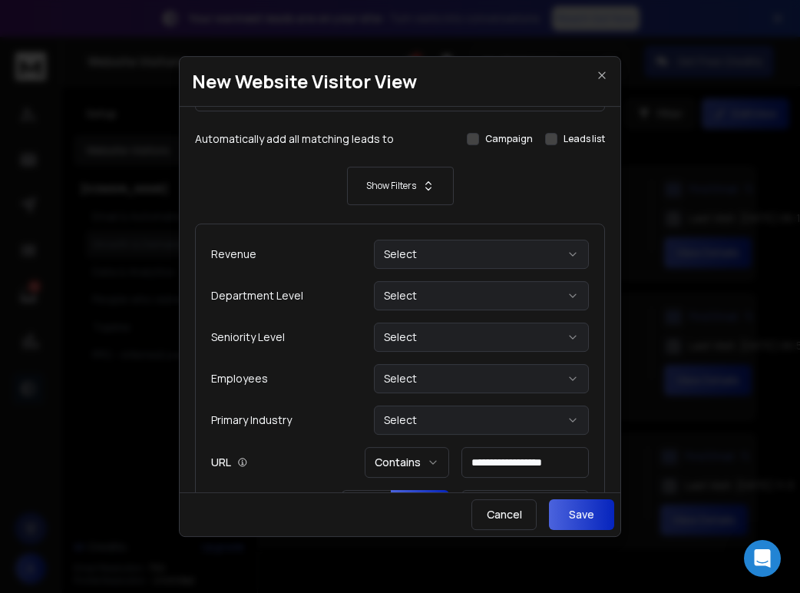
scroll to position [341, 0]
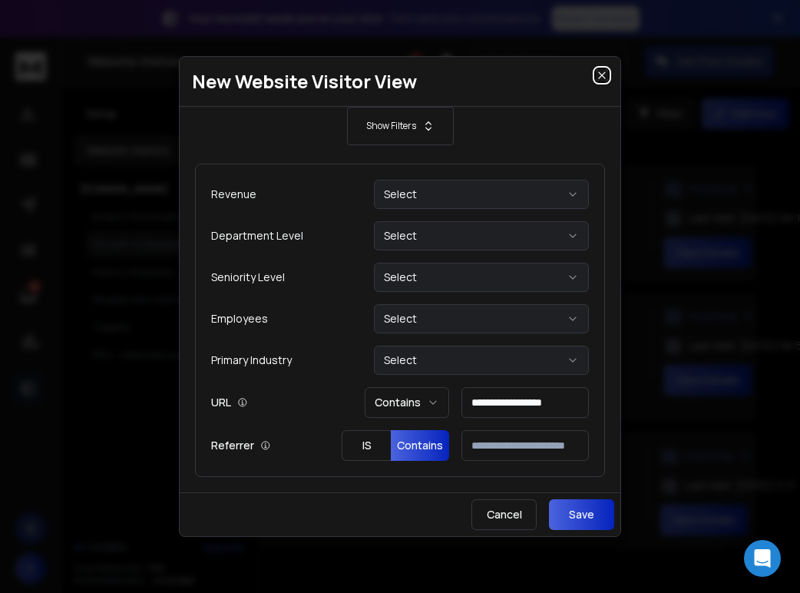
click at [600, 69] on icon "button" at bounding box center [602, 75] width 12 height 12
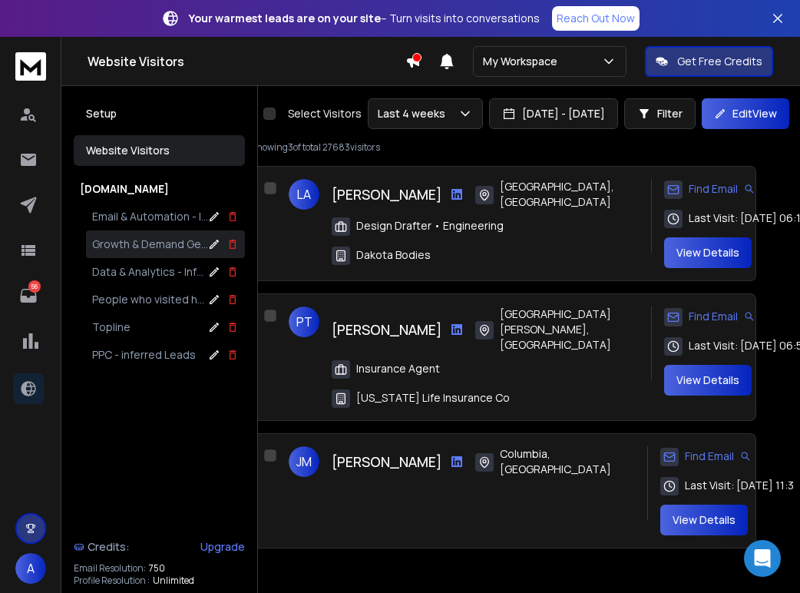
click at [474, 247] on div "Dakota Bodies" at bounding box center [485, 255] width 307 height 20
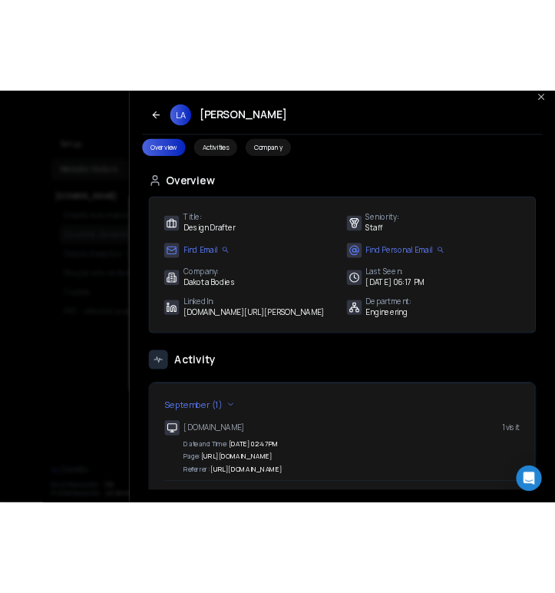
scroll to position [0, 15]
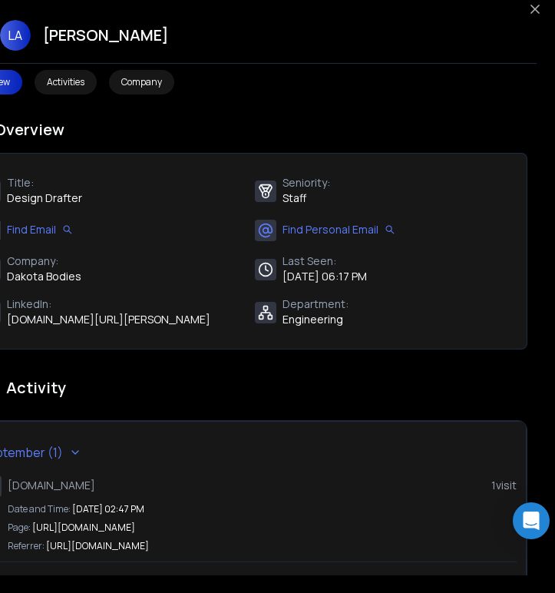
drag, startPoint x: 246, startPoint y: 528, endPoint x: 33, endPoint y: 524, distance: 212.6
click at [33, 524] on div "Page: https://match.topline.com/growth-demand-gen" at bounding box center [262, 527] width 509 height 12
copy span "https://match.topline.com/growth-demand-gen"
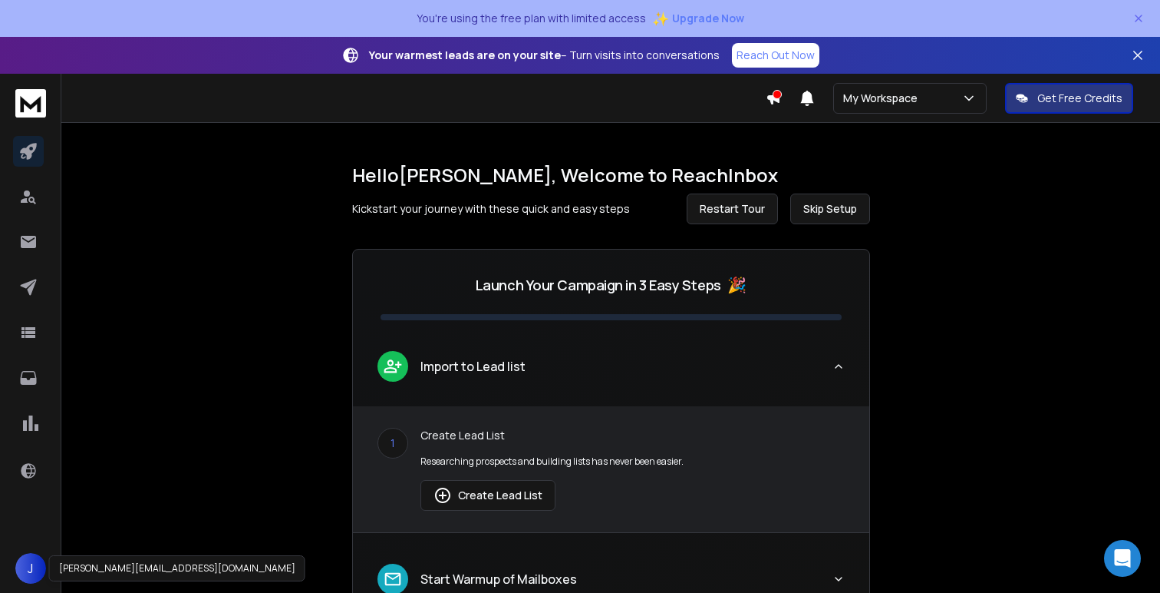
click at [34, 565] on span "J" at bounding box center [30, 568] width 31 height 31
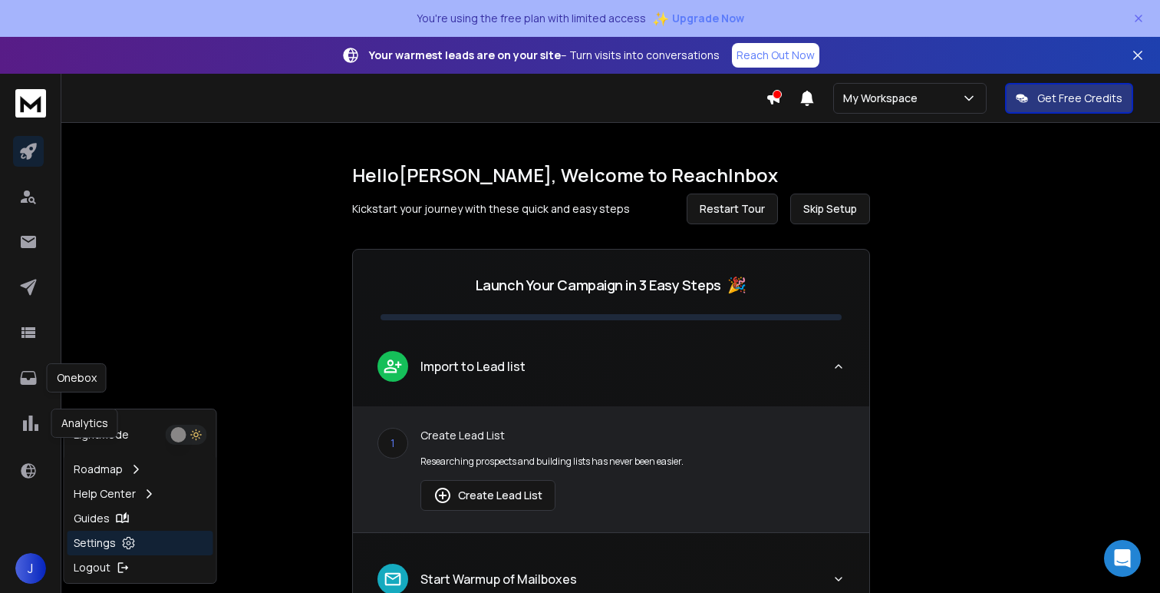
click at [83, 222] on div "Hello [PERSON_NAME] , Welcome to ReachInbox Kickstart your journey with these q…" at bounding box center [610, 434] width 1099 height 623
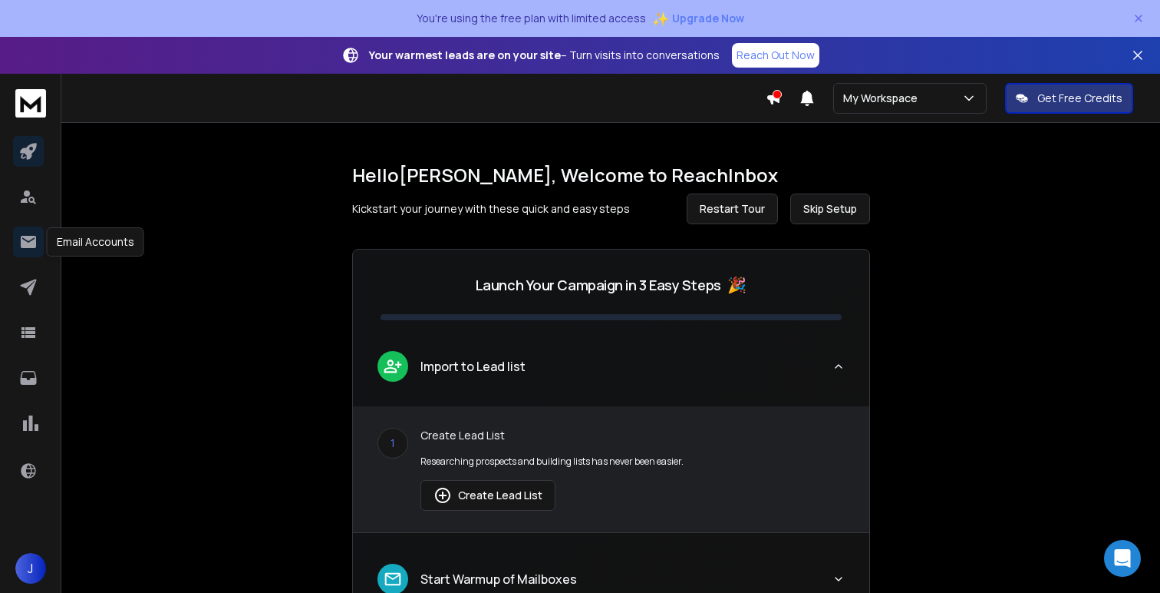
click at [35, 235] on icon at bounding box center [28, 242] width 18 height 18
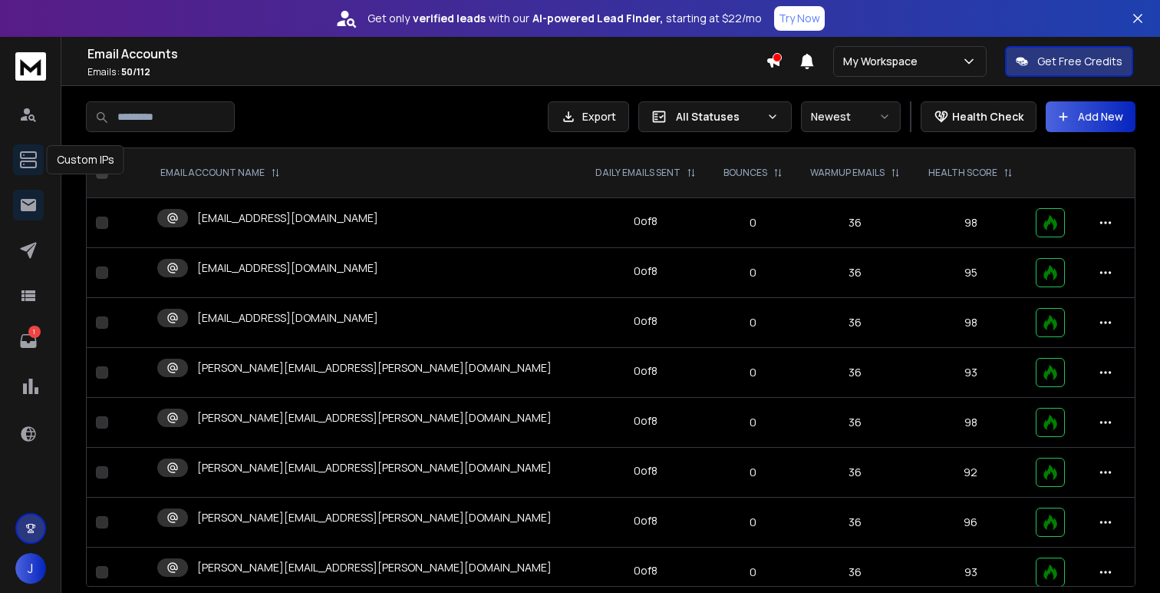
click at [29, 163] on icon at bounding box center [28, 159] width 18 height 18
